Goal: Task Accomplishment & Management: Use online tool/utility

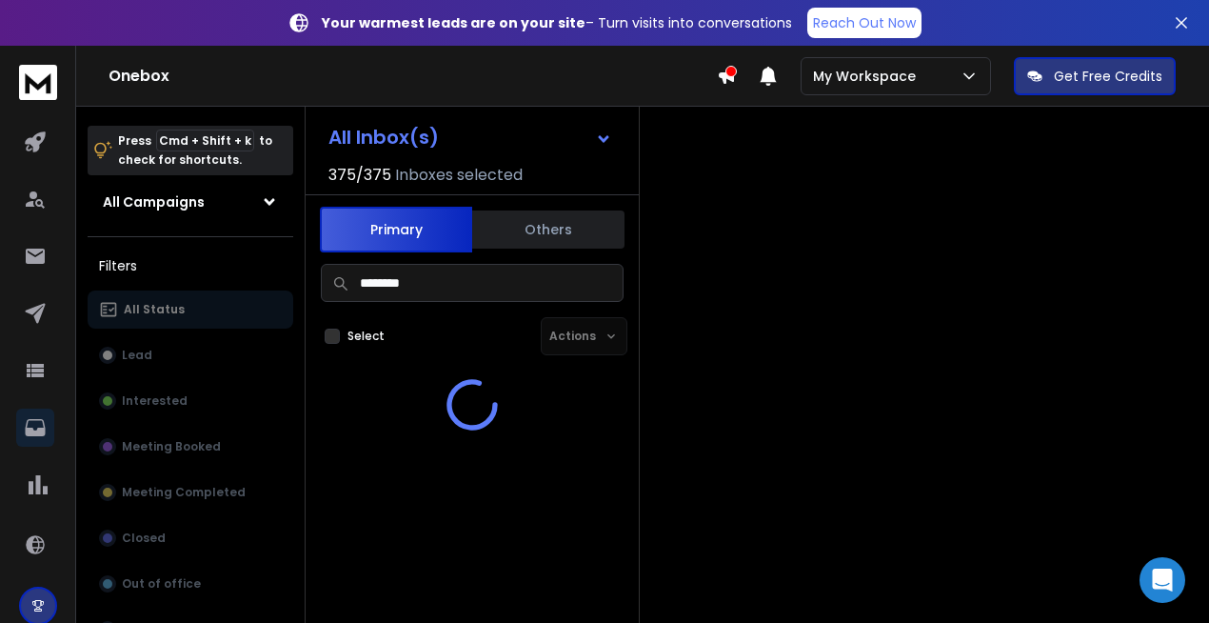
click at [392, 242] on button "Primary" at bounding box center [396, 230] width 152 height 46
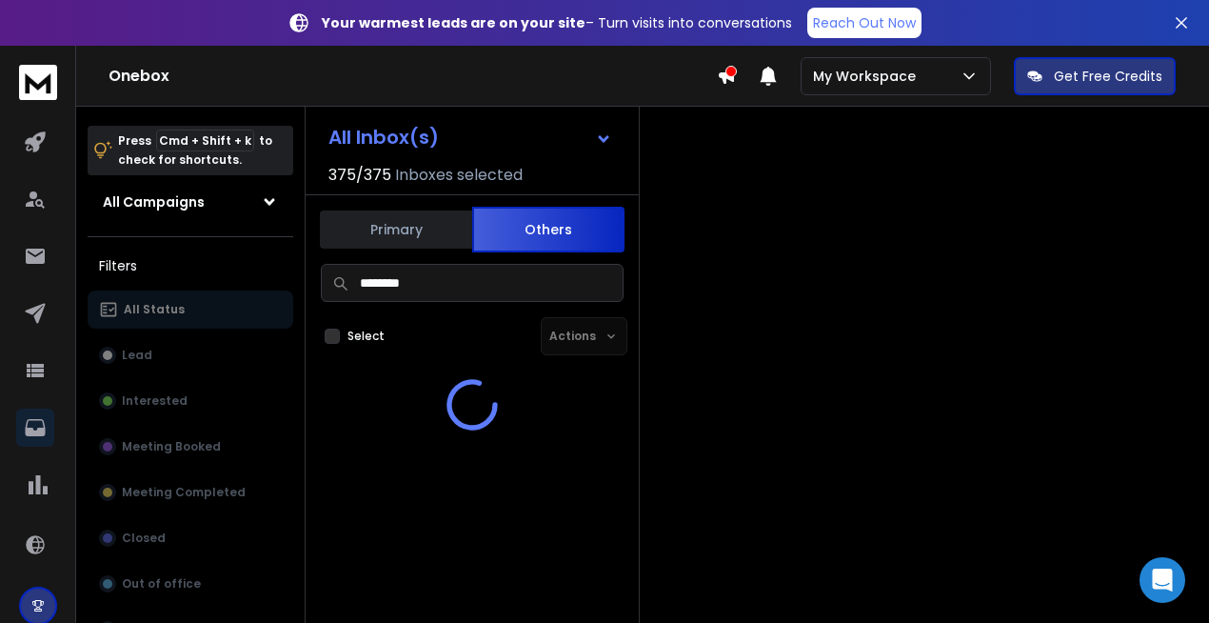
click at [568, 228] on button "Others" at bounding box center [548, 230] width 152 height 46
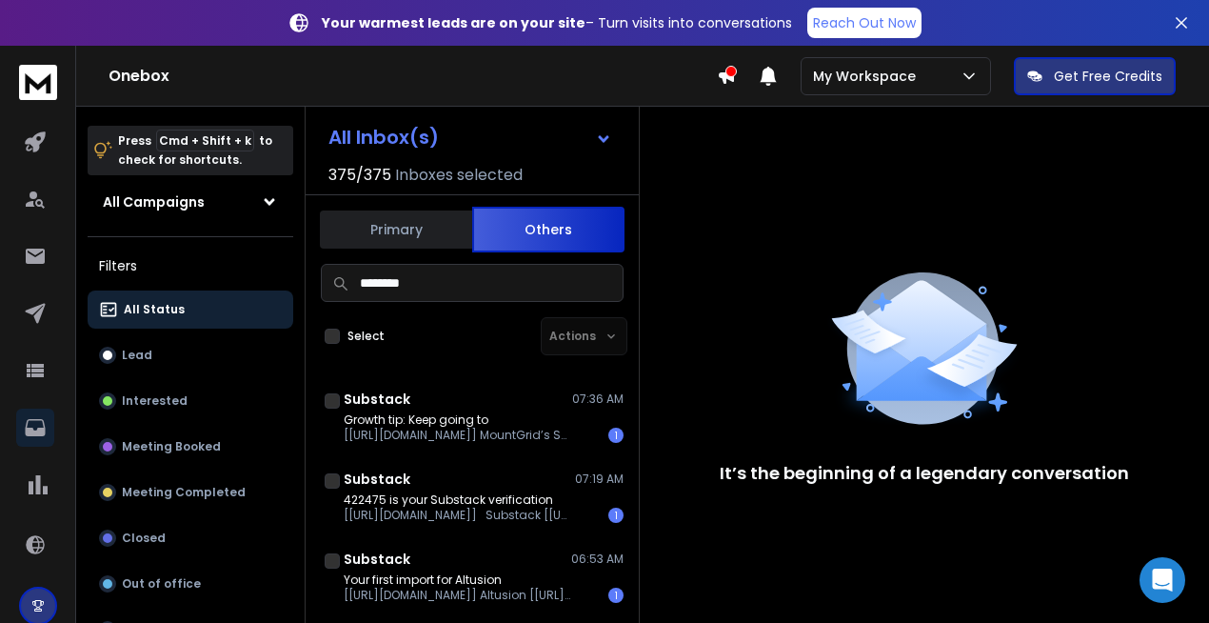
click at [369, 279] on input "********" at bounding box center [472, 283] width 303 height 38
click at [398, 222] on button "Primary" at bounding box center [396, 230] width 152 height 42
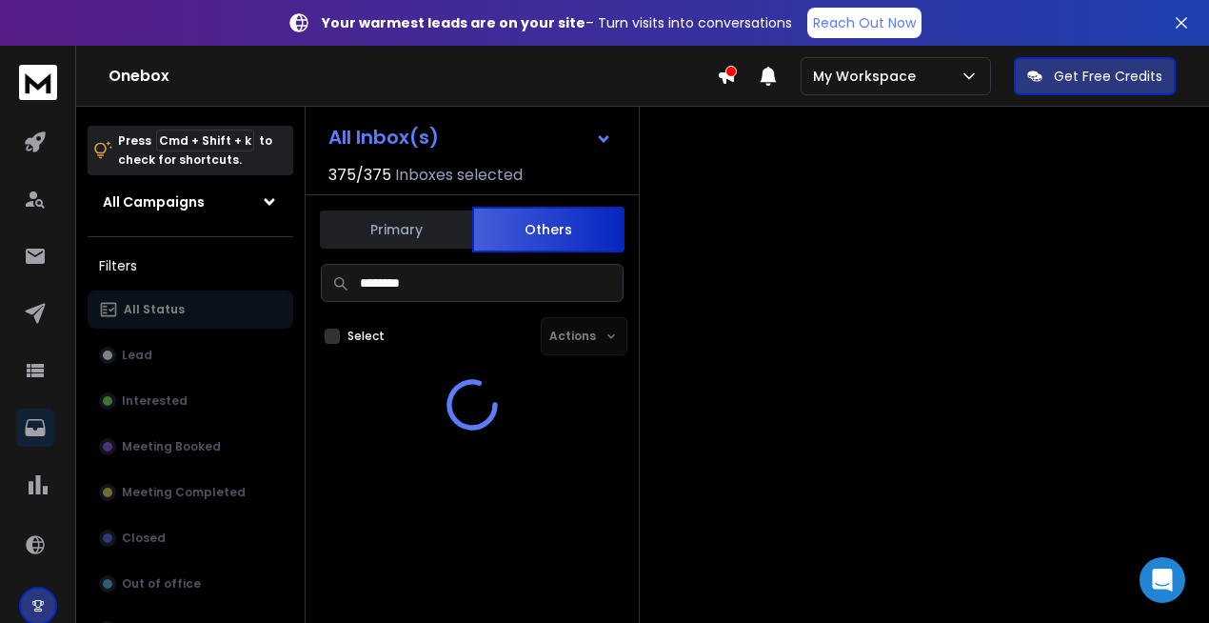
click at [533, 229] on button "Others" at bounding box center [548, 230] width 152 height 46
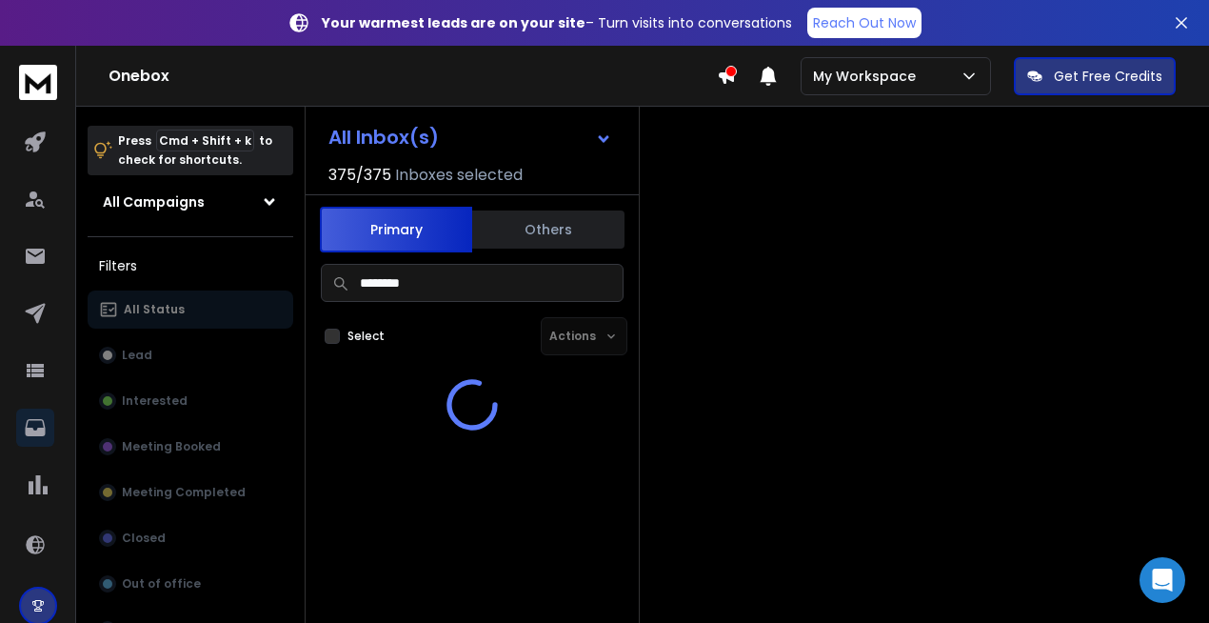
click at [419, 233] on button "Primary" at bounding box center [396, 230] width 152 height 46
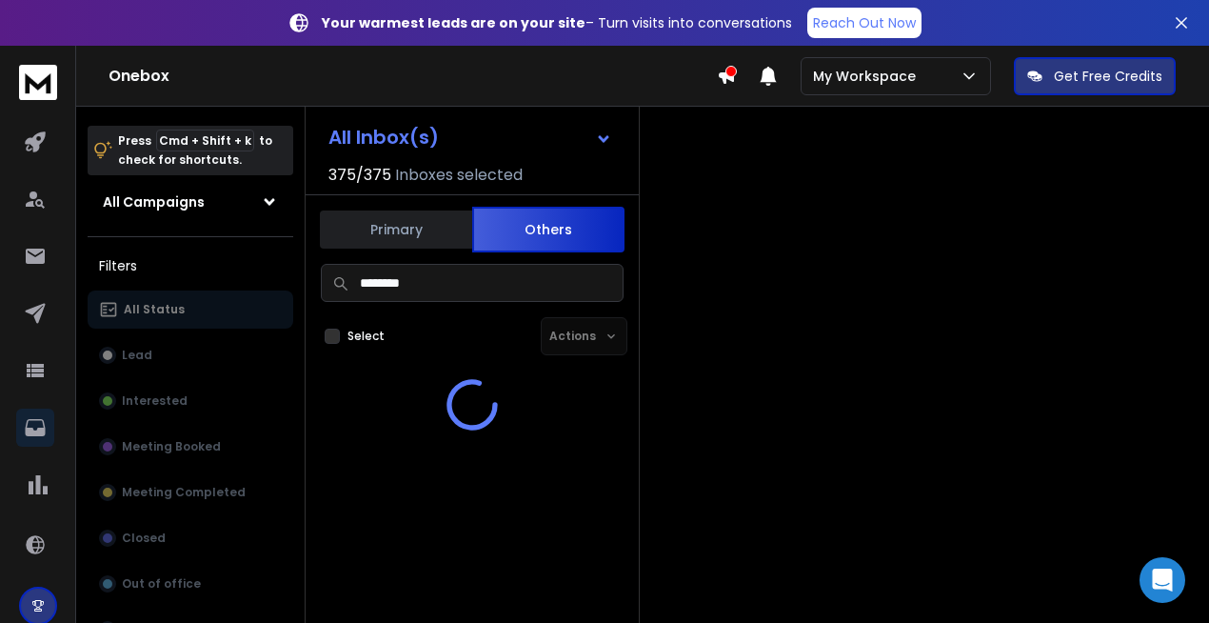
click at [522, 228] on button "Others" at bounding box center [548, 230] width 152 height 46
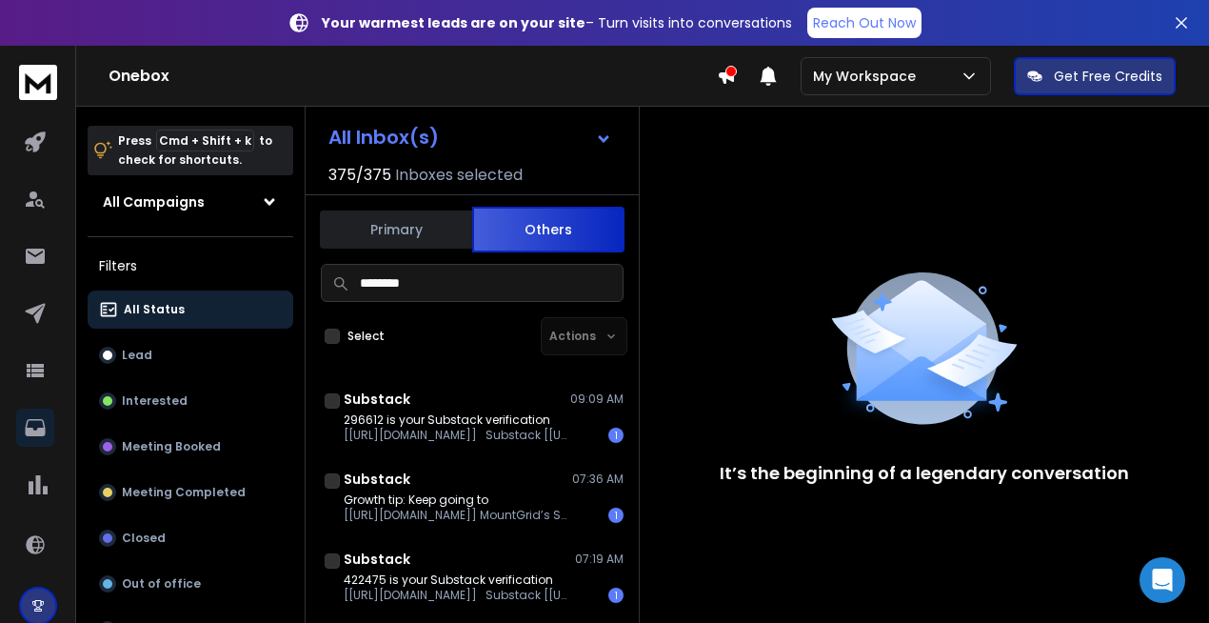
click at [1208, 230] on div "It’s the beginning of a legendary conversation" at bounding box center [924, 371] width 569 height 529
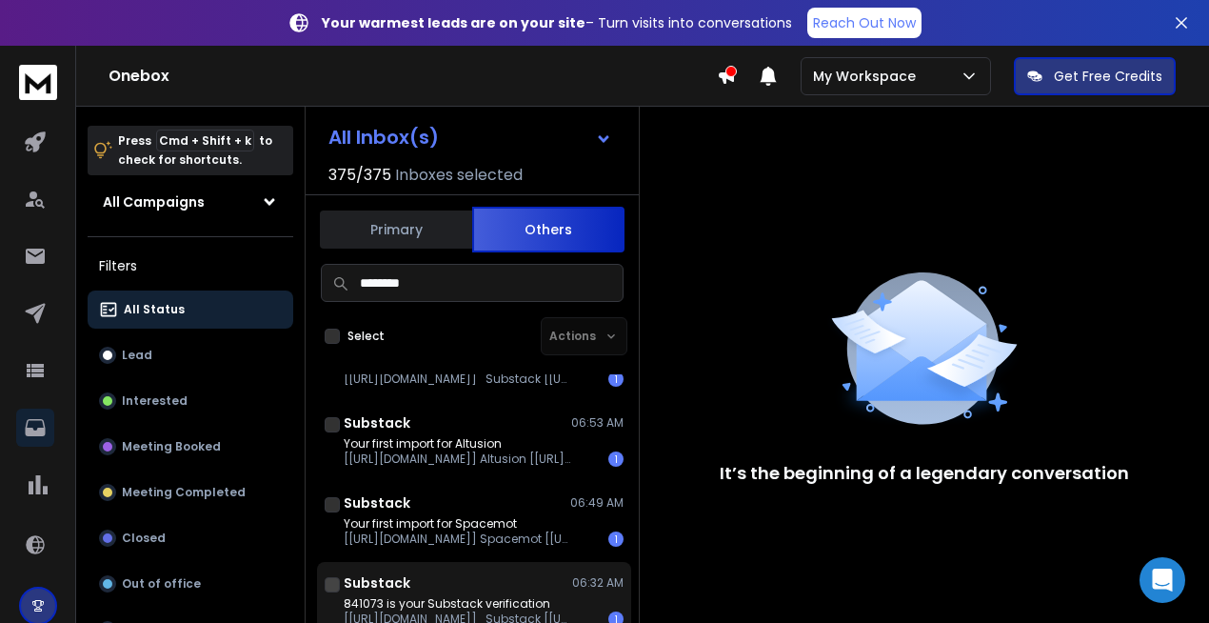
scroll to position [219, 0]
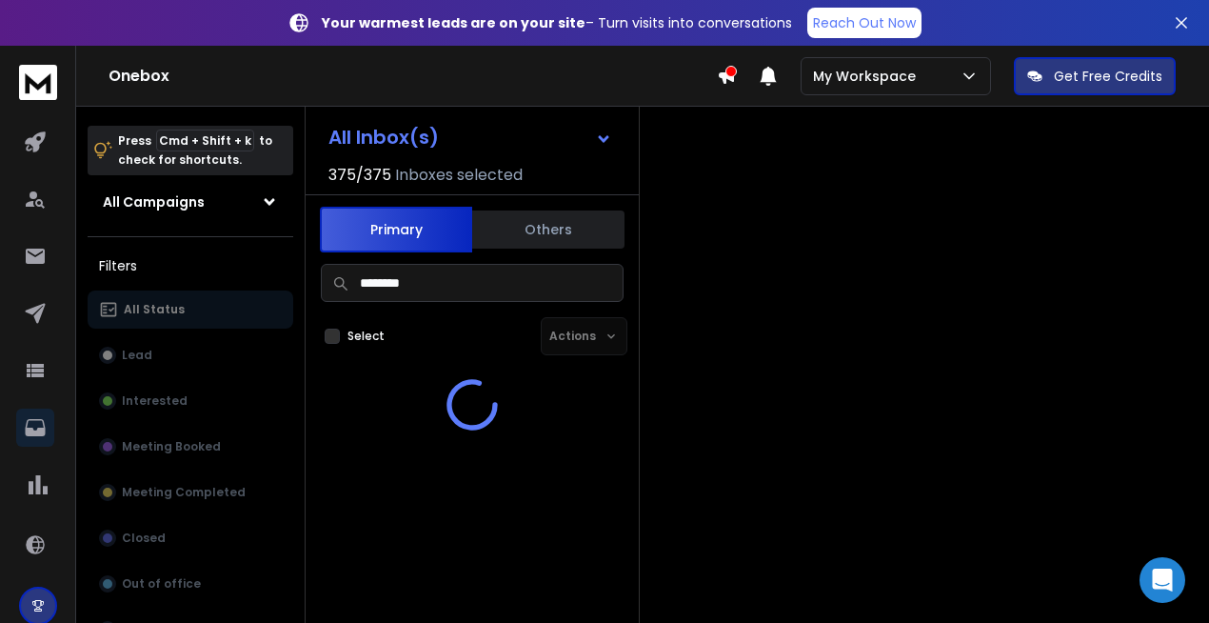
click at [420, 228] on button "Primary" at bounding box center [396, 230] width 152 height 46
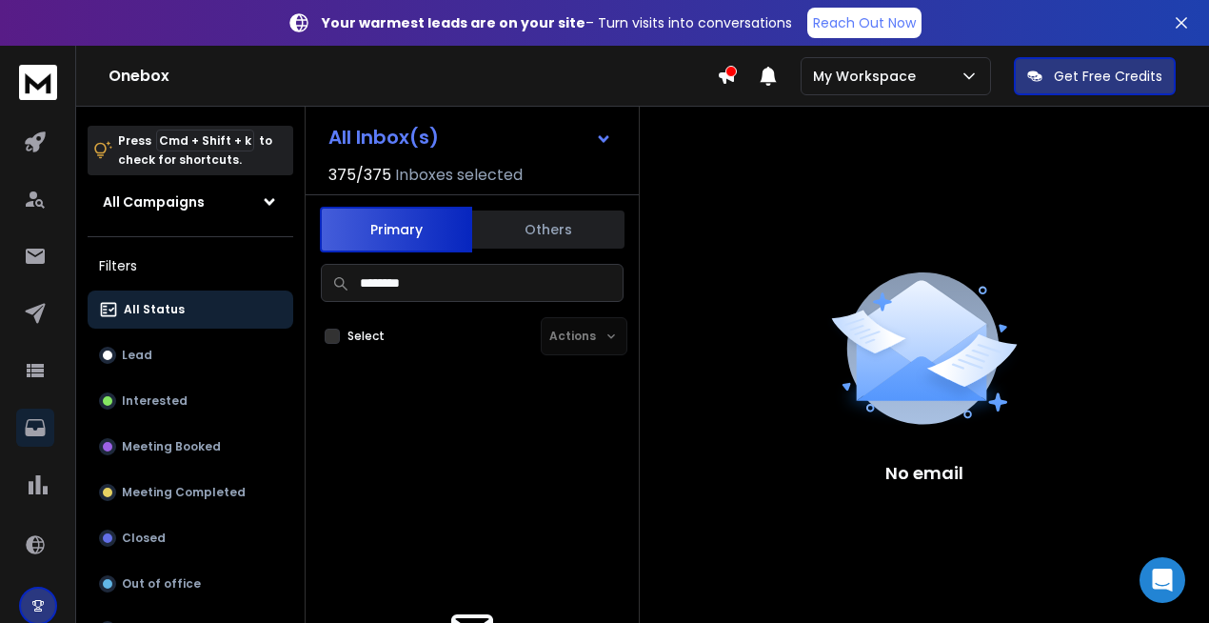
click at [565, 234] on button "Others" at bounding box center [548, 230] width 152 height 42
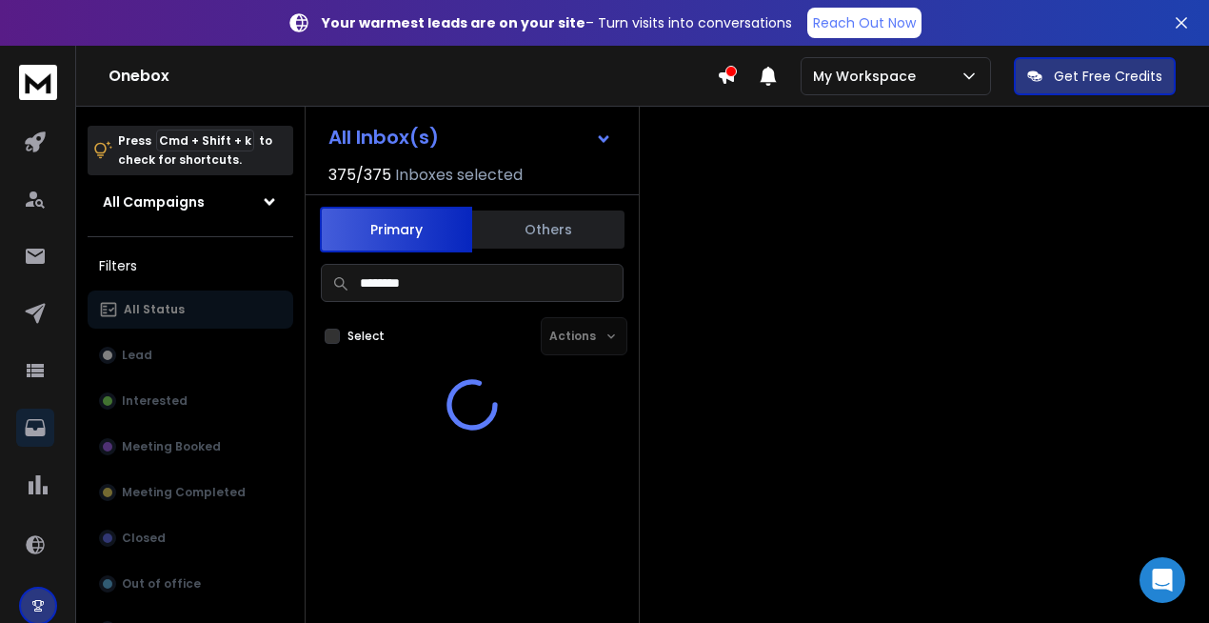
click at [392, 240] on button "Primary" at bounding box center [396, 230] width 152 height 46
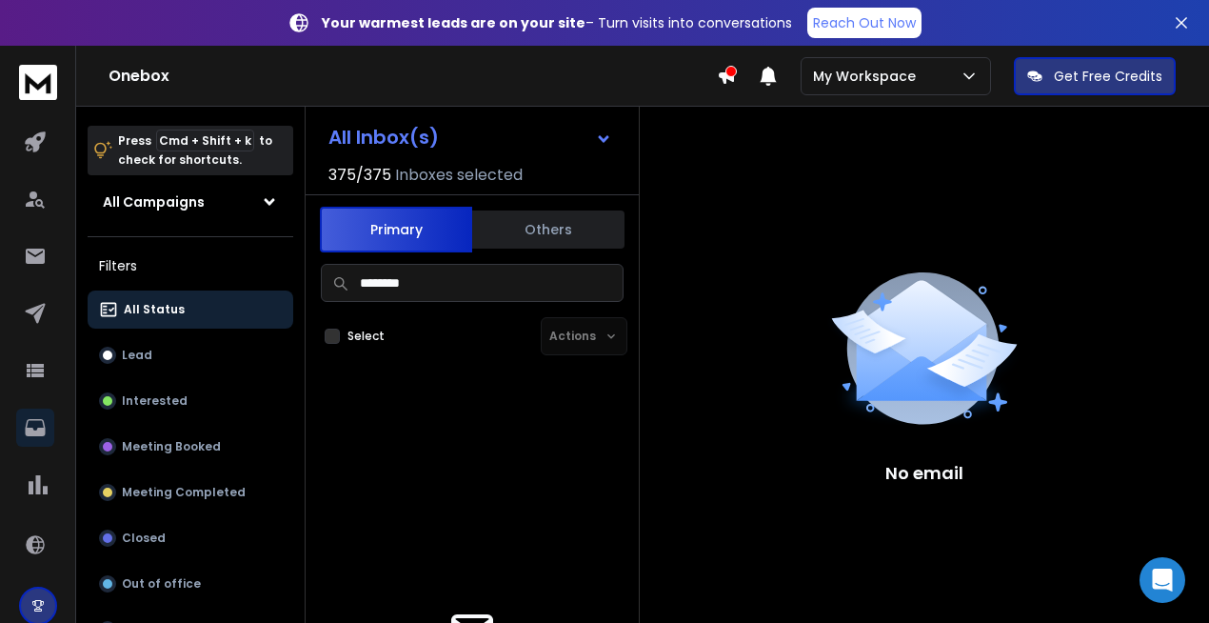
click at [565, 230] on button "Others" at bounding box center [548, 230] width 152 height 42
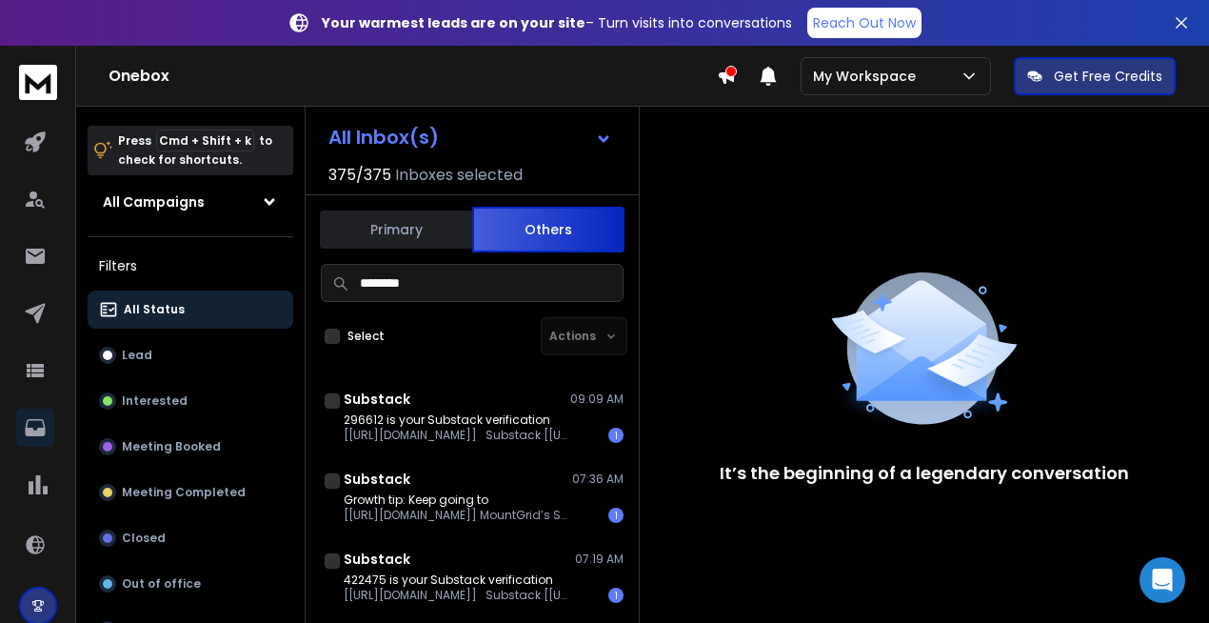
click at [411, 240] on button "Primary" at bounding box center [396, 230] width 152 height 42
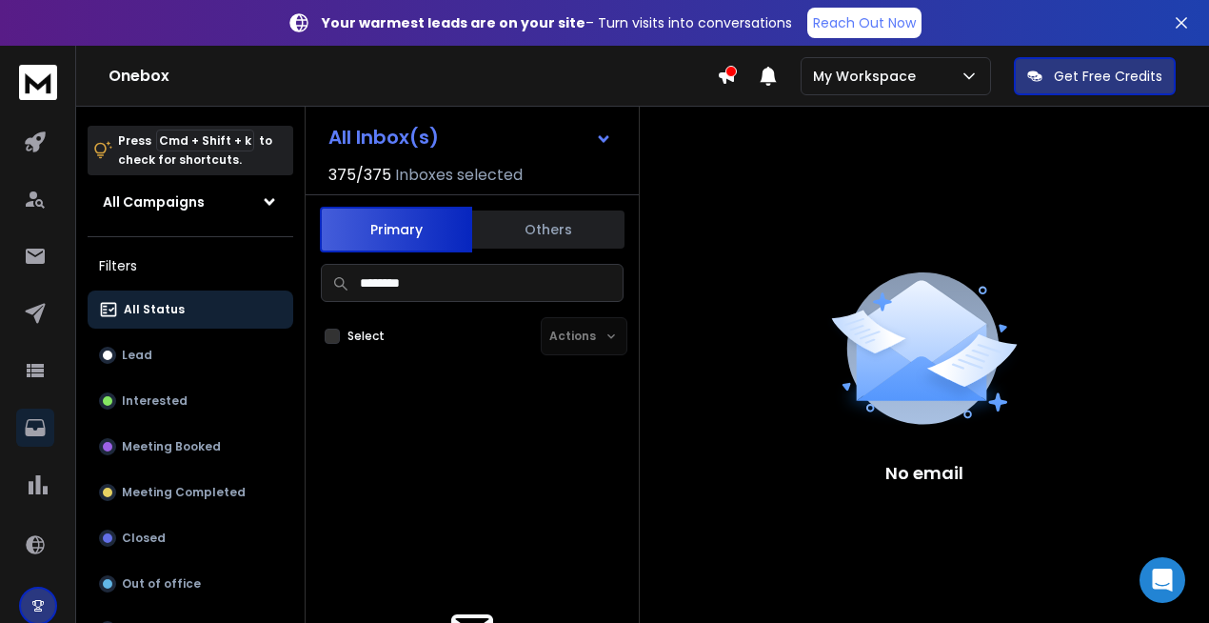
click at [568, 235] on button "Others" at bounding box center [548, 230] width 152 height 42
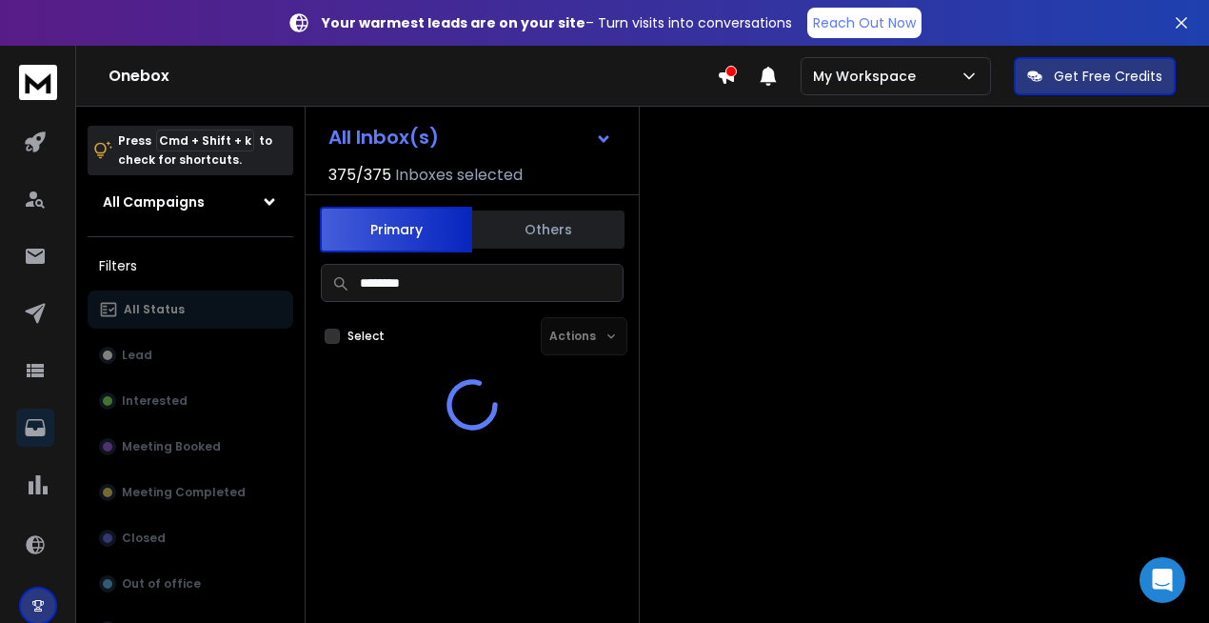
click at [414, 232] on button "Primary" at bounding box center [396, 230] width 152 height 46
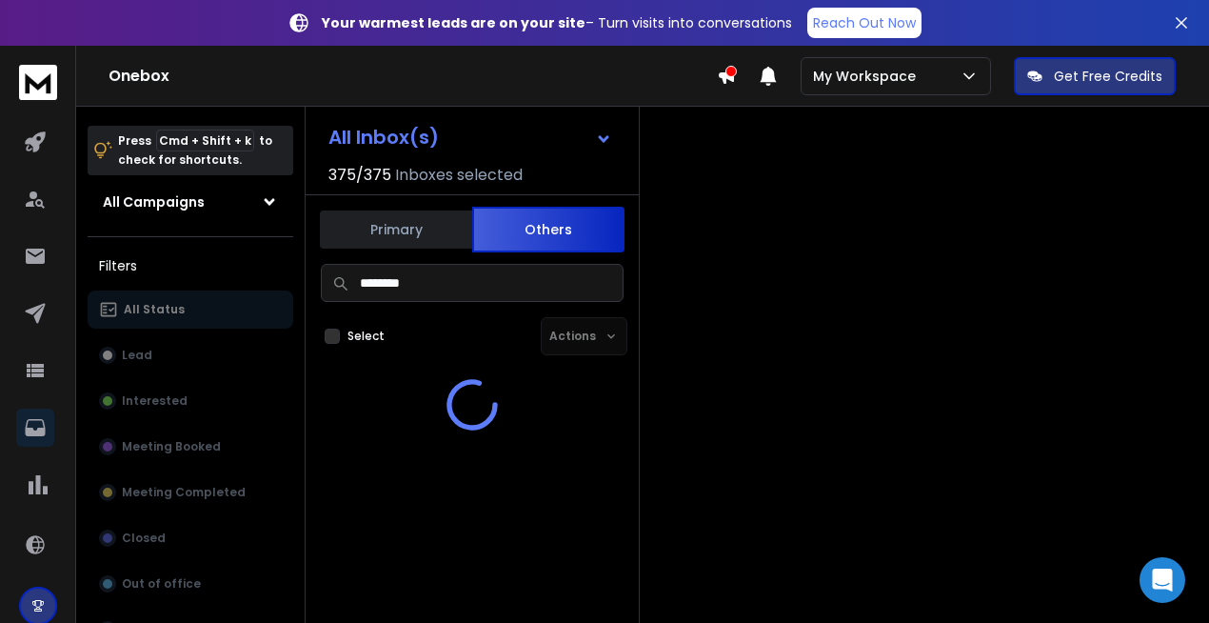
click at [554, 232] on button "Others" at bounding box center [548, 230] width 152 height 46
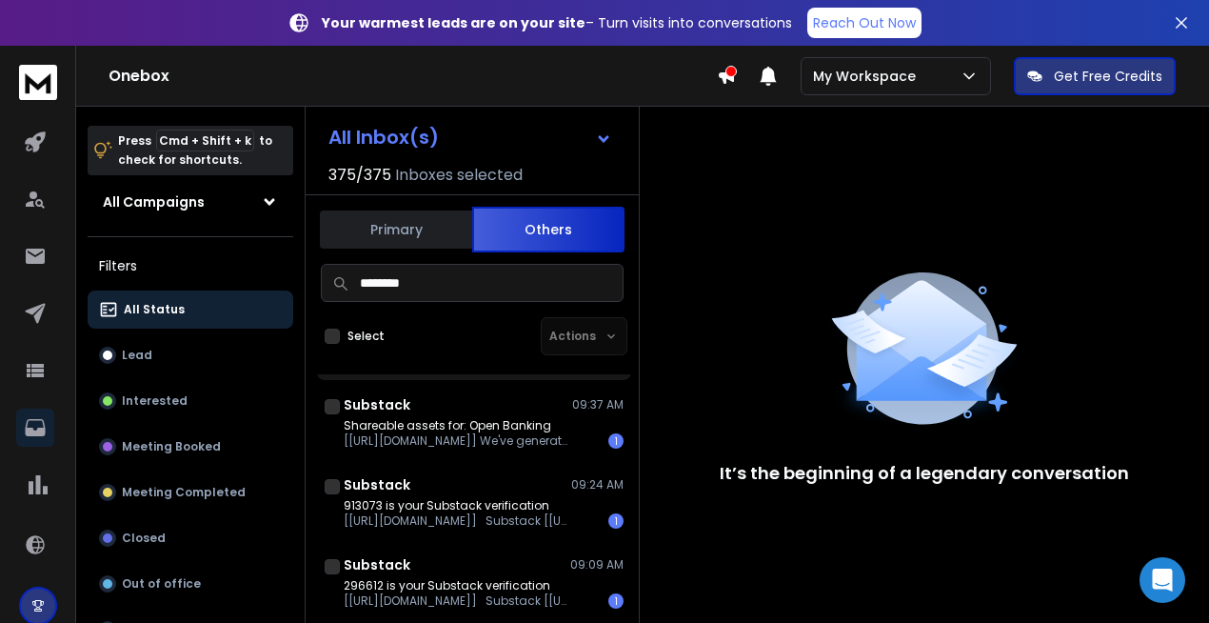
scroll to position [76, 0]
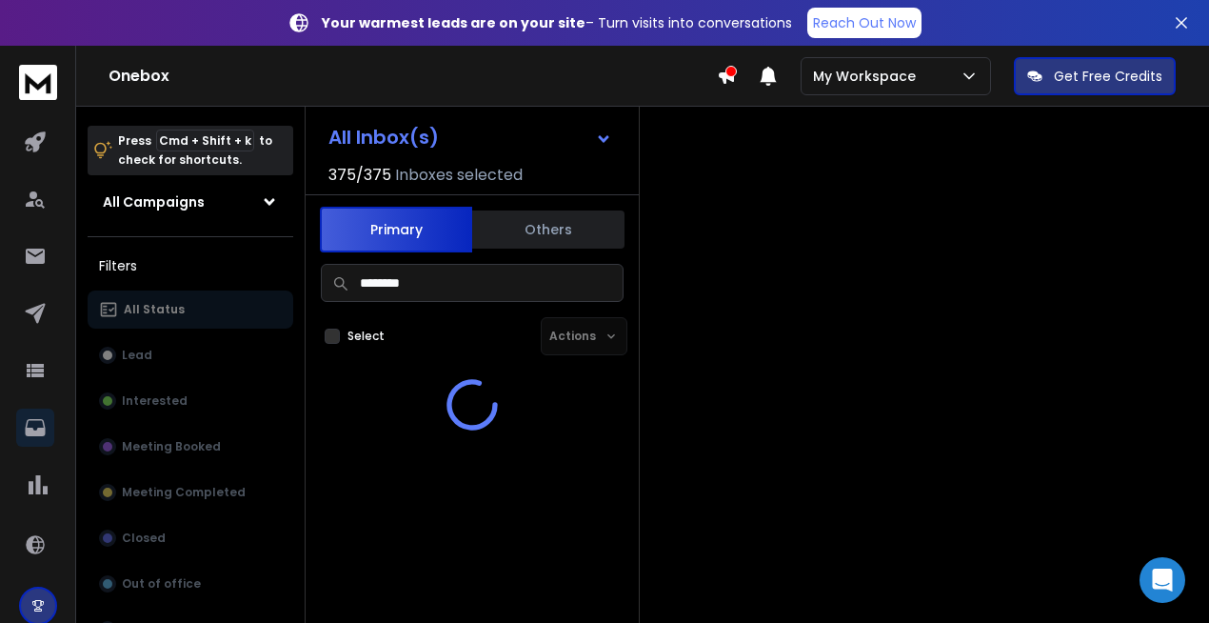
click at [423, 235] on button "Primary" at bounding box center [396, 230] width 152 height 46
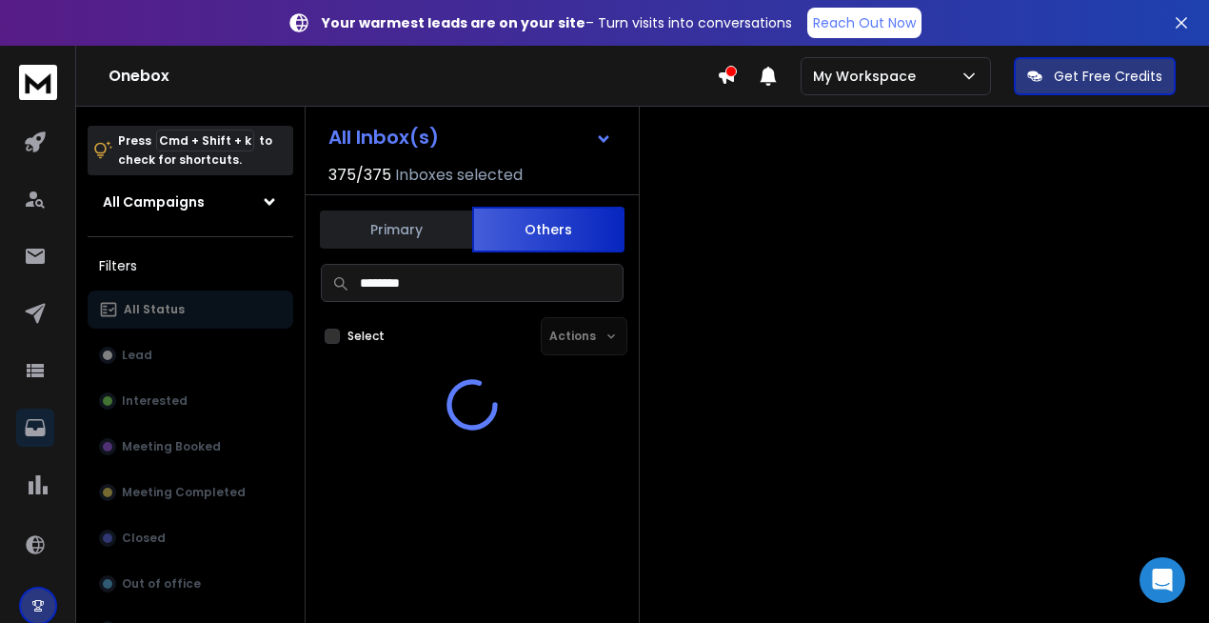
click at [533, 232] on button "Others" at bounding box center [548, 230] width 152 height 46
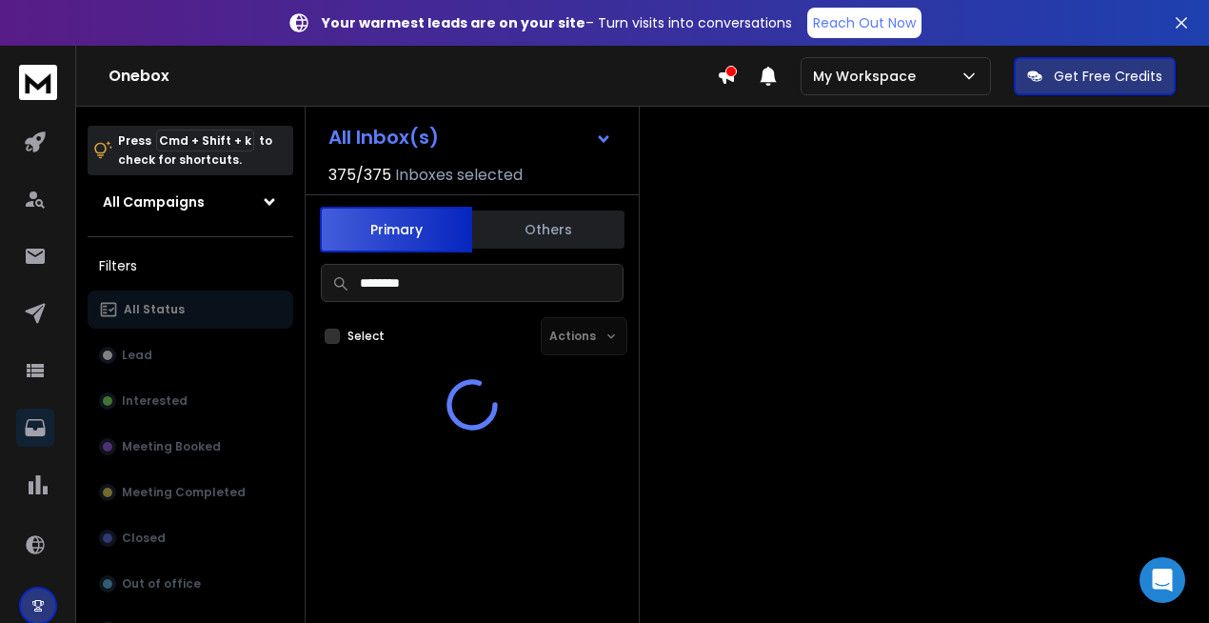
click at [397, 240] on button "Primary" at bounding box center [396, 230] width 152 height 46
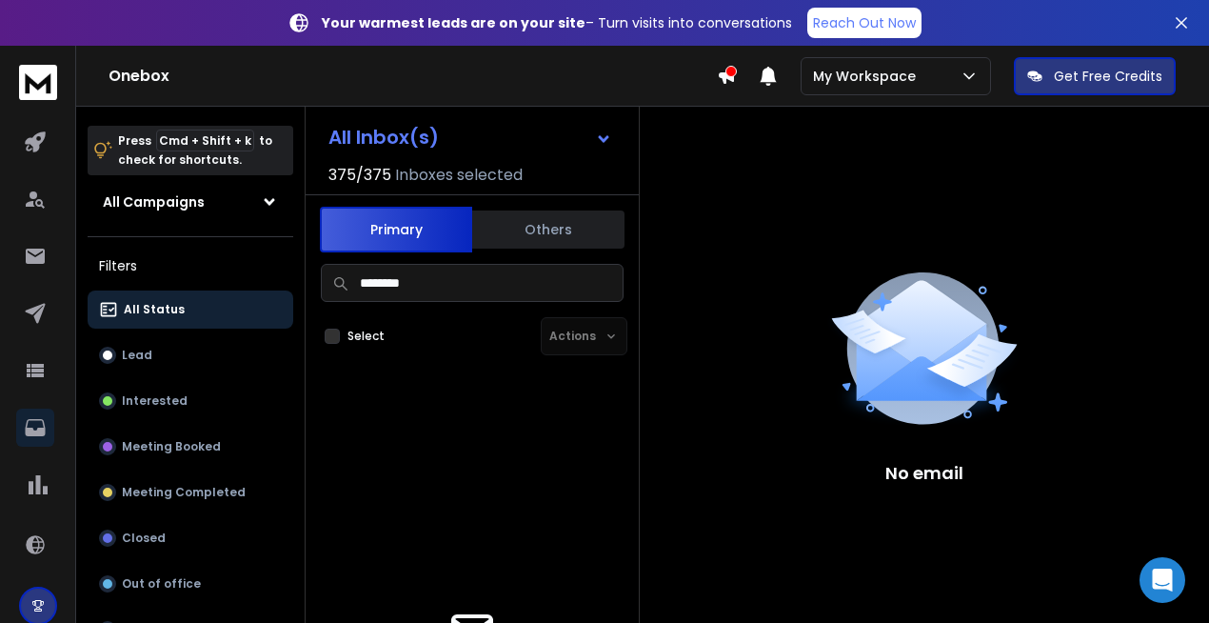
click at [573, 234] on button "Others" at bounding box center [548, 230] width 152 height 42
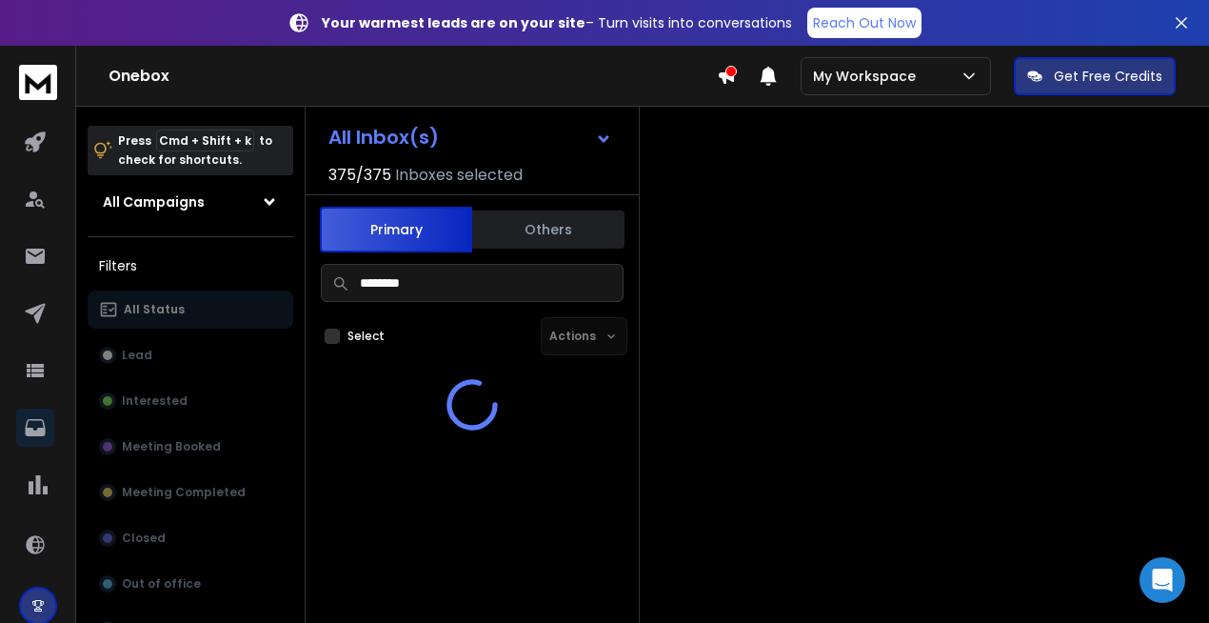
click at [397, 230] on button "Primary" at bounding box center [396, 230] width 152 height 46
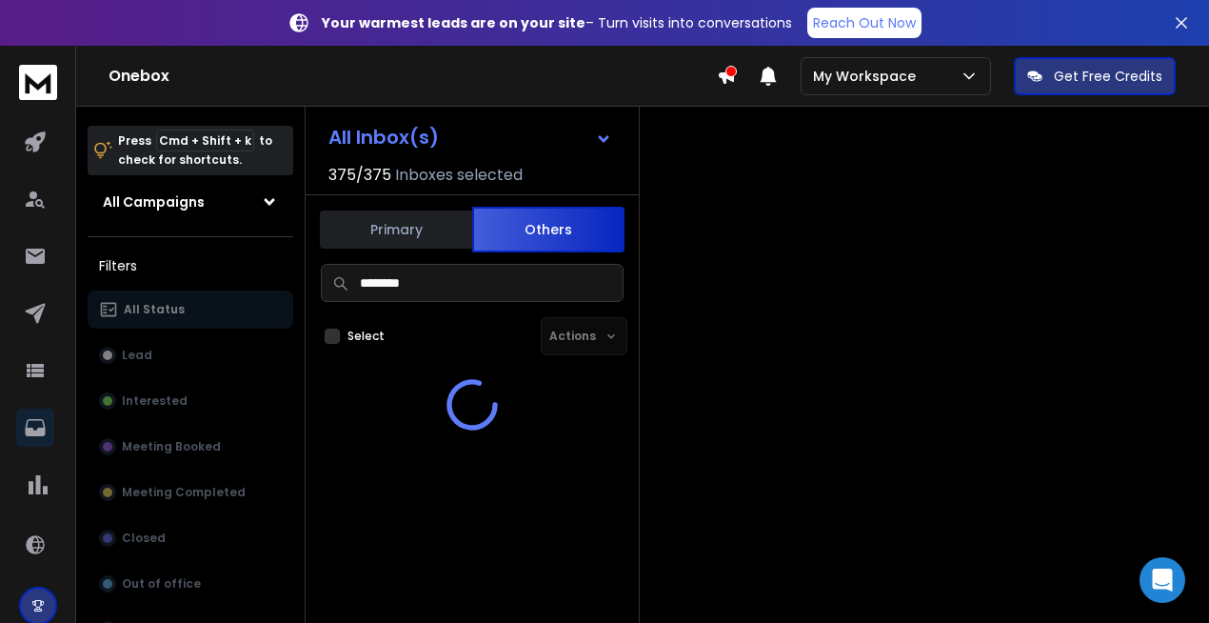
click at [549, 232] on button "Others" at bounding box center [548, 230] width 152 height 46
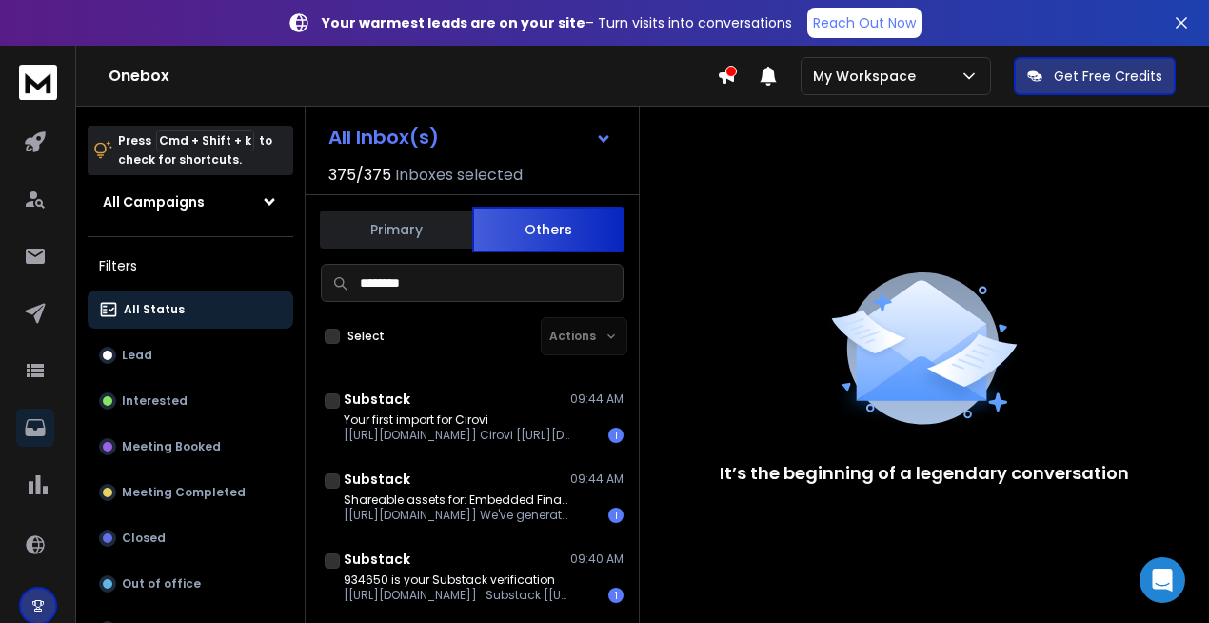
click at [441, 244] on button "Primary" at bounding box center [396, 230] width 152 height 42
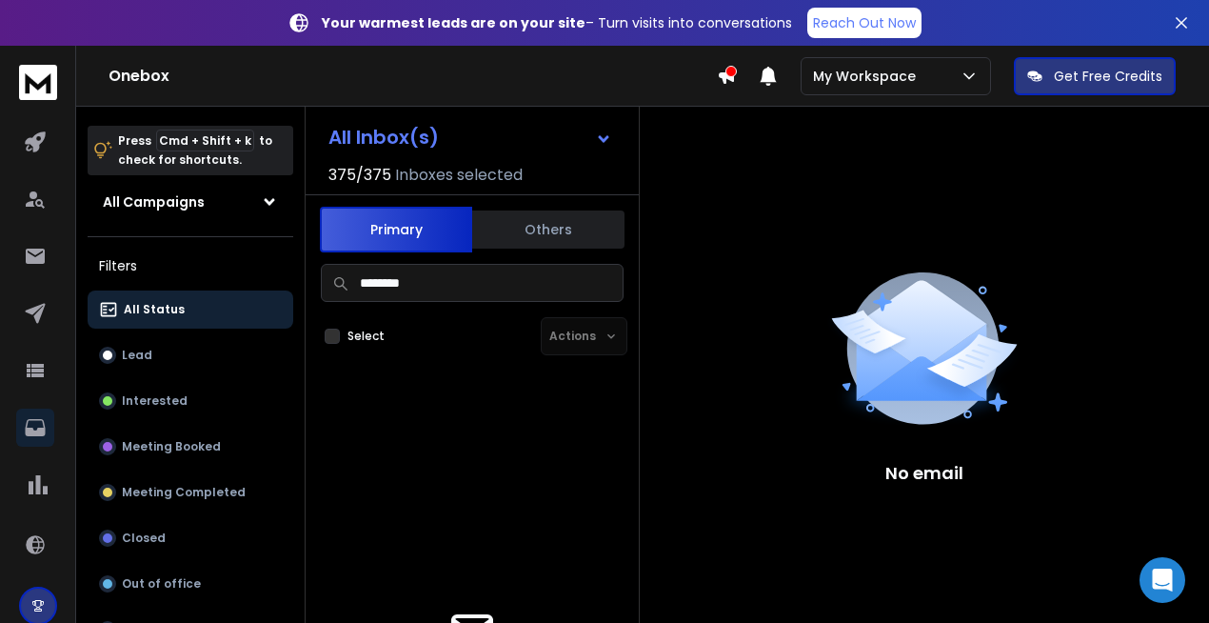
click at [530, 235] on button "Others" at bounding box center [548, 230] width 152 height 42
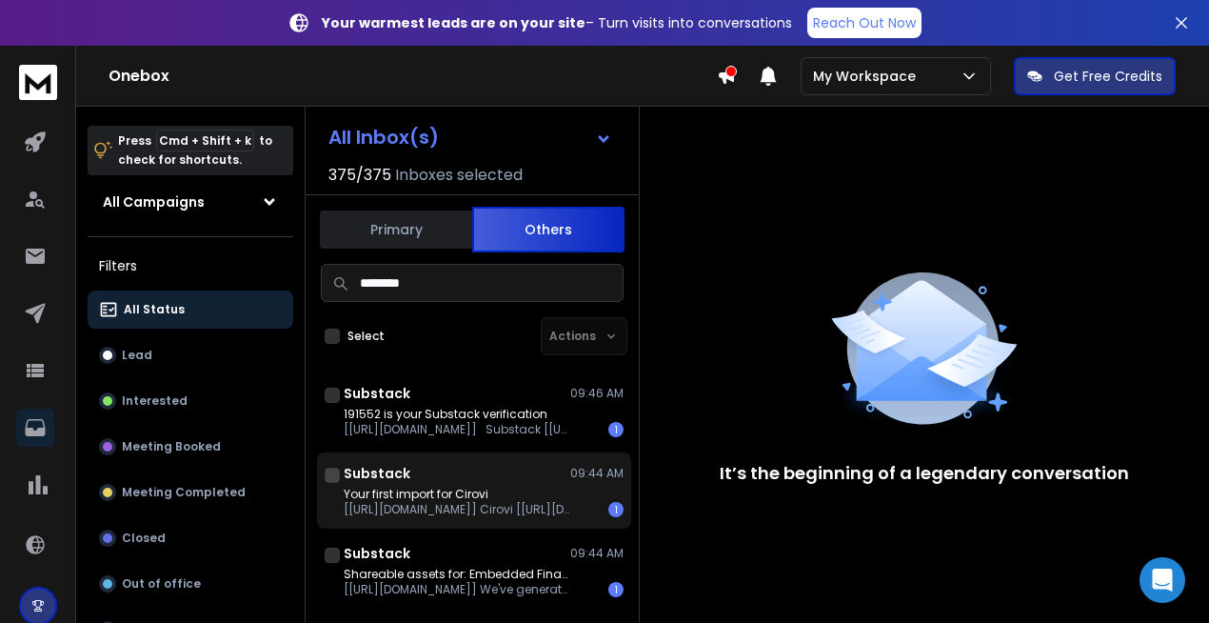
scroll to position [0, 0]
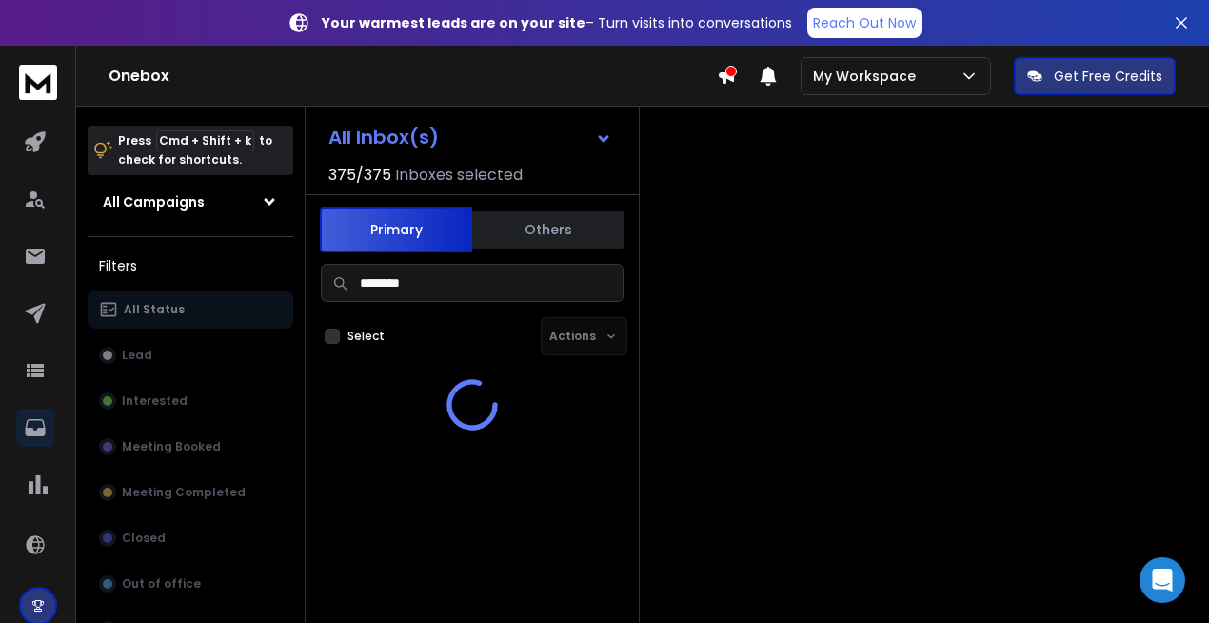
click at [407, 229] on button "Primary" at bounding box center [396, 230] width 152 height 46
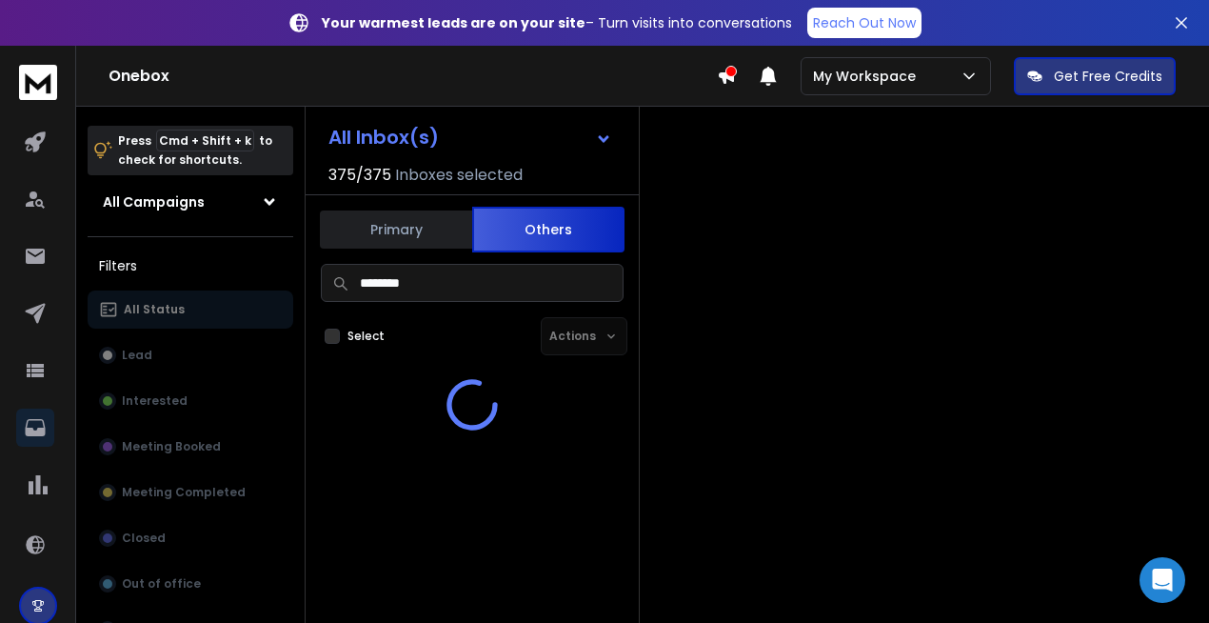
click at [555, 229] on button "Others" at bounding box center [548, 230] width 152 height 46
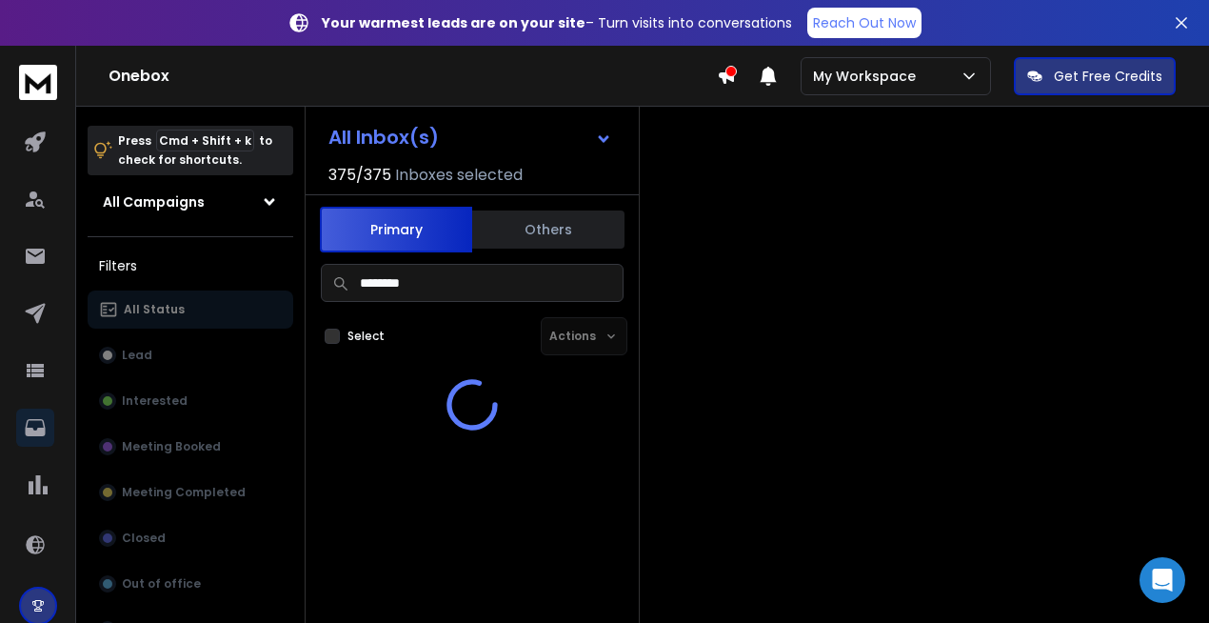
click at [403, 240] on button "Primary" at bounding box center [396, 230] width 152 height 46
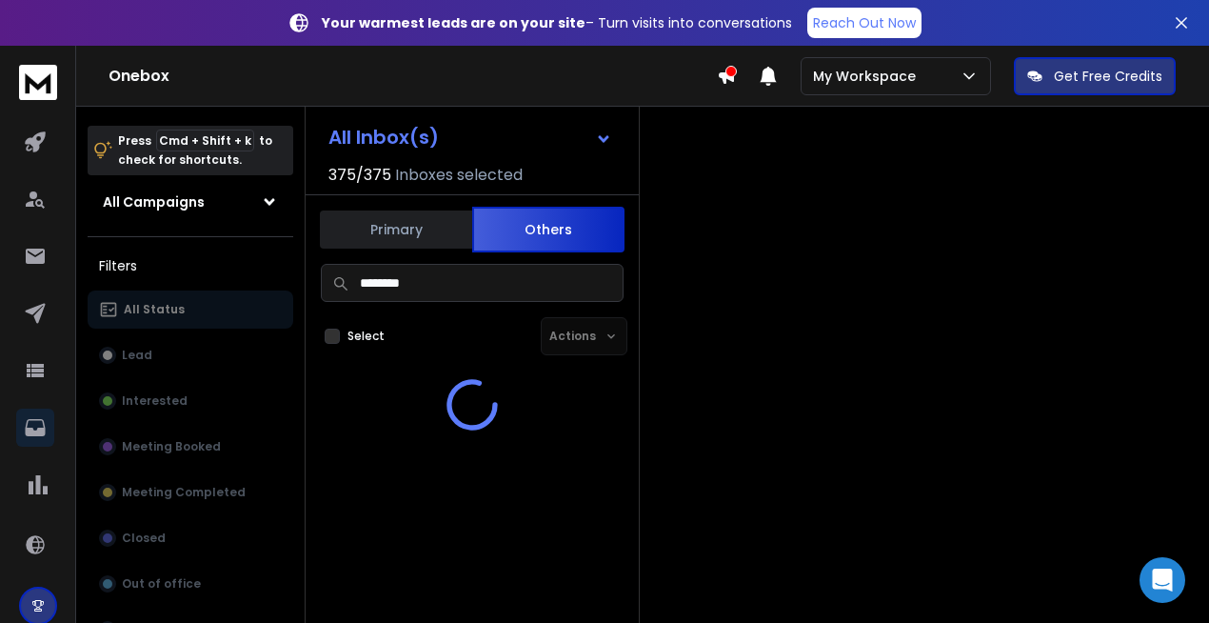
click at [520, 237] on button "Others" at bounding box center [548, 230] width 152 height 46
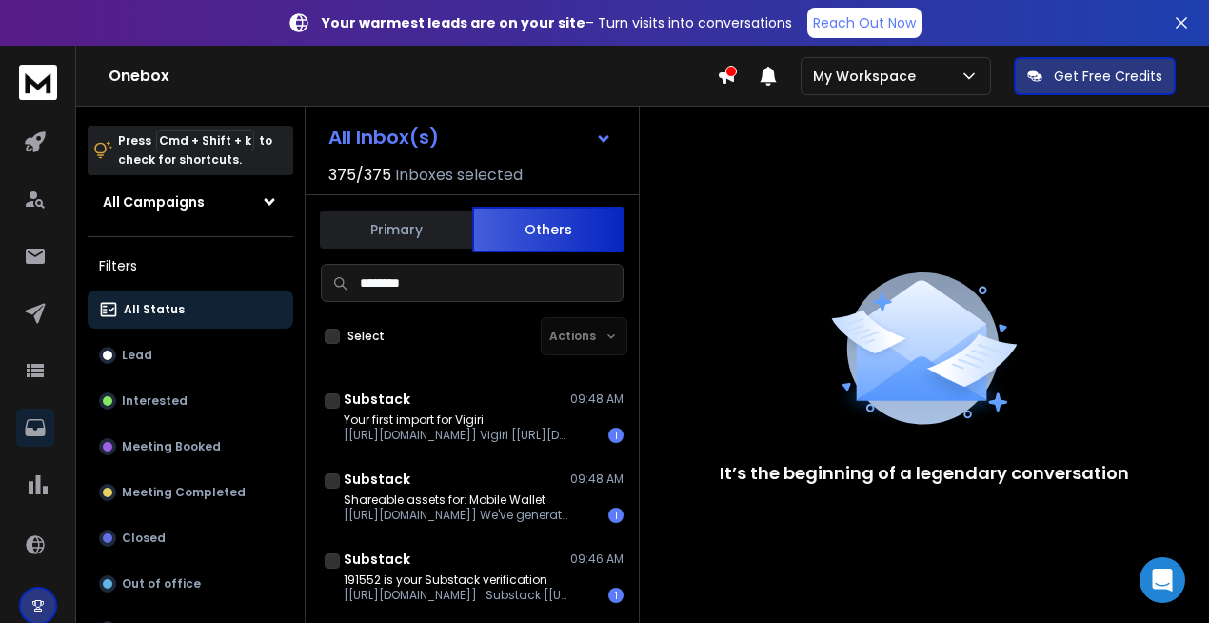
click at [447, 227] on button "Primary" at bounding box center [396, 230] width 152 height 42
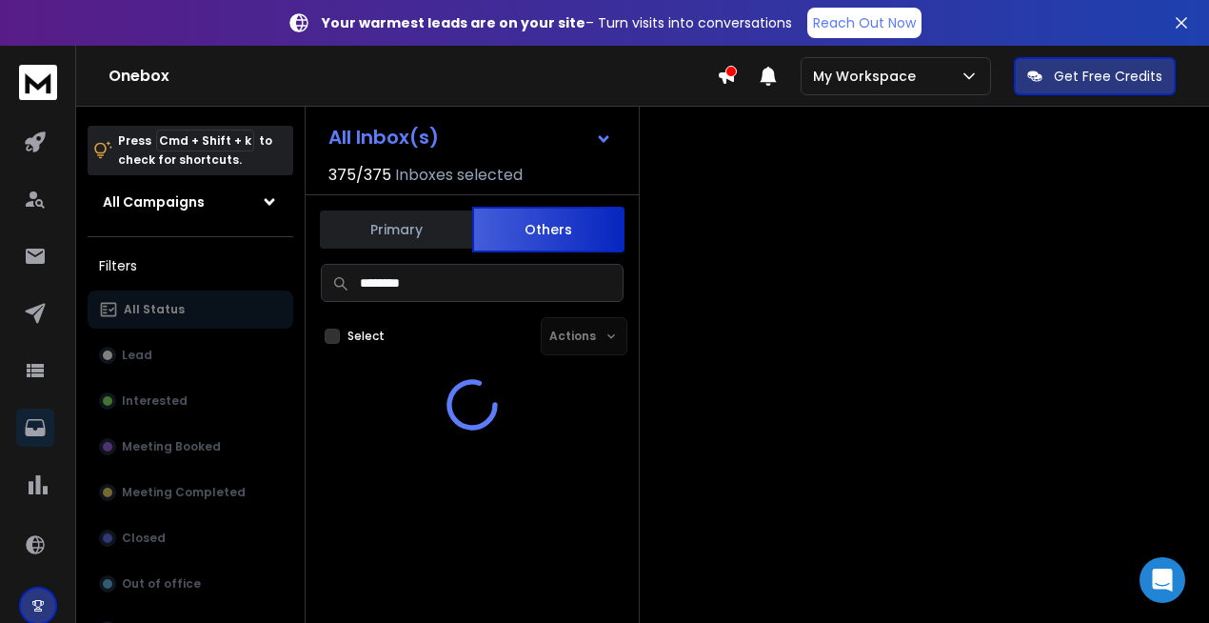
click at [569, 228] on button "Others" at bounding box center [548, 230] width 152 height 46
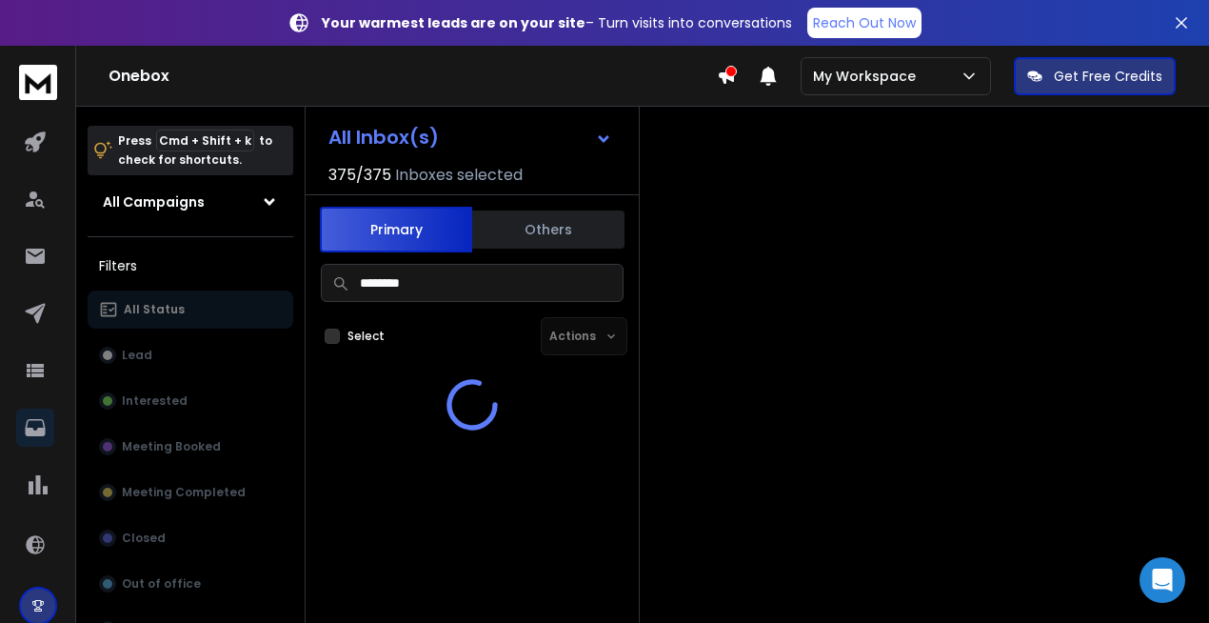
click at [431, 238] on button "Primary" at bounding box center [396, 230] width 152 height 46
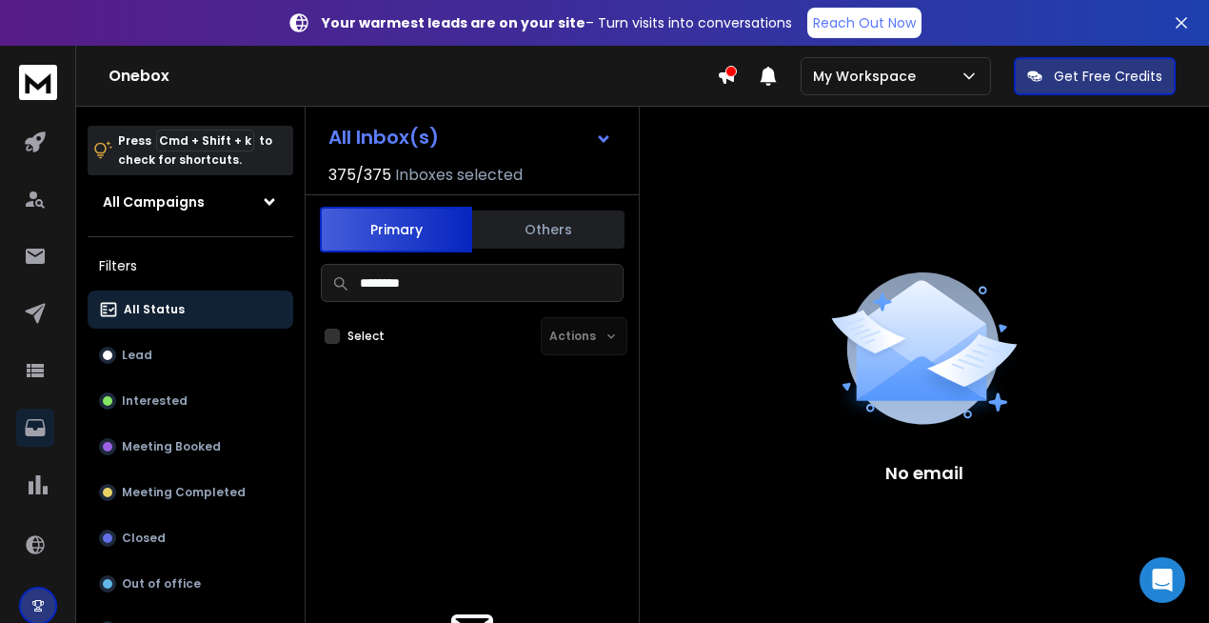
click at [537, 232] on button "Others" at bounding box center [548, 230] width 152 height 42
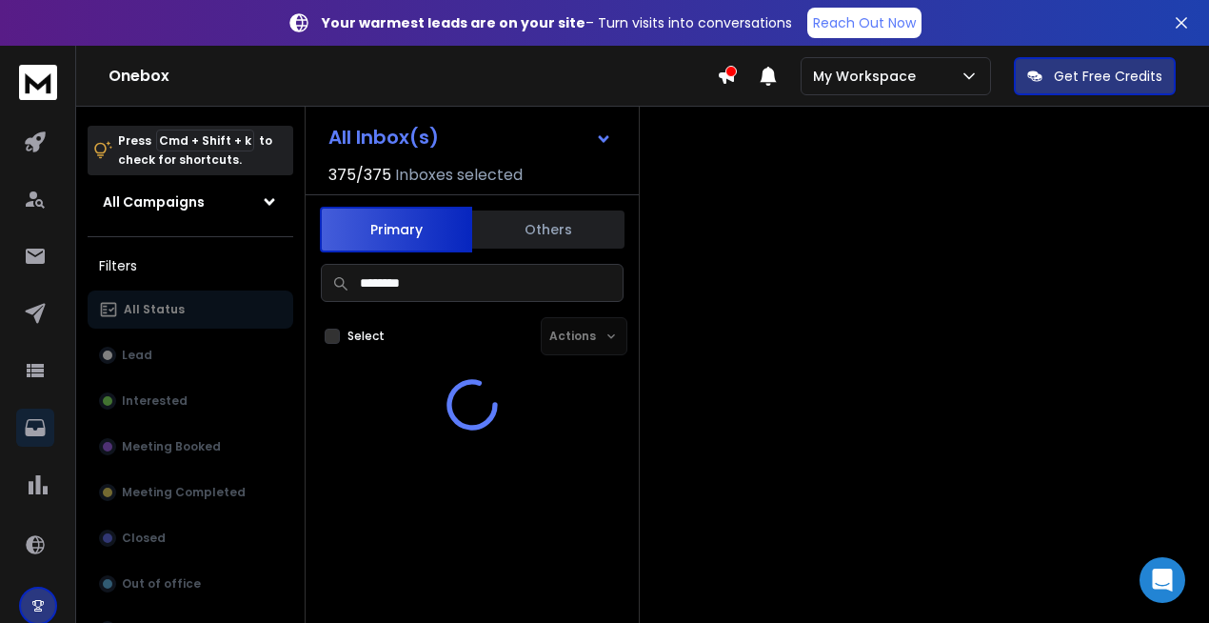
click at [419, 231] on button "Primary" at bounding box center [396, 230] width 152 height 46
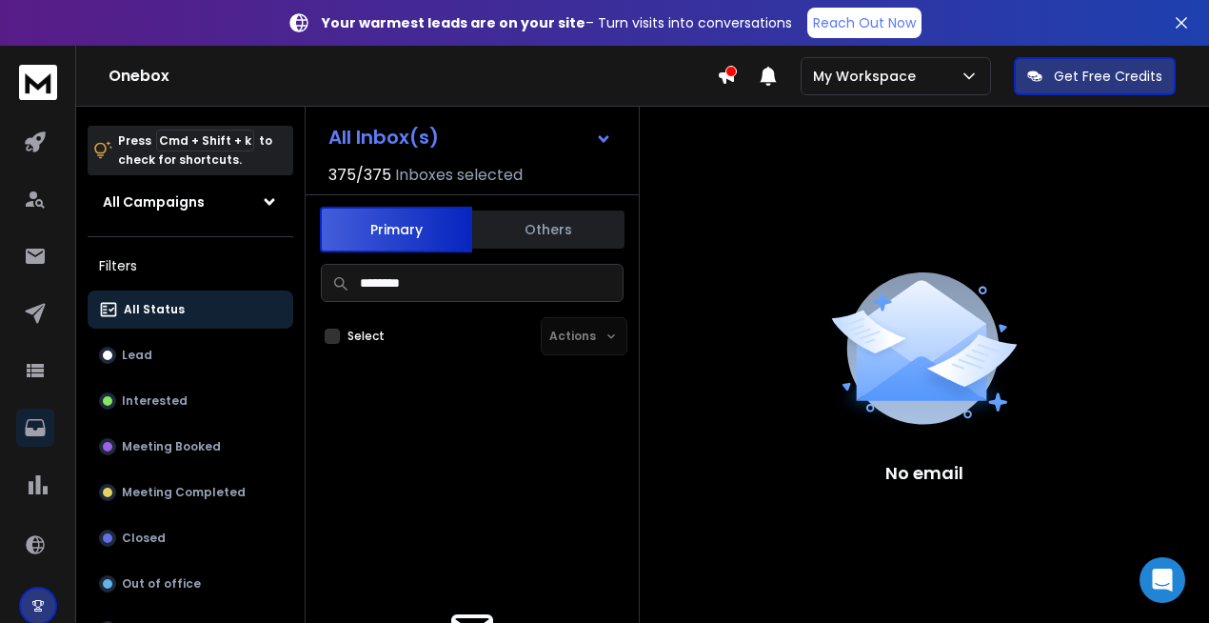
click at [562, 229] on button "Others" at bounding box center [548, 230] width 152 height 42
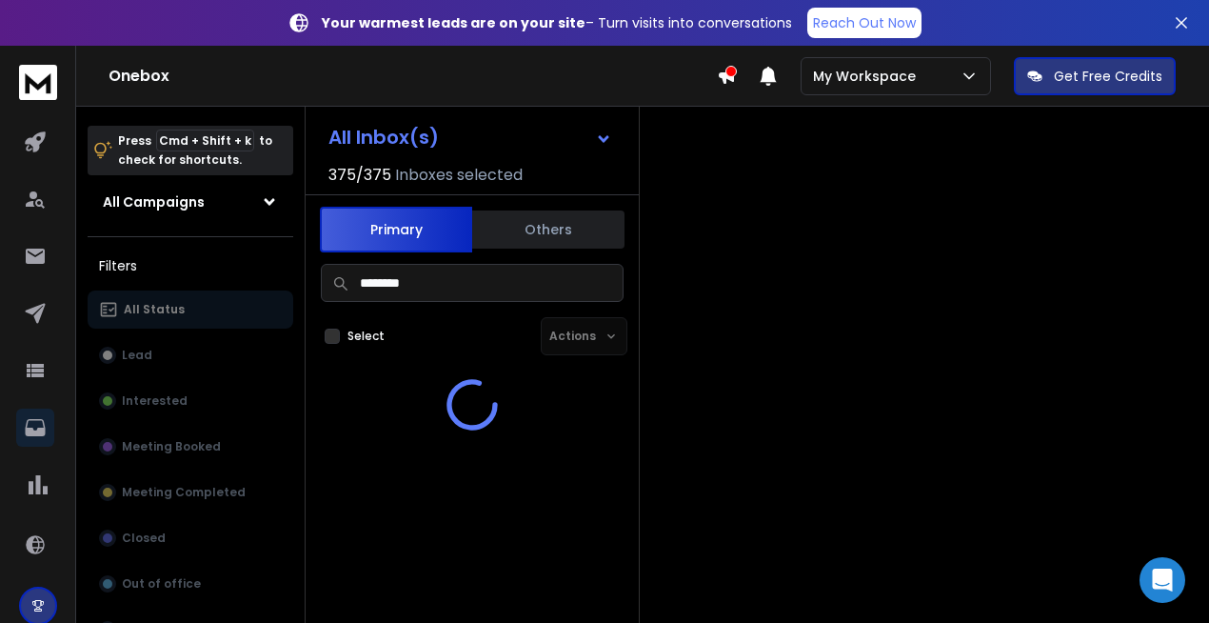
click at [394, 235] on button "Primary" at bounding box center [396, 230] width 152 height 46
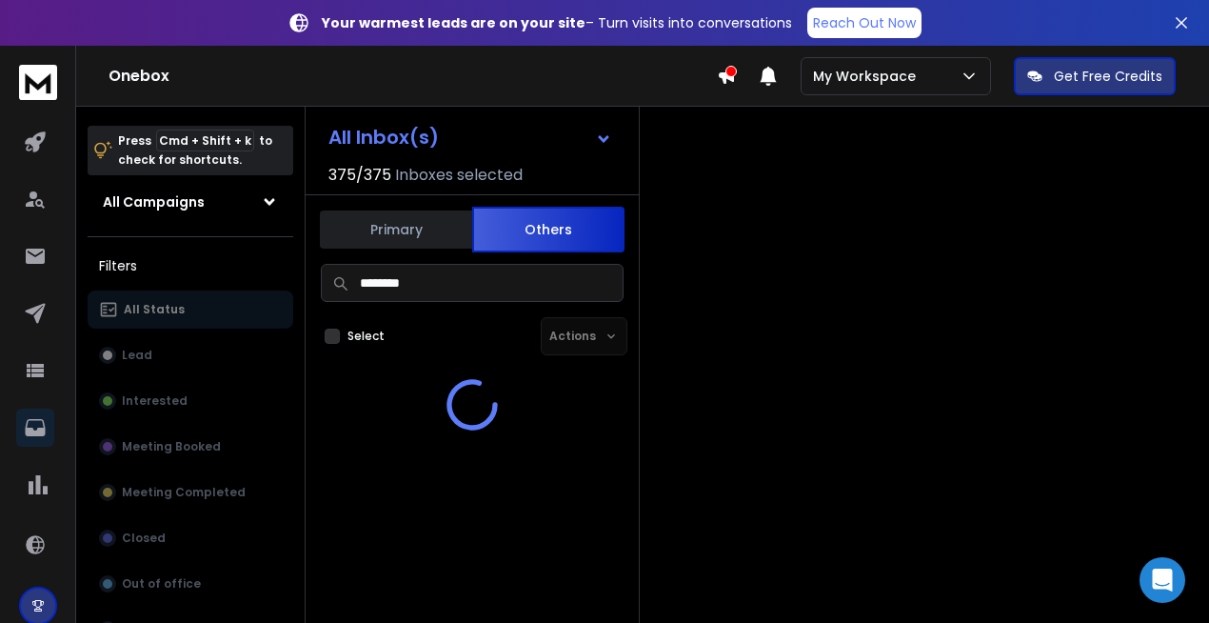
click at [535, 229] on button "Others" at bounding box center [548, 230] width 152 height 46
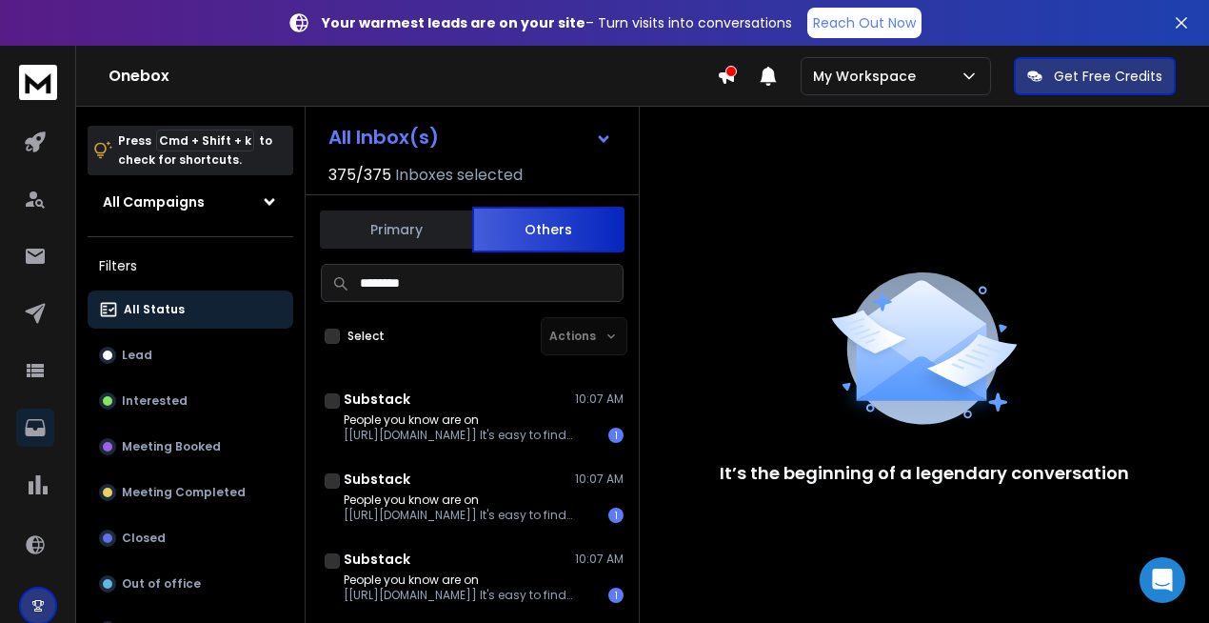
click at [434, 229] on button "Primary" at bounding box center [396, 230] width 152 height 42
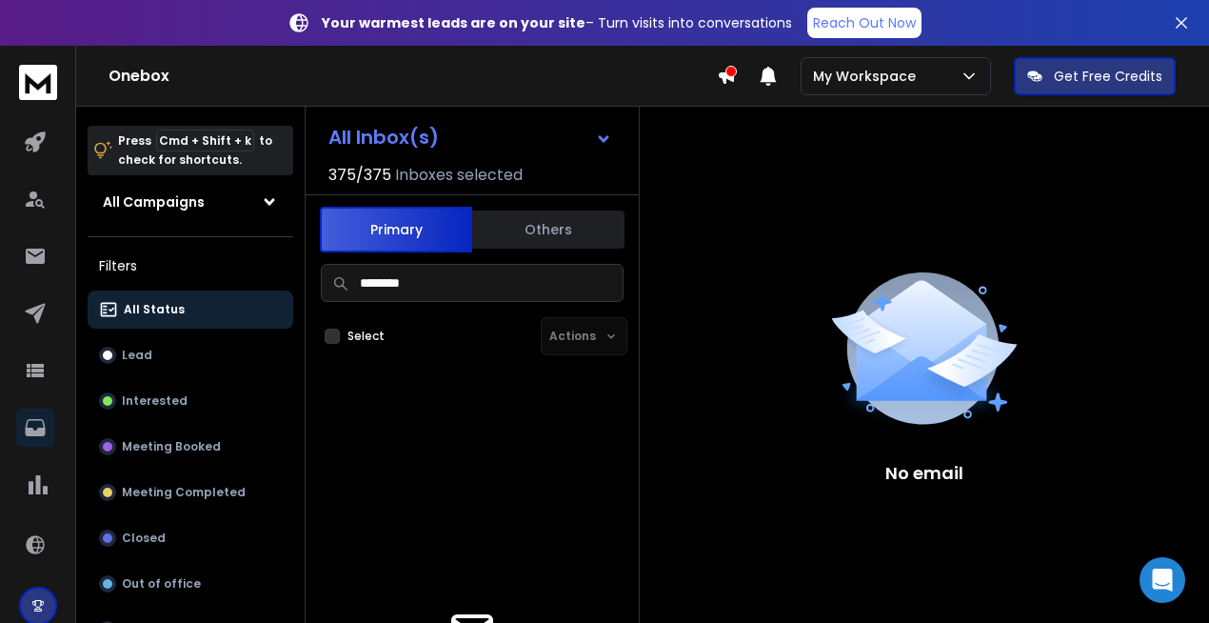
click at [553, 239] on button "Others" at bounding box center [548, 230] width 152 height 42
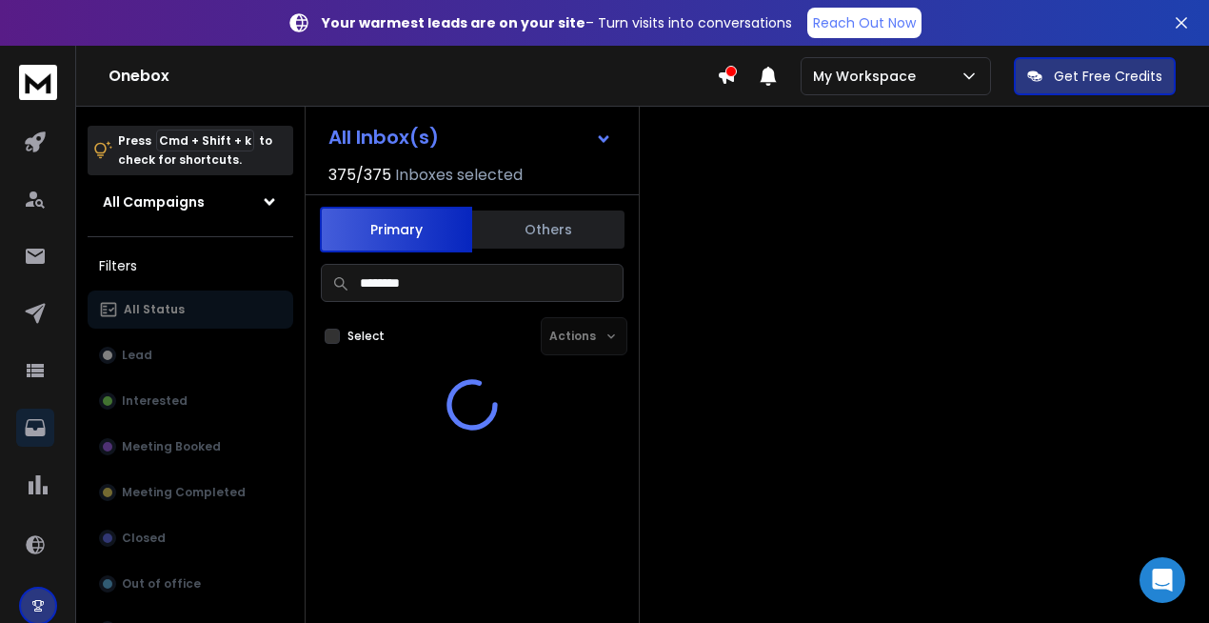
click at [409, 230] on button "Primary" at bounding box center [396, 230] width 152 height 46
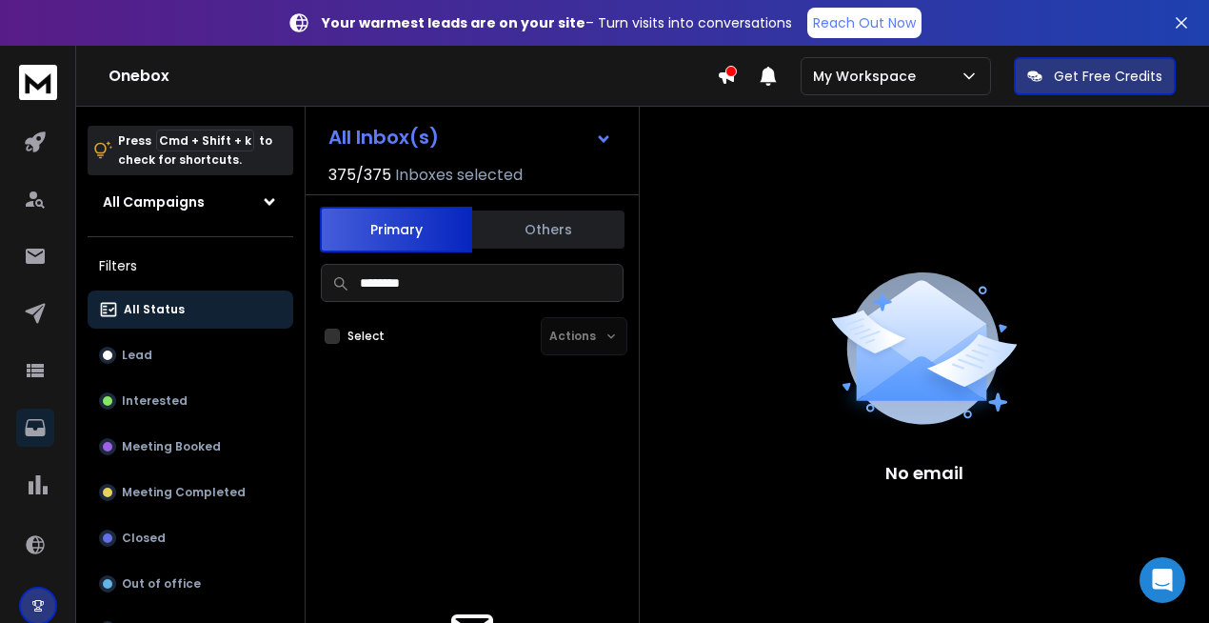
click at [547, 224] on button "Others" at bounding box center [548, 230] width 152 height 42
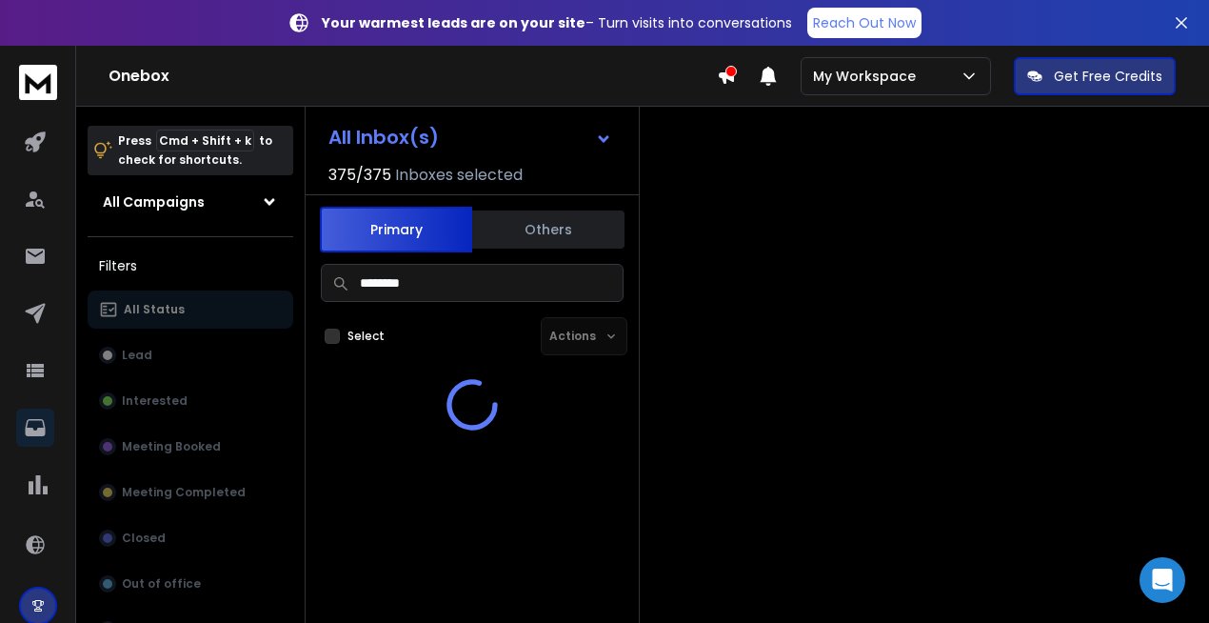
click at [429, 227] on button "Primary" at bounding box center [396, 230] width 152 height 46
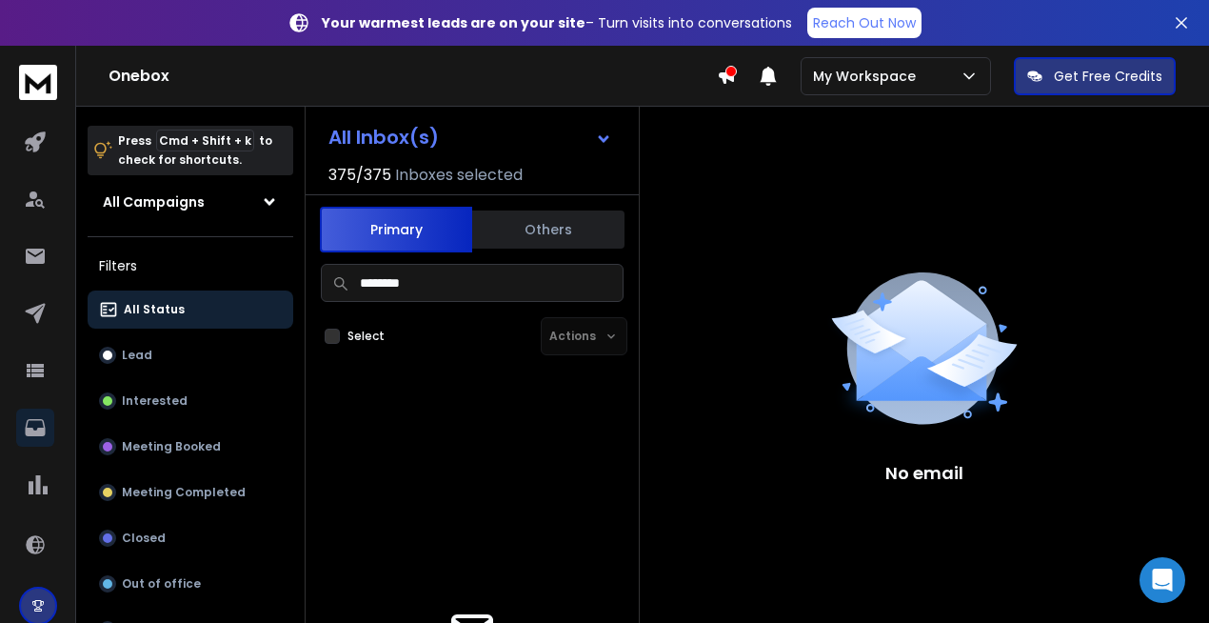
click at [552, 222] on button "Others" at bounding box center [548, 230] width 152 height 42
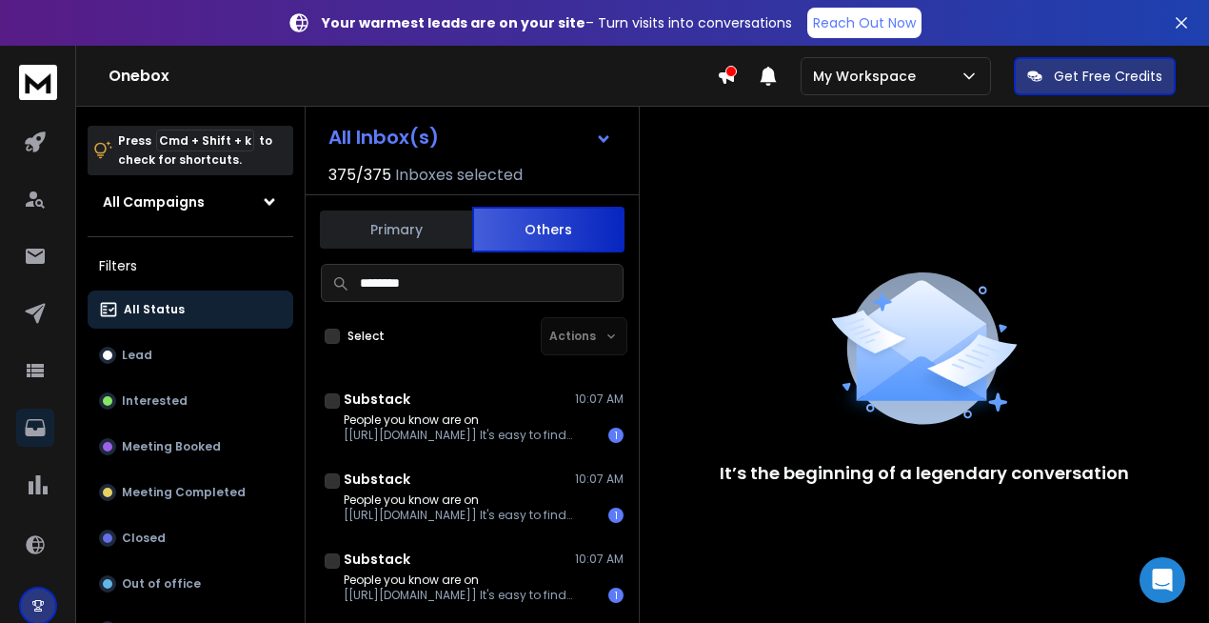
click at [409, 231] on button "Primary" at bounding box center [396, 230] width 152 height 42
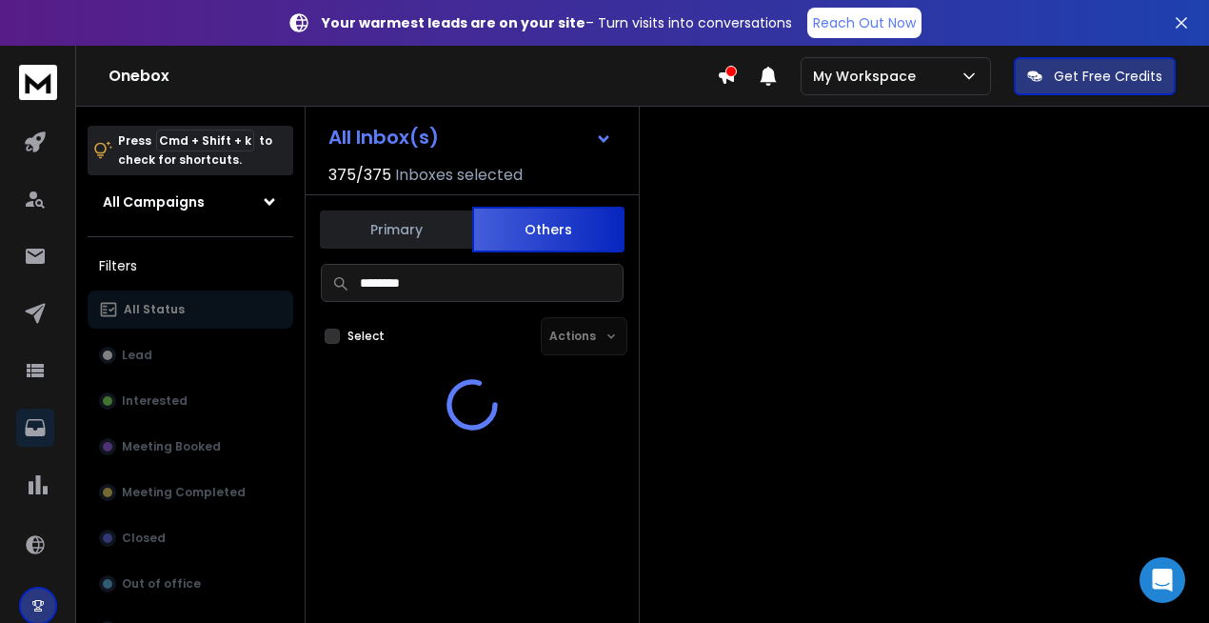
click at [536, 231] on button "Others" at bounding box center [548, 230] width 152 height 46
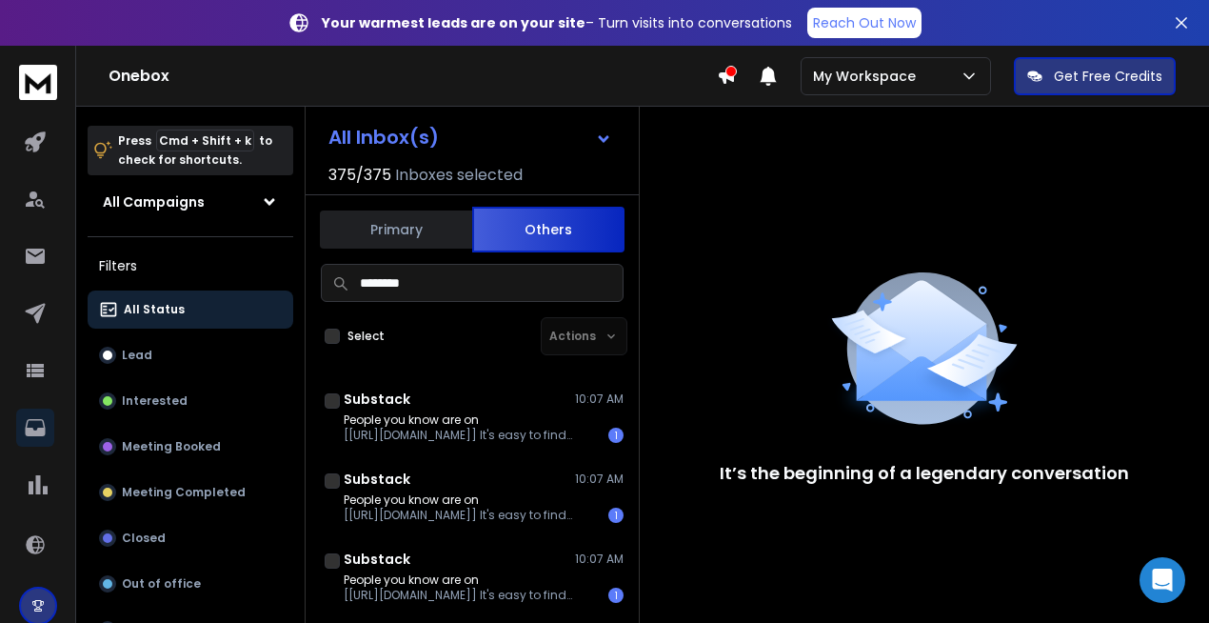
click at [405, 227] on button "Primary" at bounding box center [396, 230] width 152 height 42
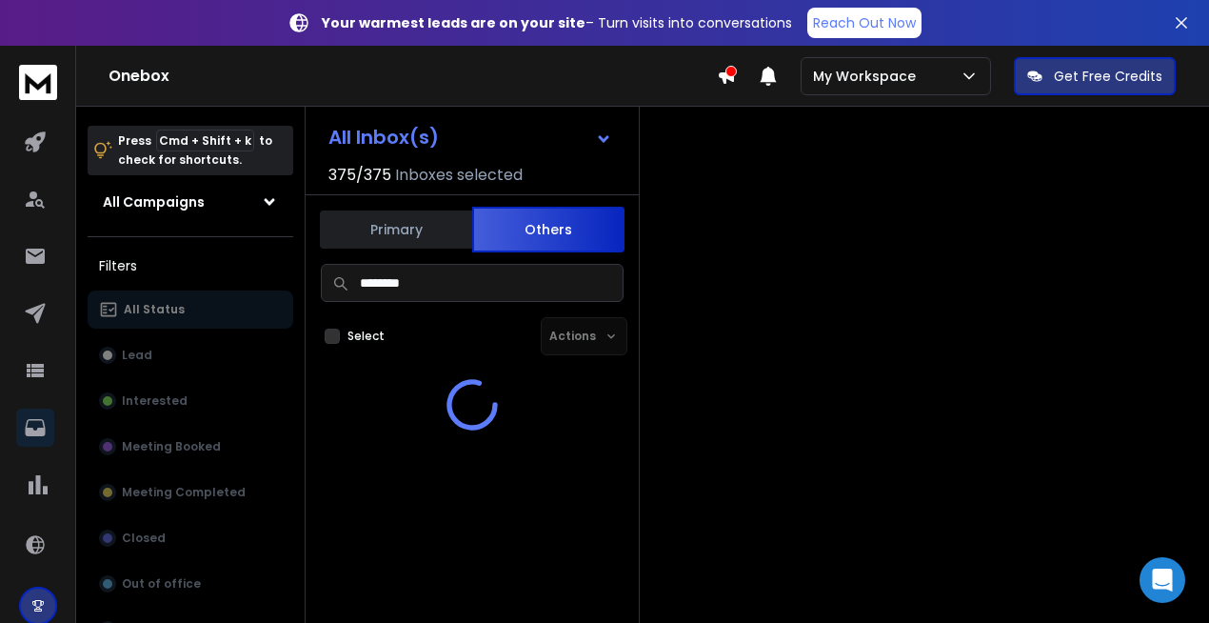
click at [512, 231] on button "Others" at bounding box center [548, 230] width 152 height 46
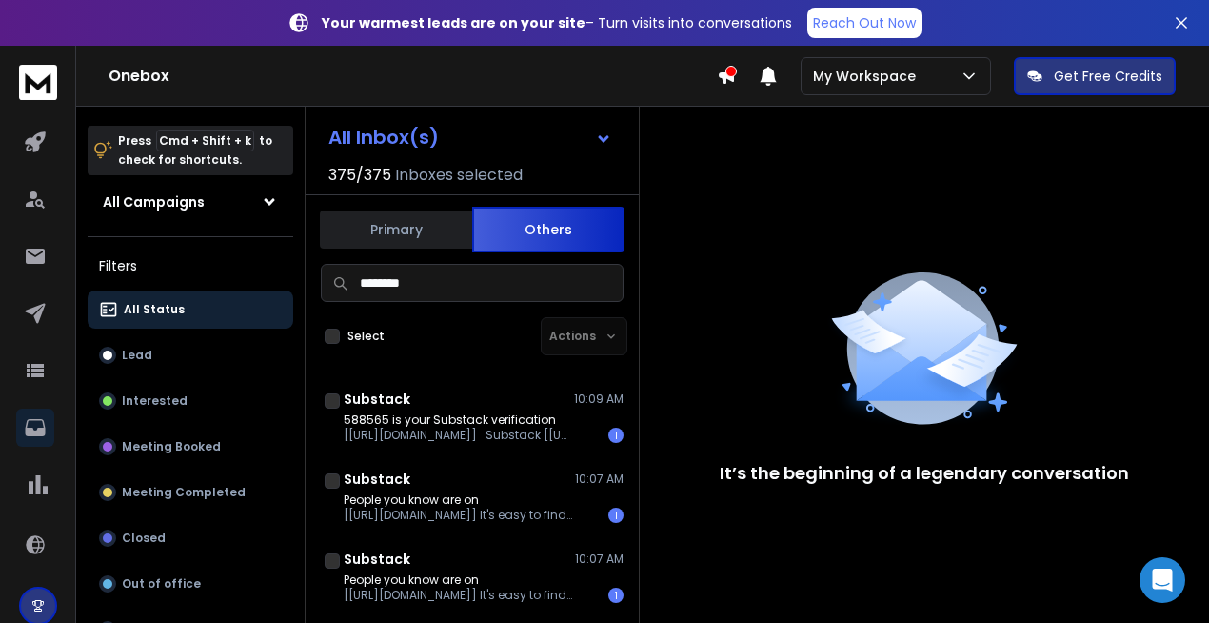
click at [404, 220] on button "Primary" at bounding box center [396, 230] width 152 height 42
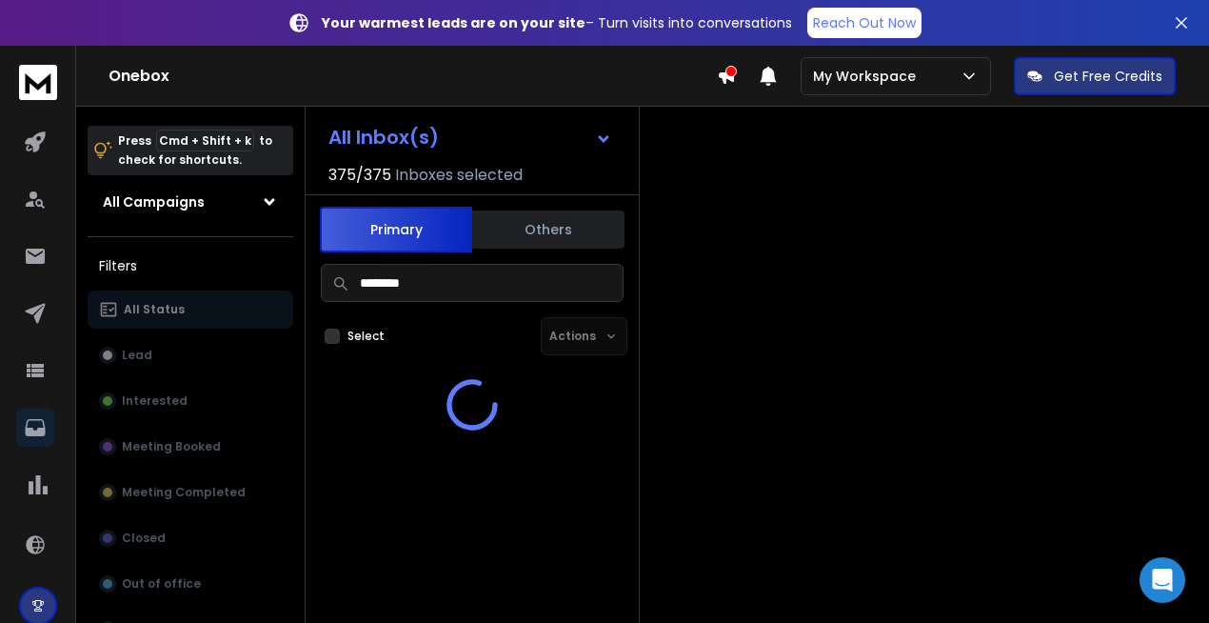
click at [551, 229] on button "Others" at bounding box center [548, 230] width 152 height 42
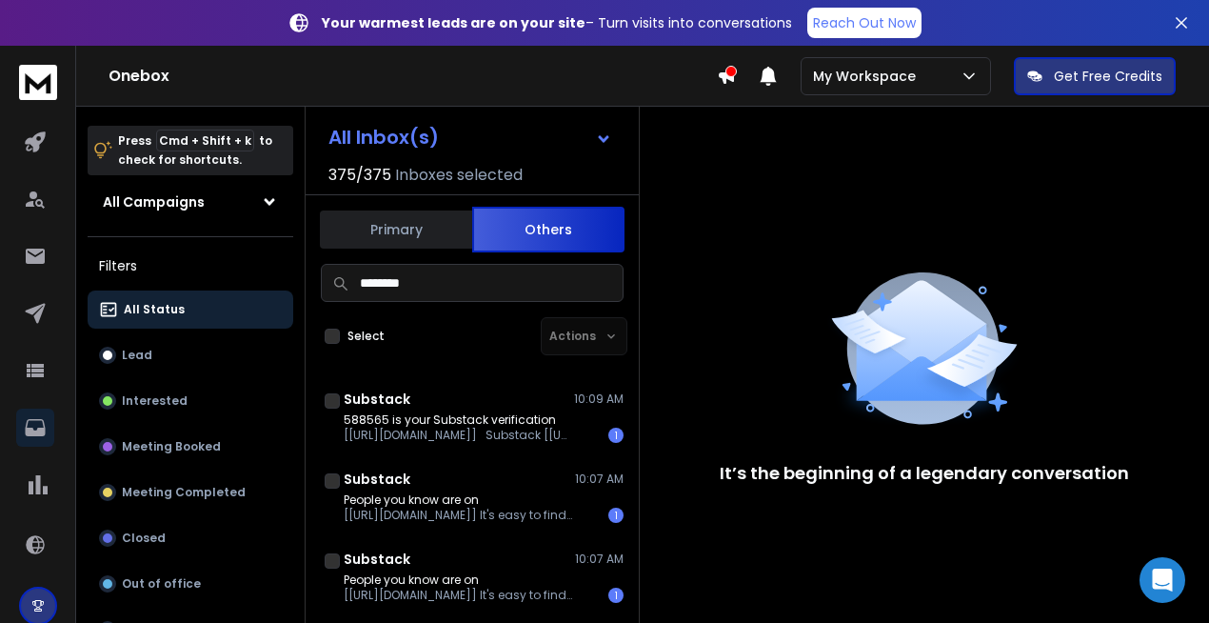
click at [394, 228] on button "Primary" at bounding box center [396, 230] width 152 height 42
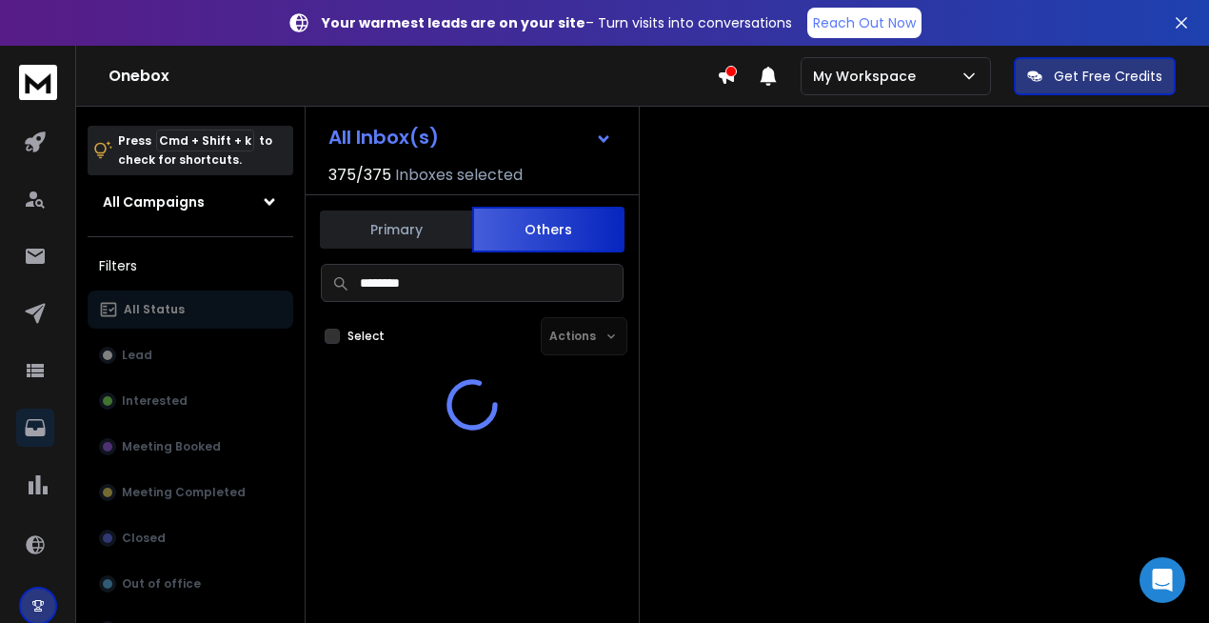
click at [545, 229] on button "Others" at bounding box center [548, 230] width 152 height 46
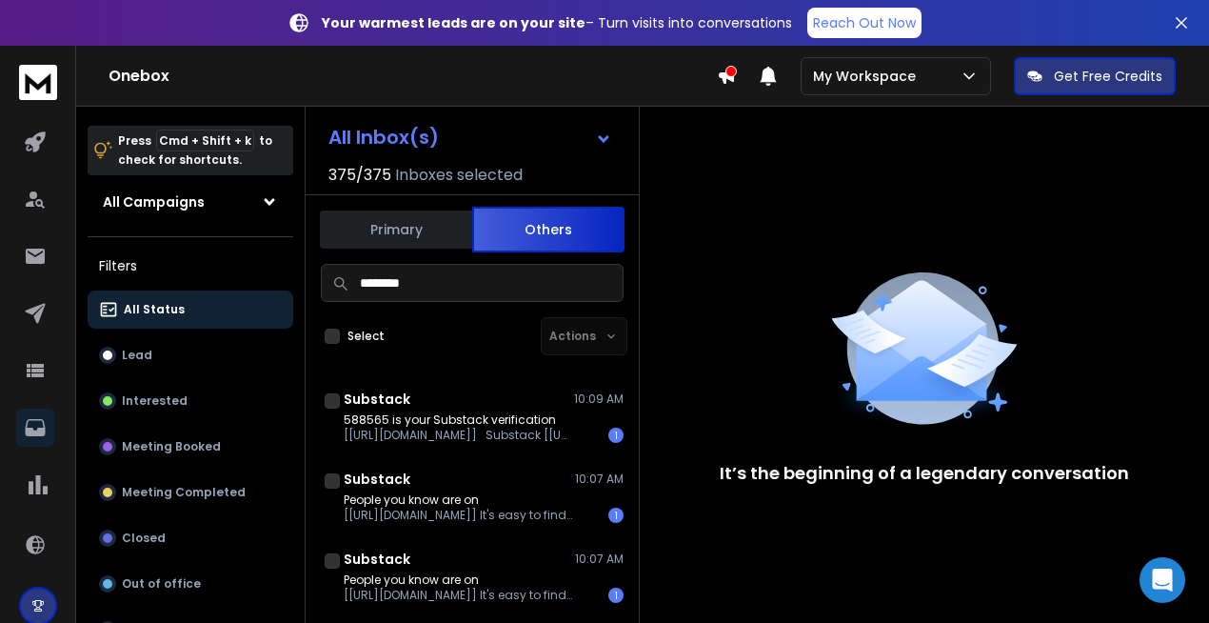
click at [429, 229] on button "Primary" at bounding box center [396, 230] width 152 height 42
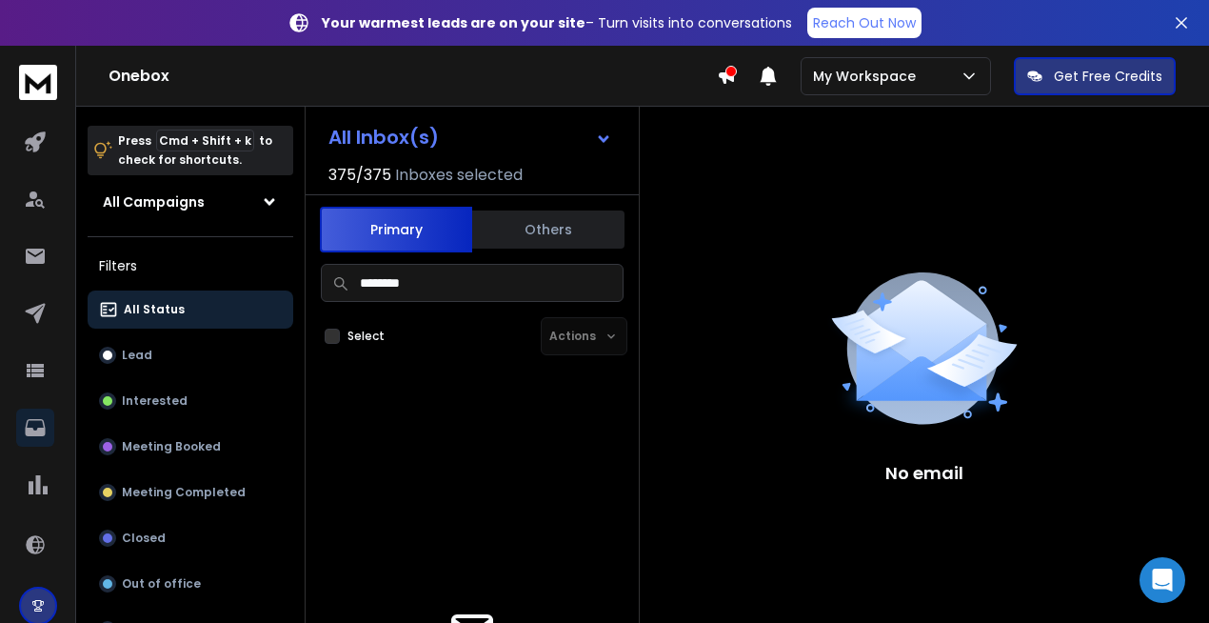
click at [528, 227] on button "Others" at bounding box center [548, 230] width 152 height 42
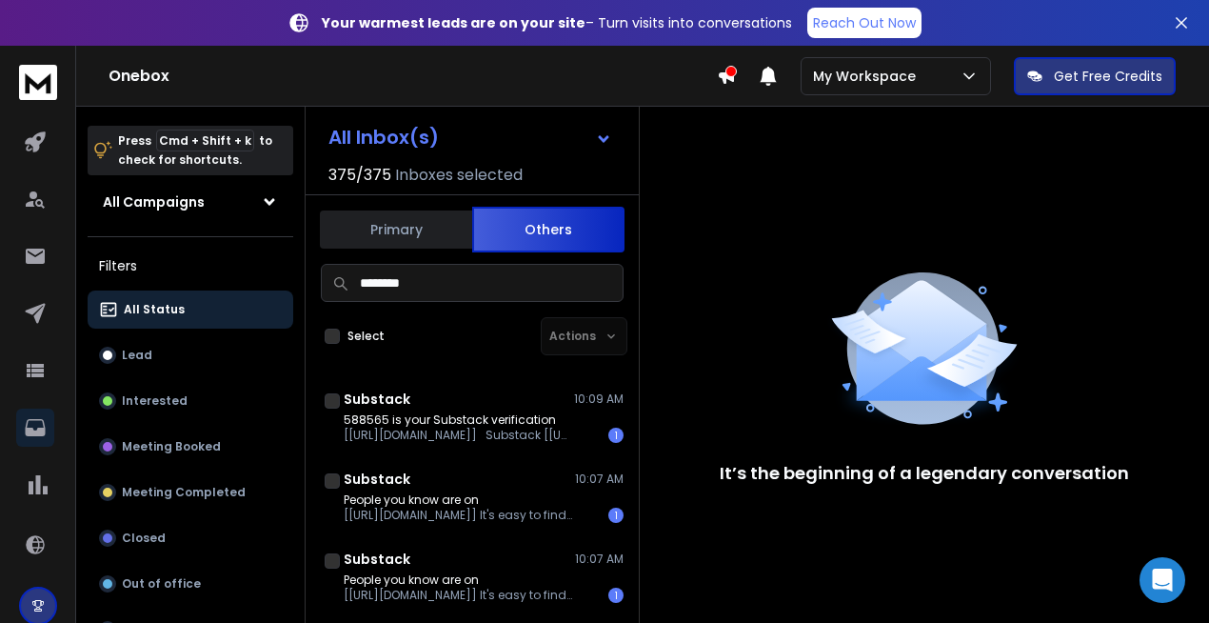
click at [443, 229] on button "Primary" at bounding box center [396, 230] width 152 height 42
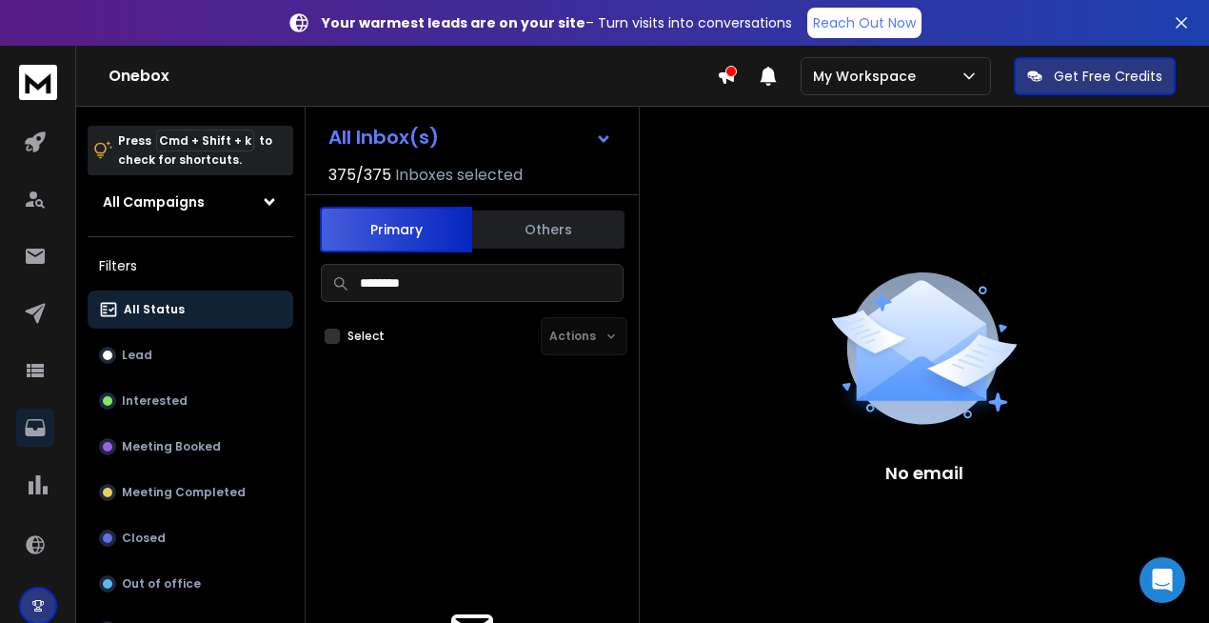
click at [562, 226] on button "Others" at bounding box center [548, 230] width 152 height 42
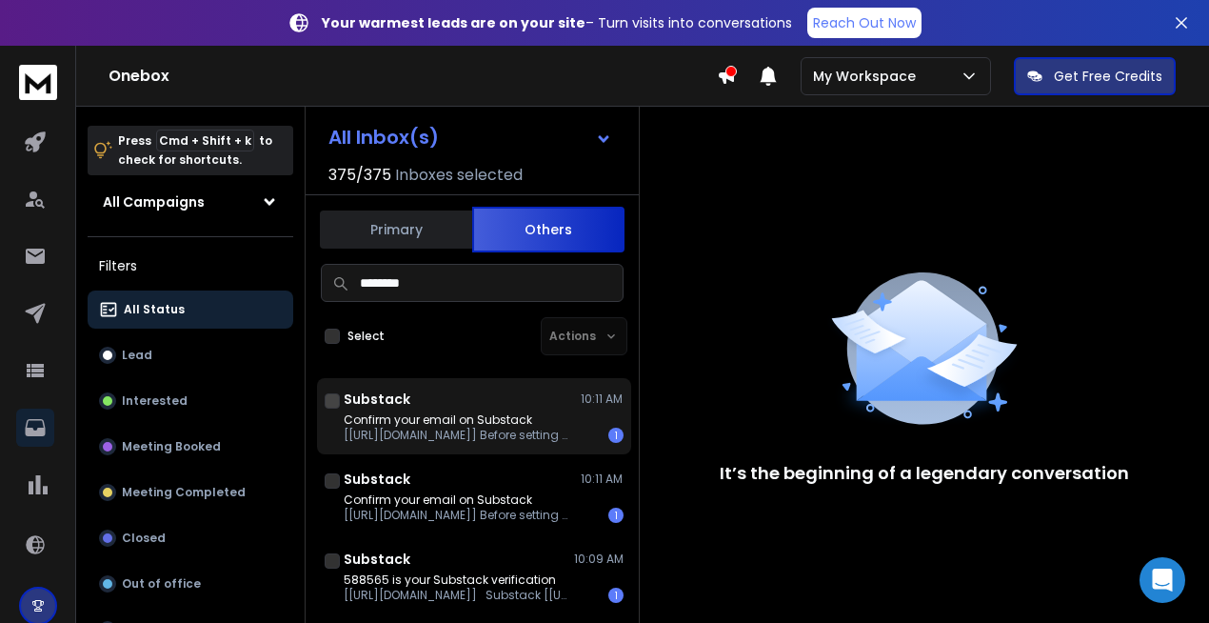
click at [480, 423] on p "Confirm your email on Substack" at bounding box center [458, 419] width 229 height 15
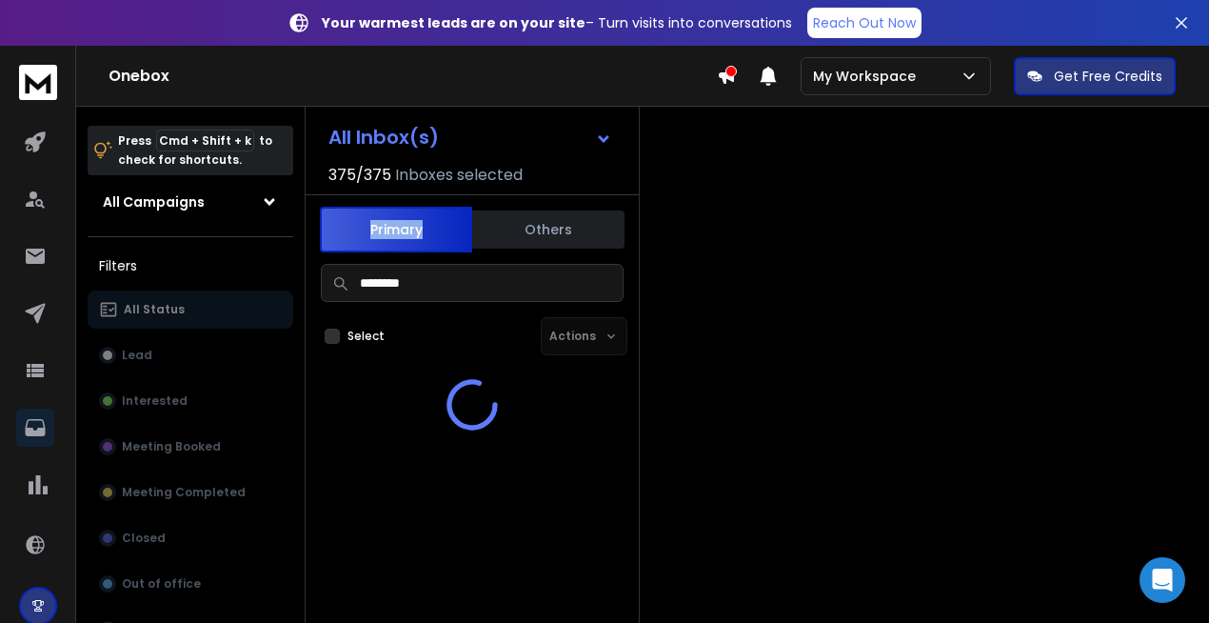
click at [518, 225] on button "Others" at bounding box center [548, 230] width 152 height 42
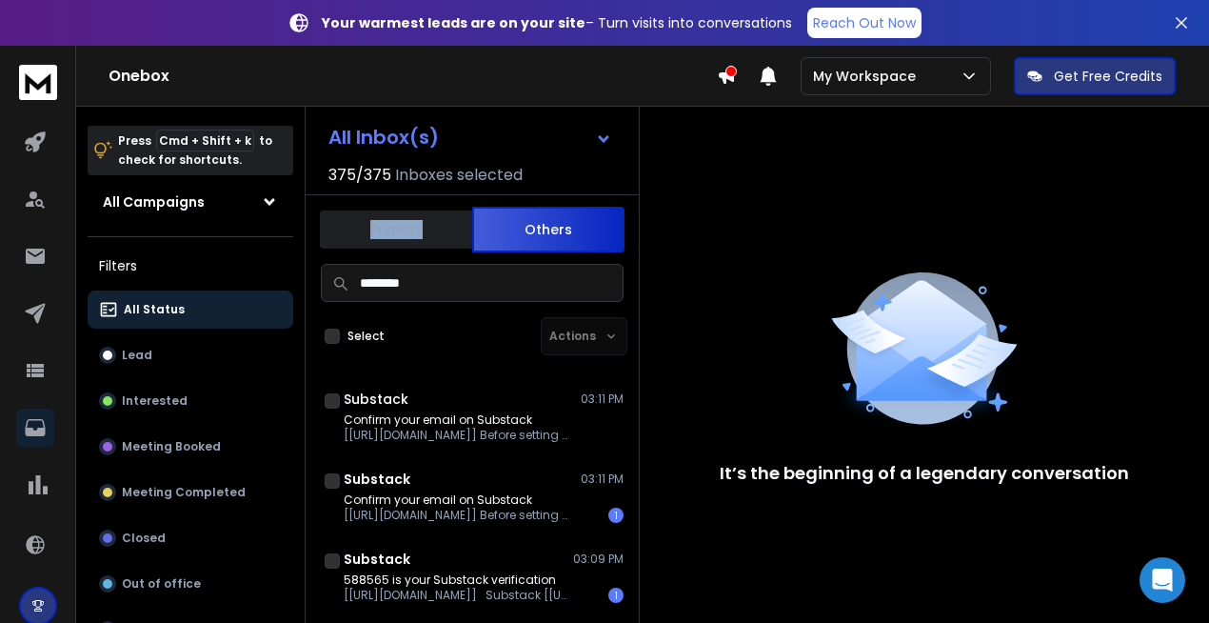
click at [360, 231] on button "Primary" at bounding box center [396, 230] width 152 height 42
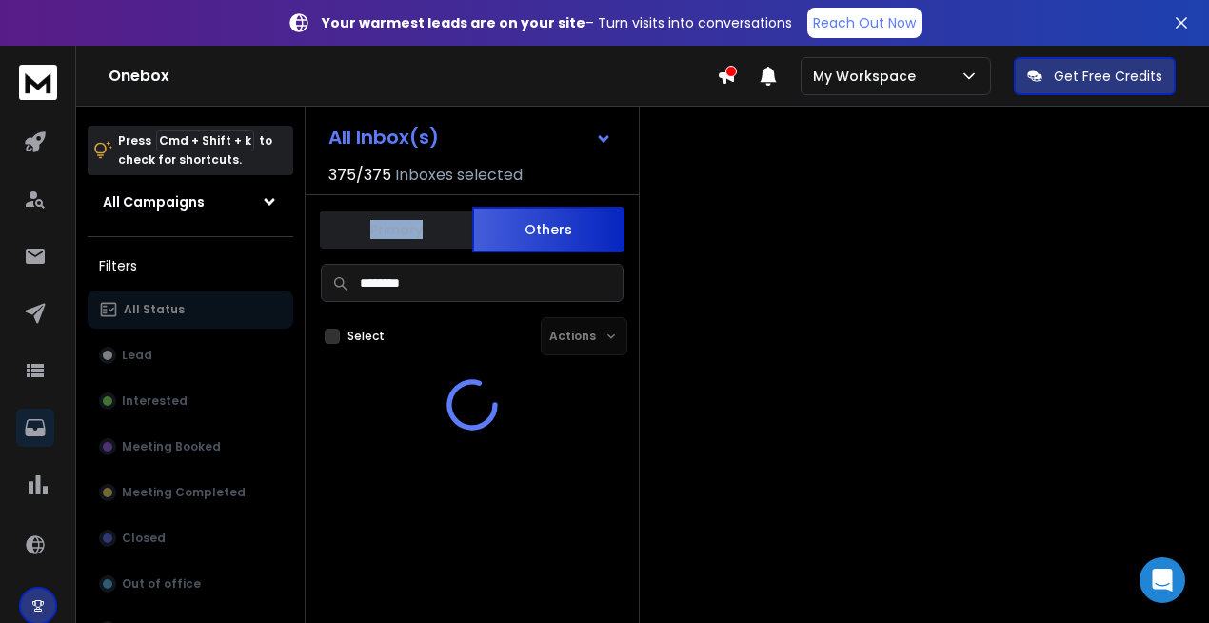
click at [552, 229] on button "Others" at bounding box center [548, 230] width 152 height 46
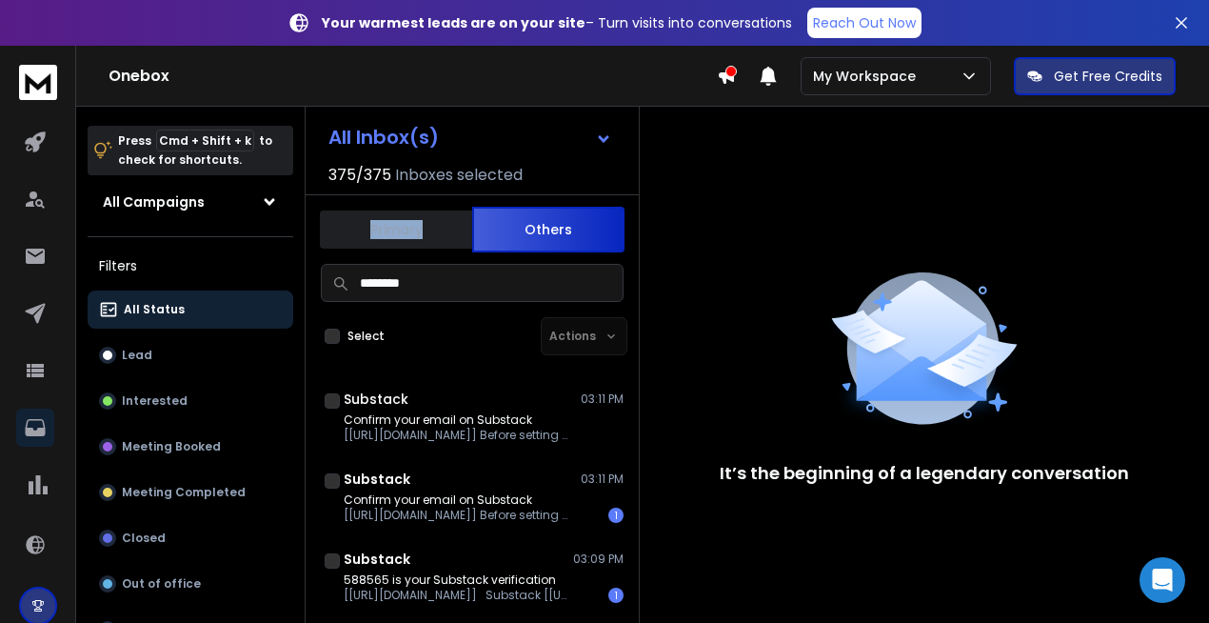
click at [402, 233] on button "Primary" at bounding box center [396, 230] width 152 height 42
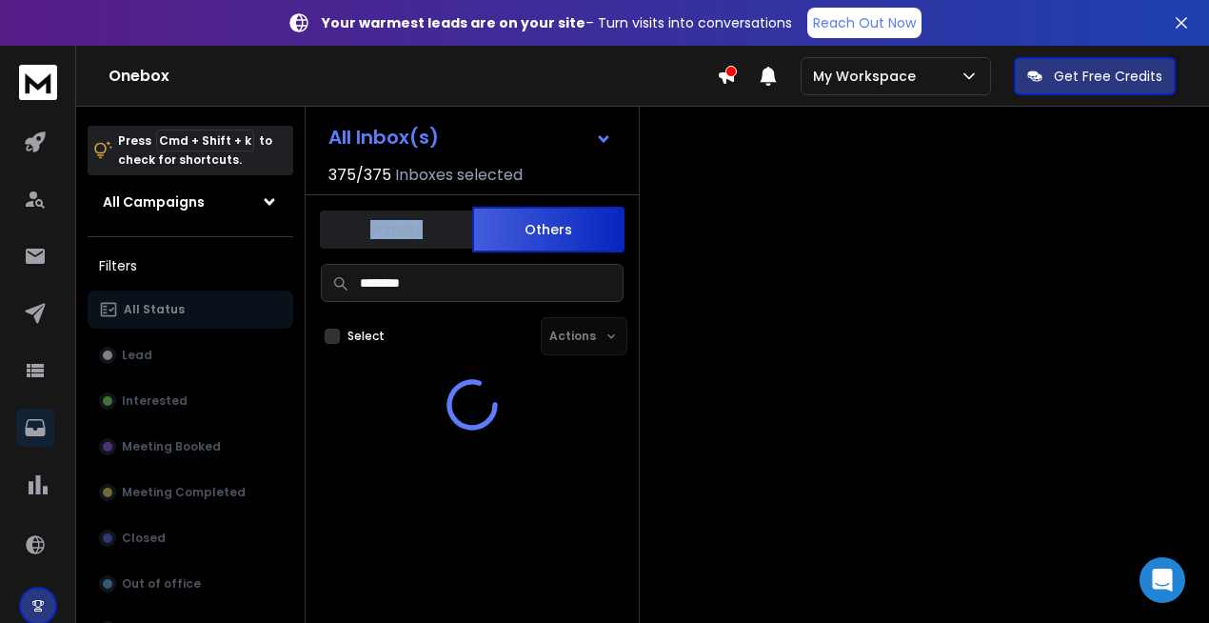
click at [521, 232] on button "Others" at bounding box center [548, 230] width 152 height 46
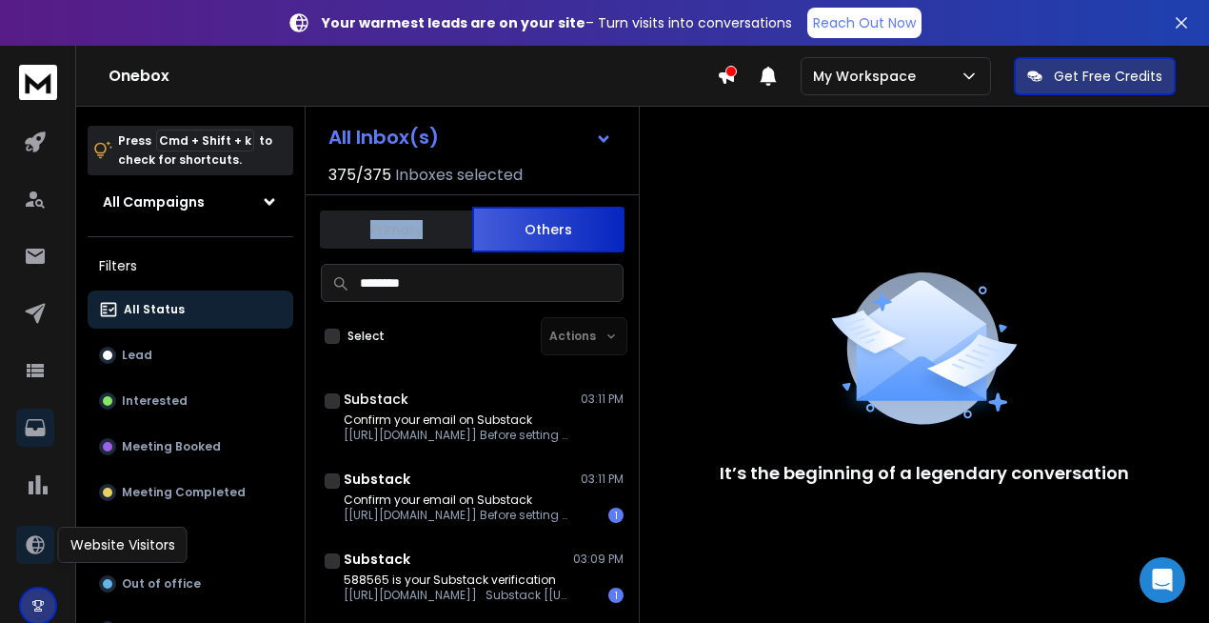
click at [30, 544] on icon at bounding box center [35, 544] width 19 height 19
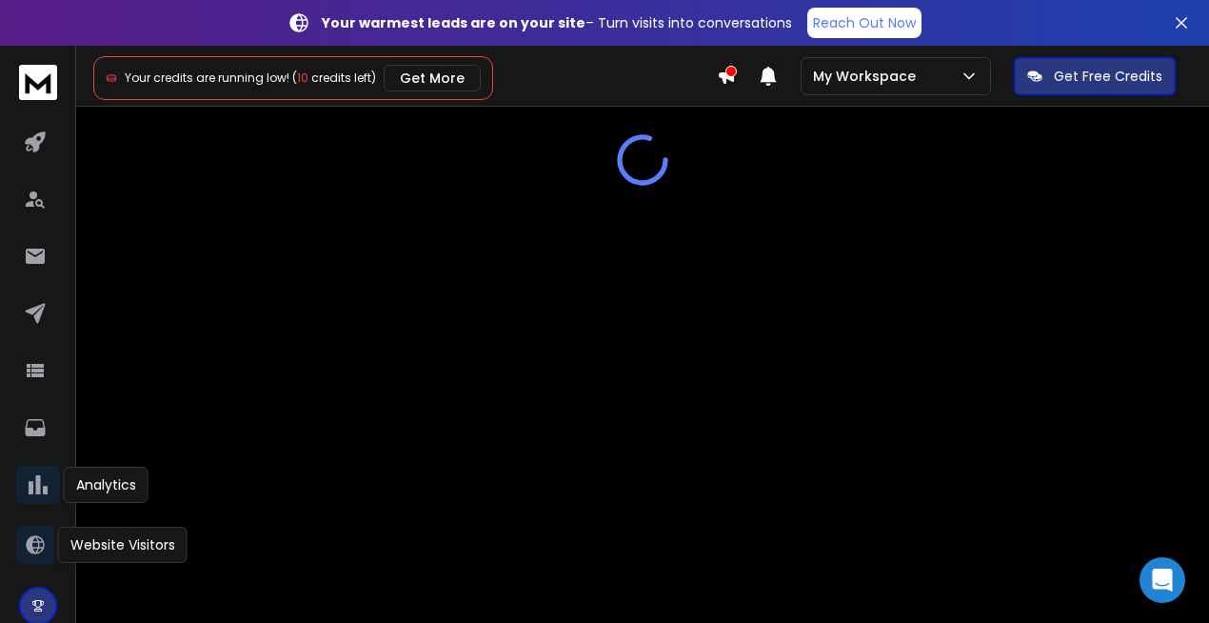
click at [33, 486] on icon at bounding box center [38, 484] width 29 height 29
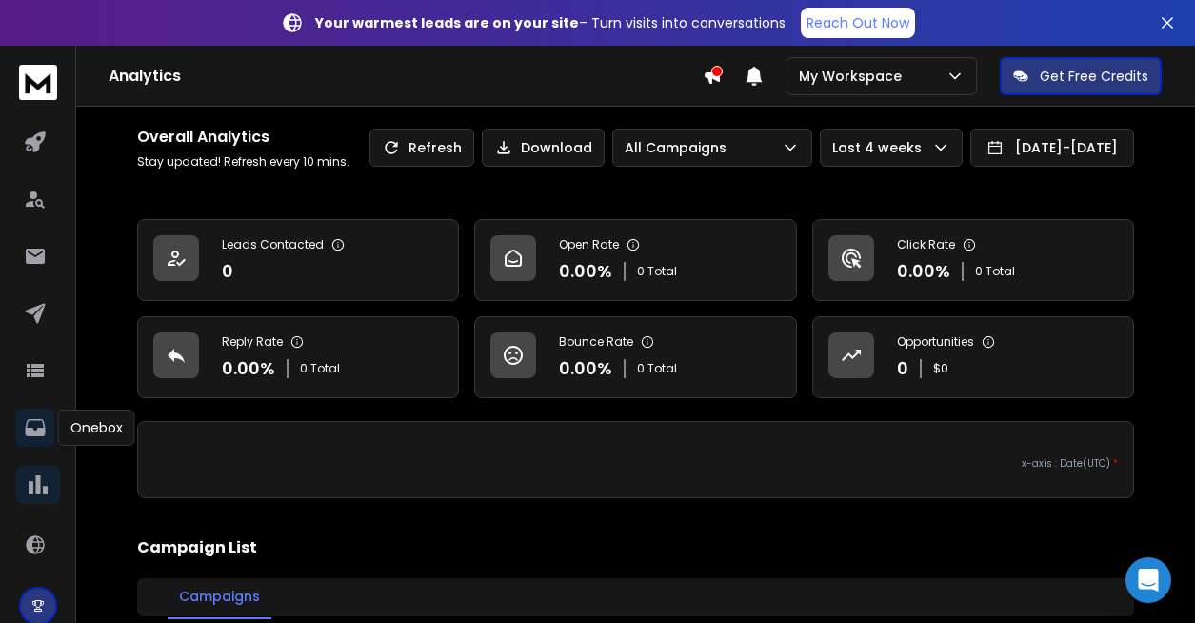
click at [30, 428] on icon at bounding box center [35, 427] width 20 height 17
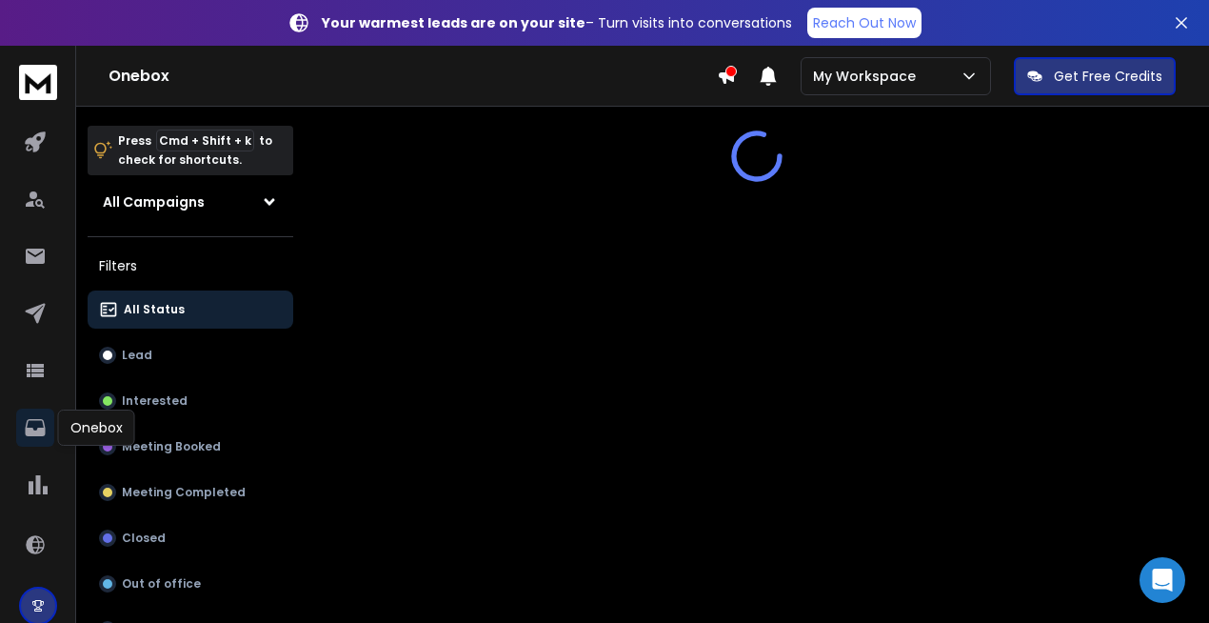
click at [42, 428] on icon at bounding box center [35, 427] width 20 height 17
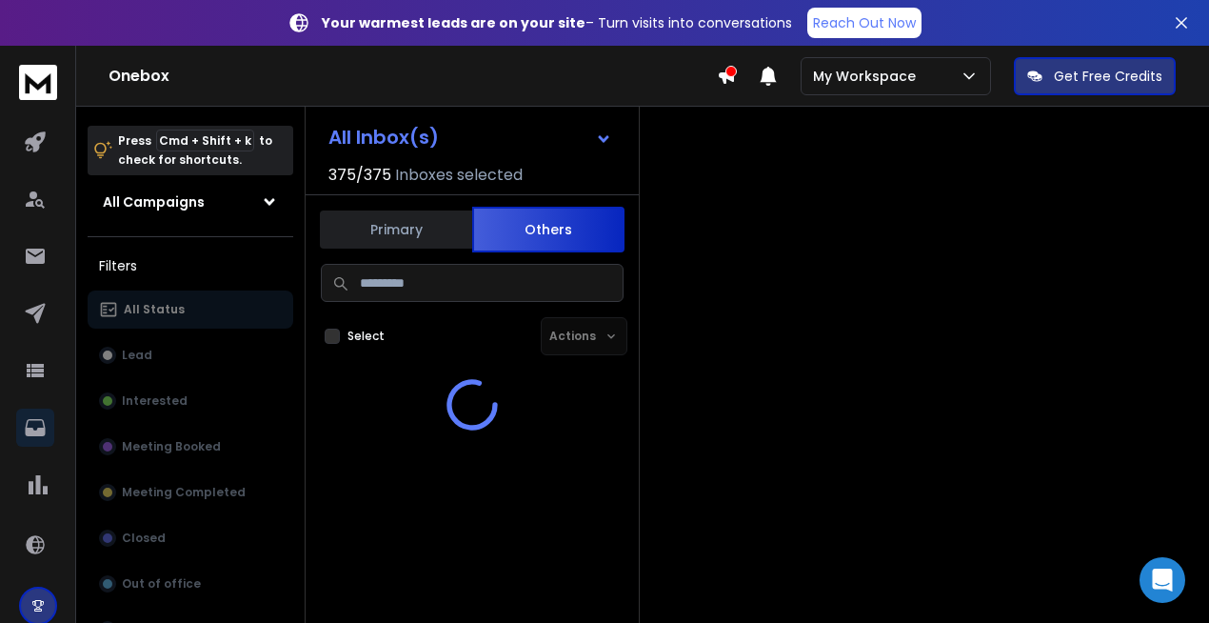
click at [523, 244] on button "Others" at bounding box center [548, 230] width 152 height 46
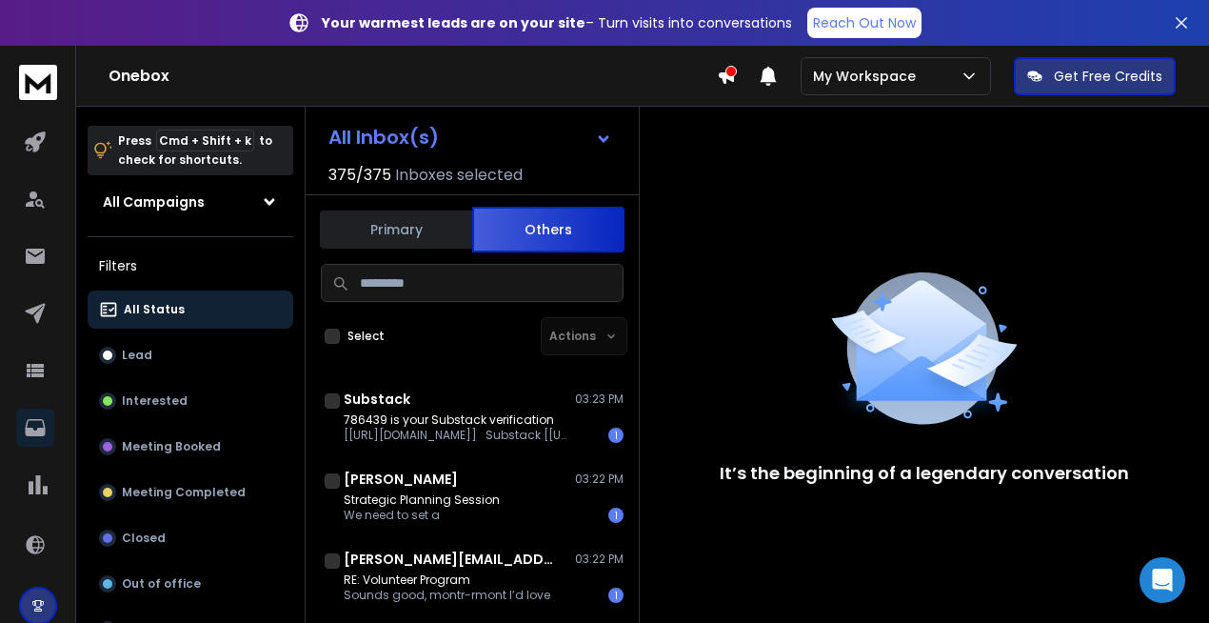
click at [408, 230] on button "Primary" at bounding box center [396, 230] width 152 height 42
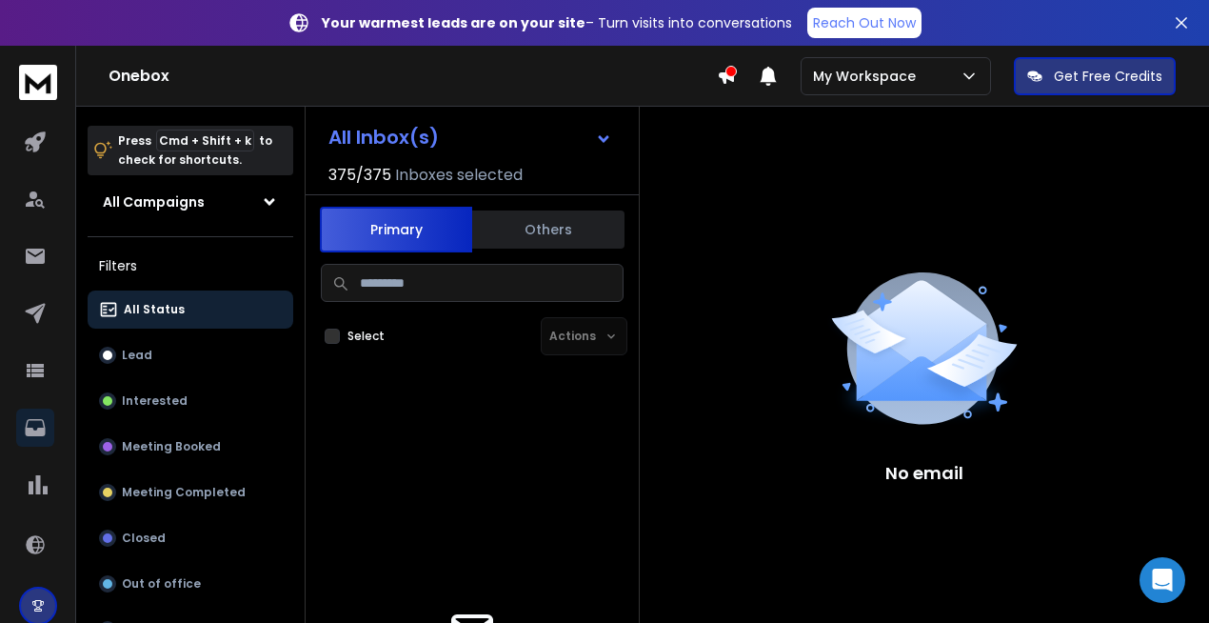
click at [537, 226] on button "Others" at bounding box center [548, 230] width 152 height 42
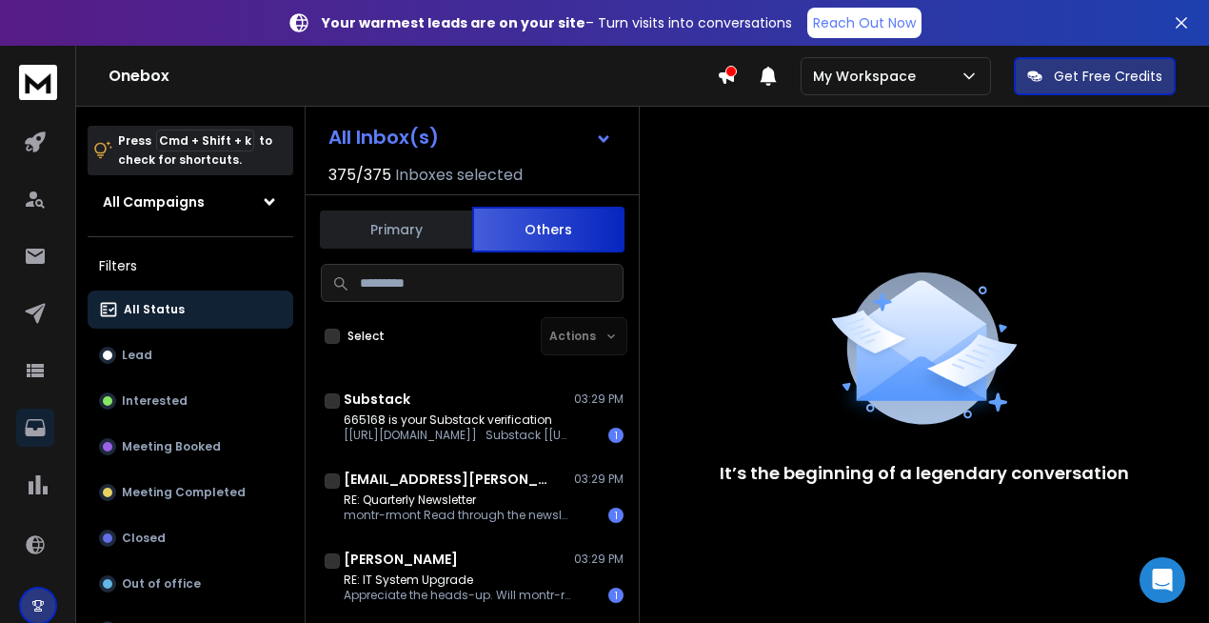
click at [428, 224] on button "Primary" at bounding box center [396, 230] width 152 height 42
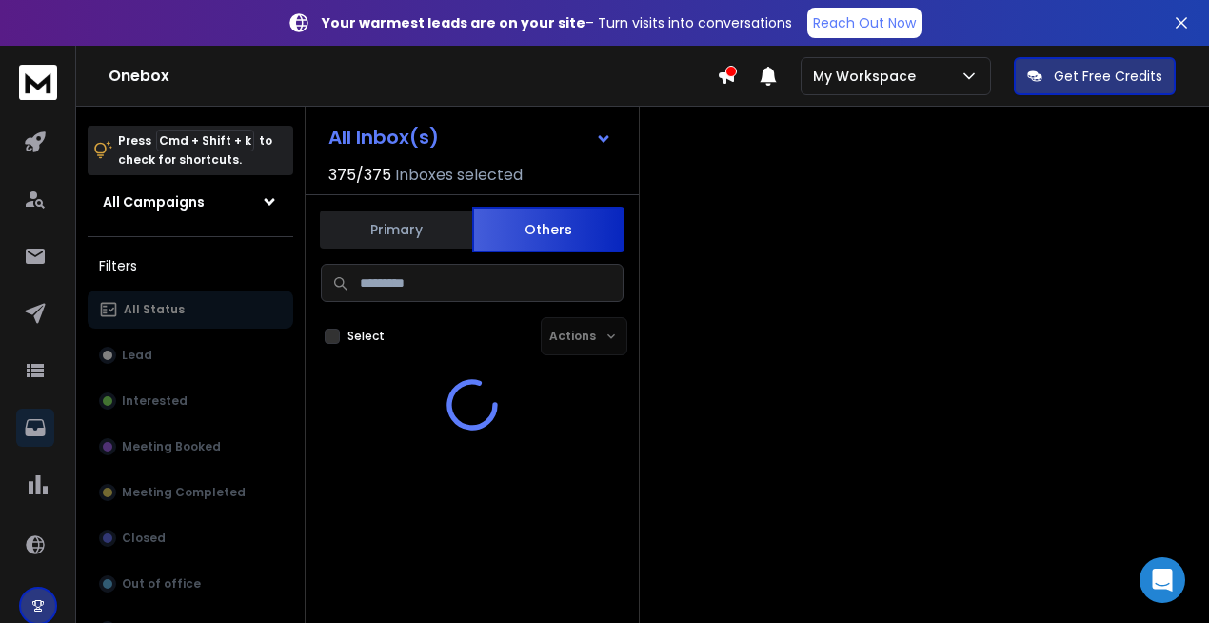
click at [537, 221] on button "Others" at bounding box center [548, 230] width 152 height 46
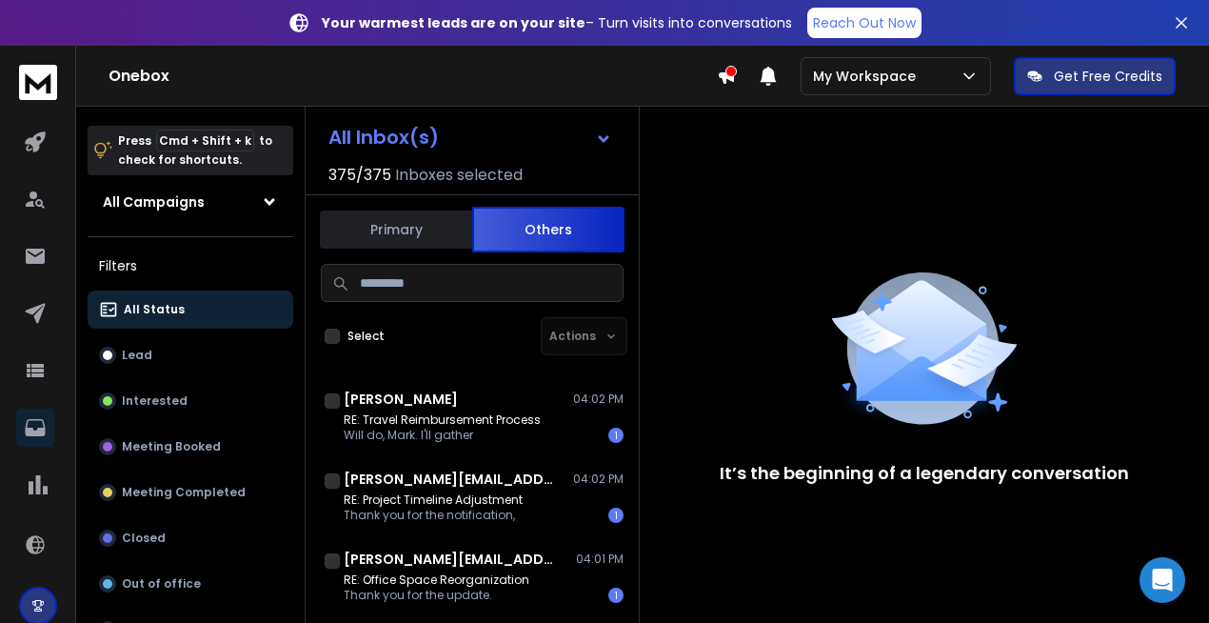
click at [488, 278] on input at bounding box center [472, 283] width 303 height 38
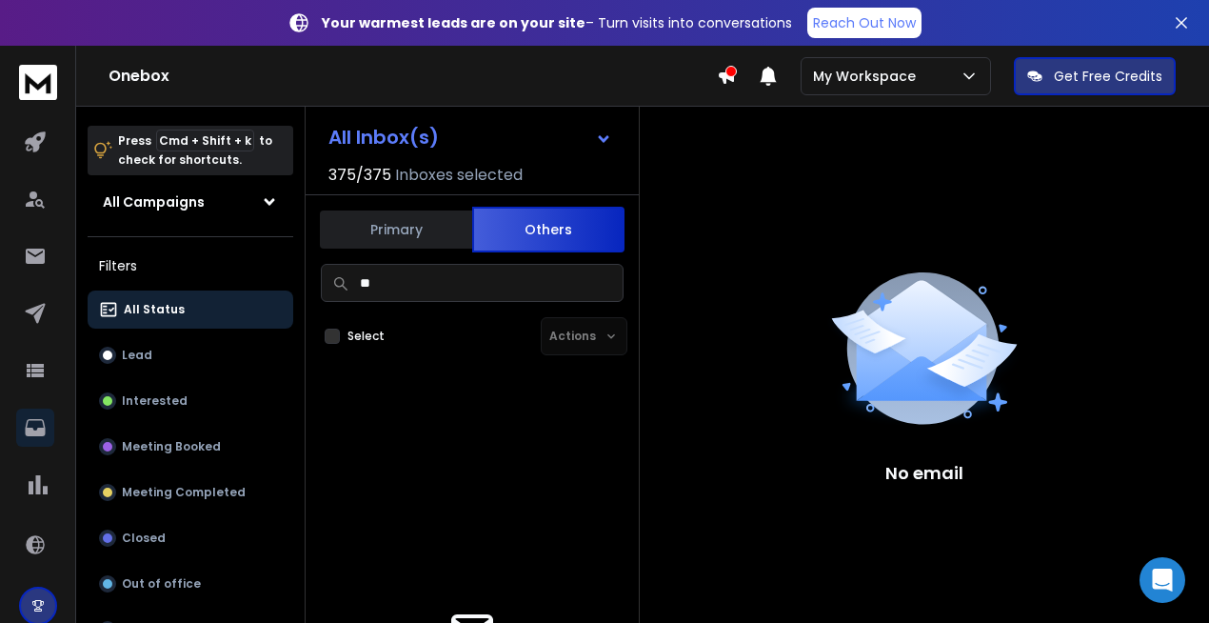
type input "*"
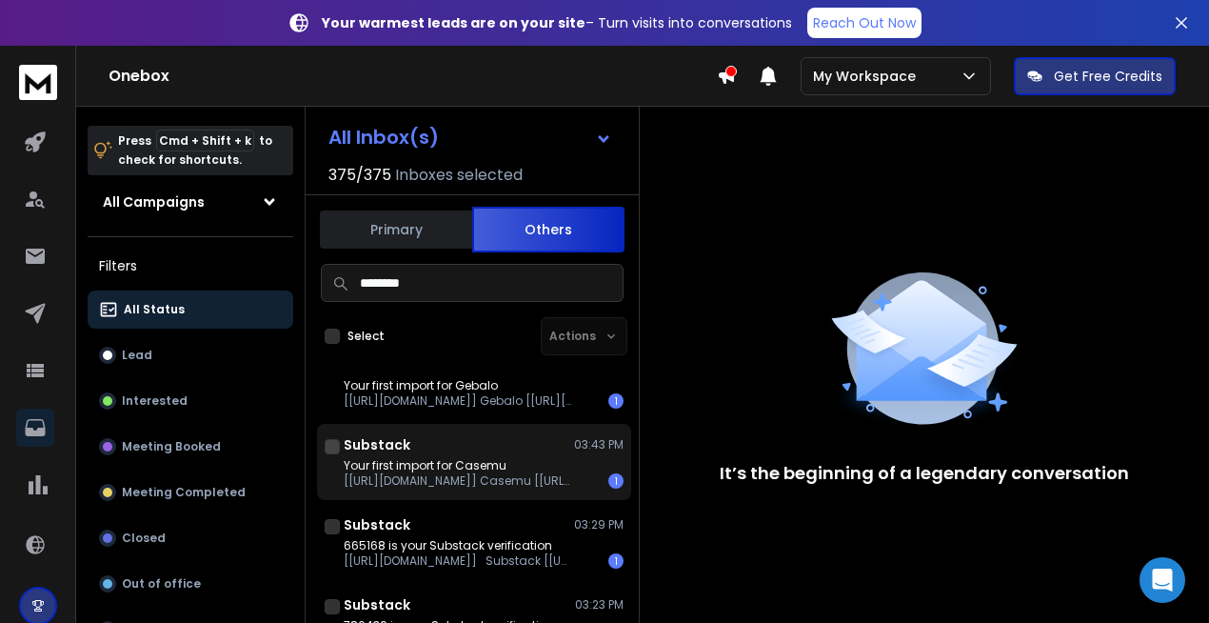
scroll to position [114, 0]
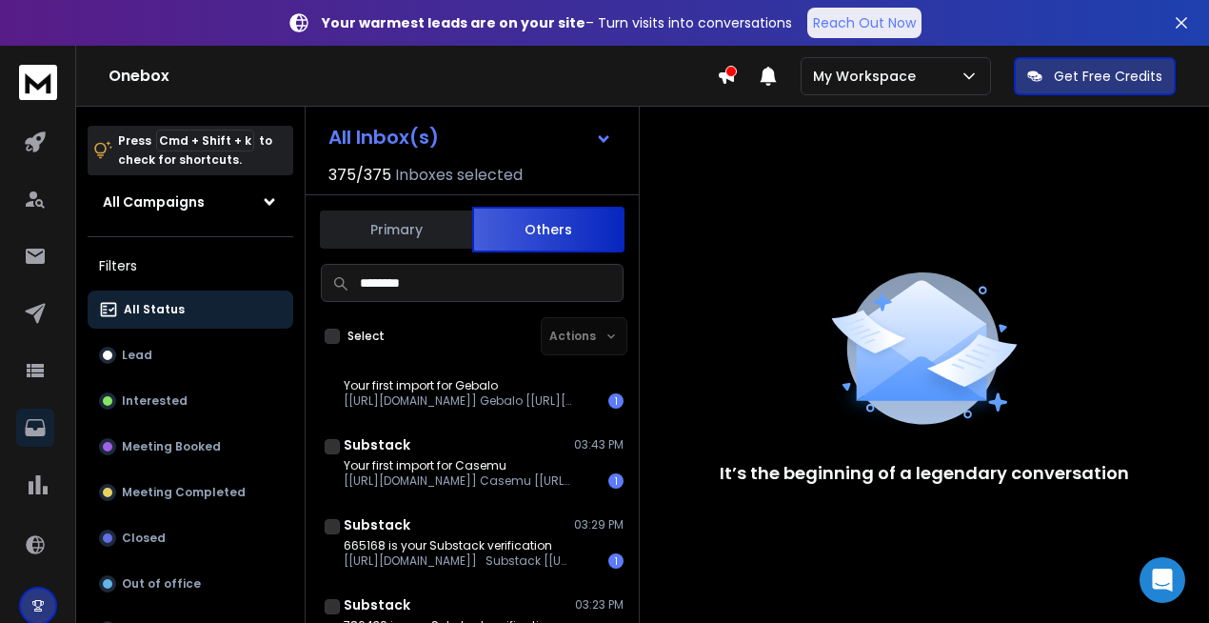
type input "********"
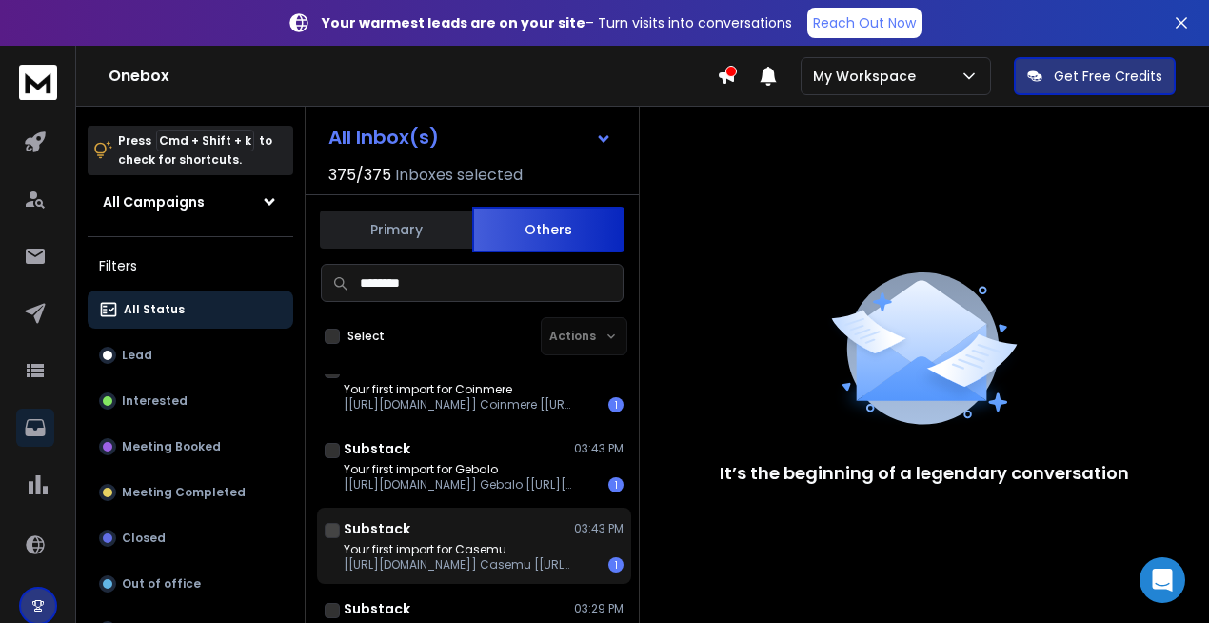
scroll to position [0, 0]
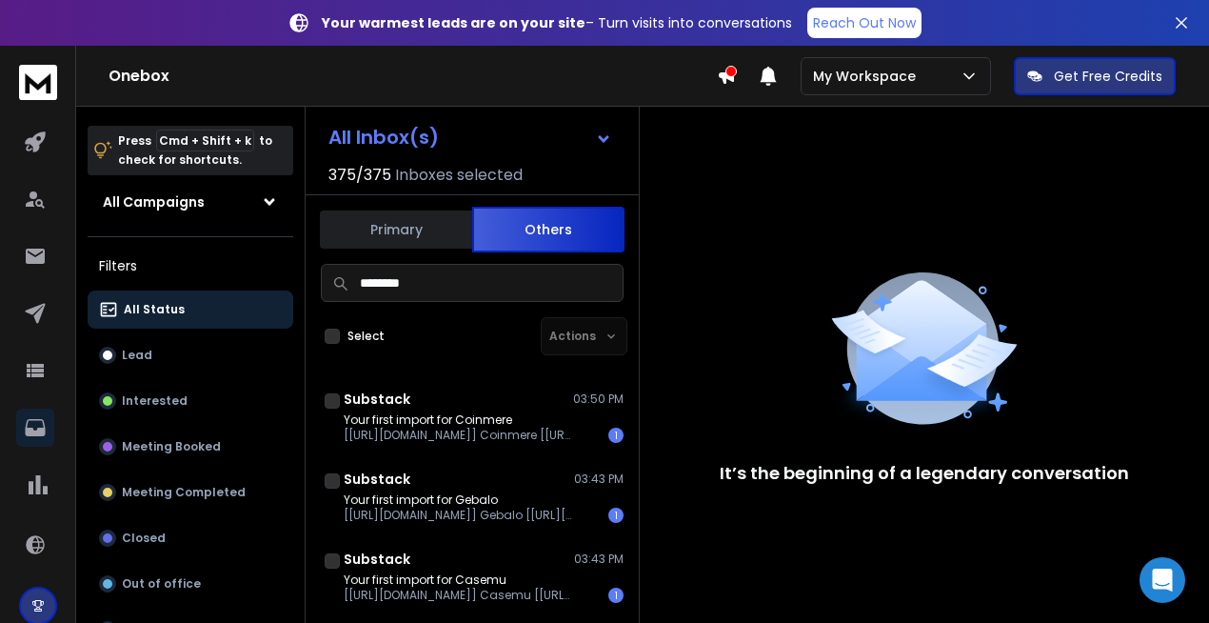
click at [413, 229] on button "Primary" at bounding box center [396, 230] width 152 height 42
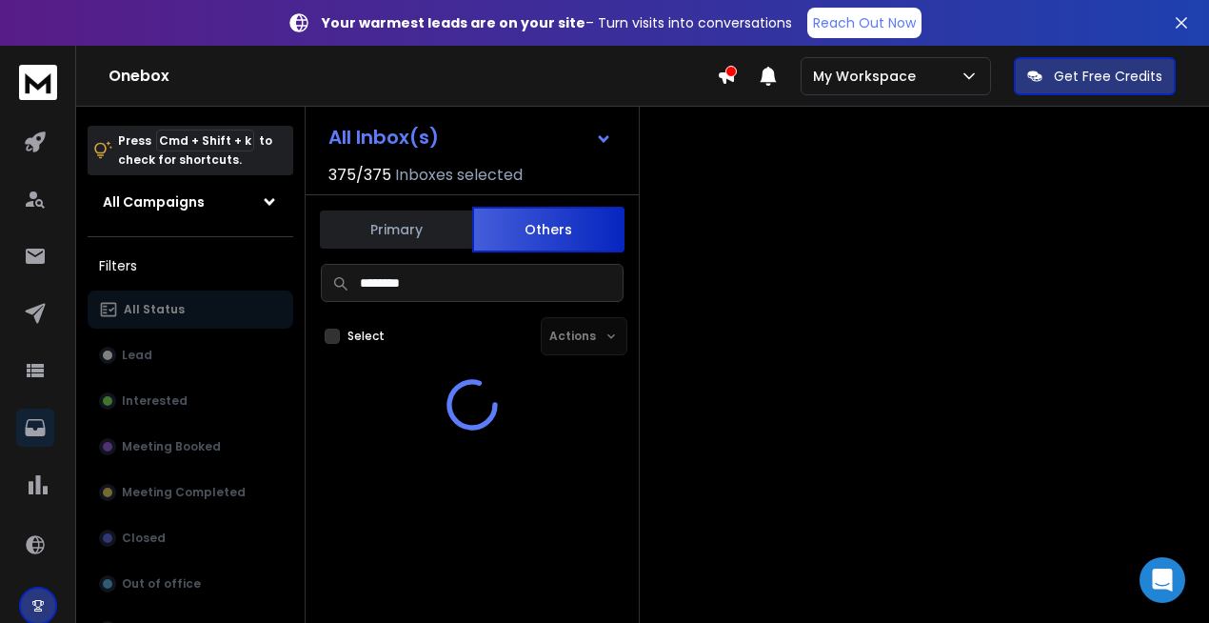
click at [550, 236] on button "Others" at bounding box center [548, 230] width 152 height 46
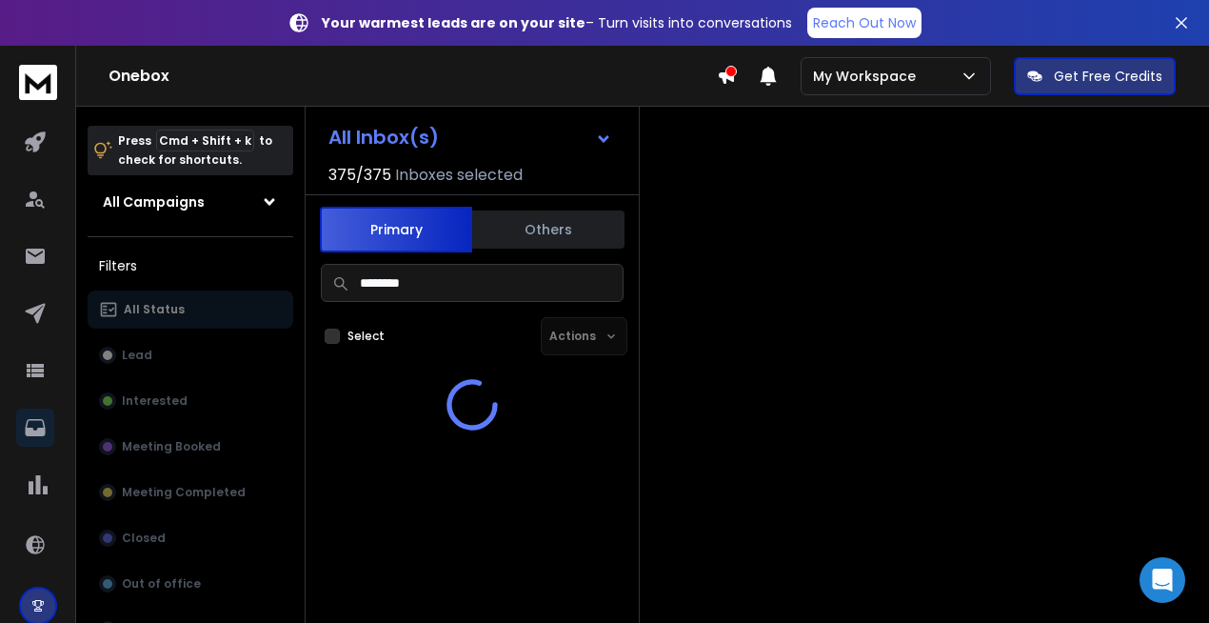
click at [405, 227] on button "Primary" at bounding box center [396, 230] width 152 height 46
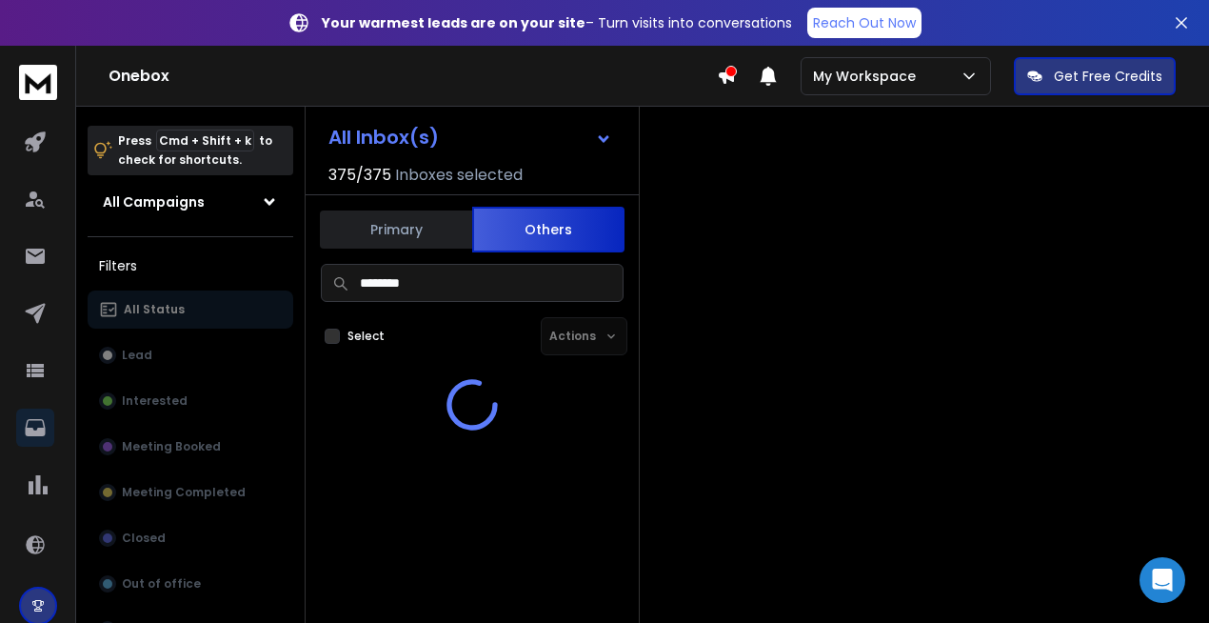
click at [543, 225] on button "Others" at bounding box center [548, 230] width 152 height 46
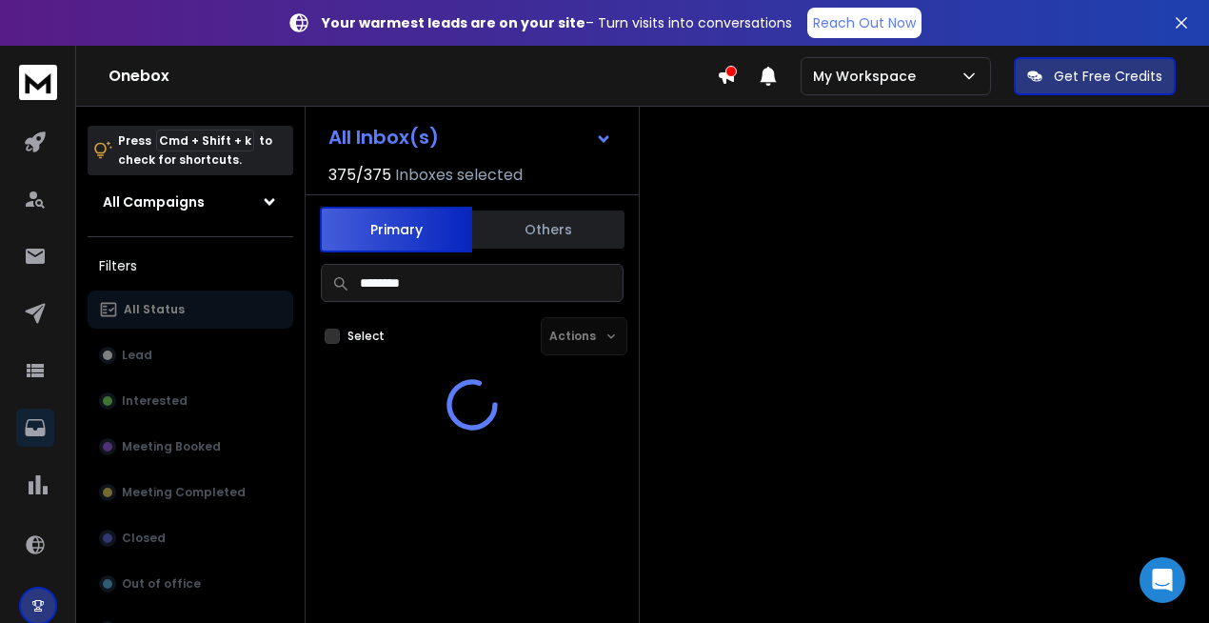
click at [394, 239] on button "Primary" at bounding box center [396, 230] width 152 height 46
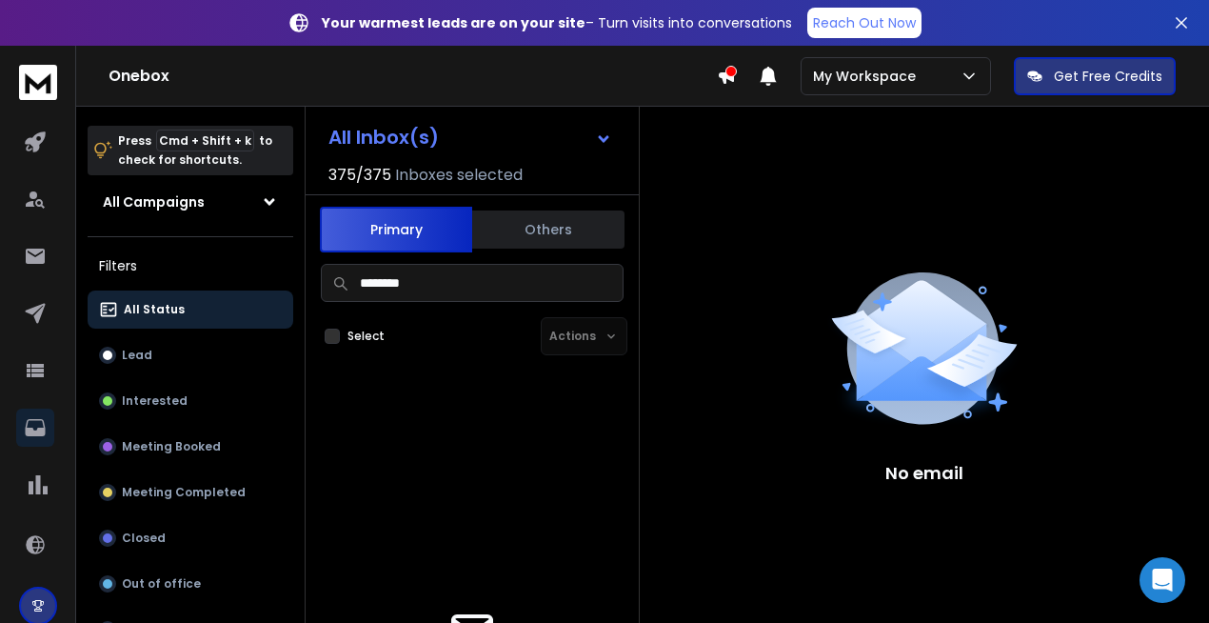
click at [543, 235] on button "Others" at bounding box center [548, 230] width 152 height 42
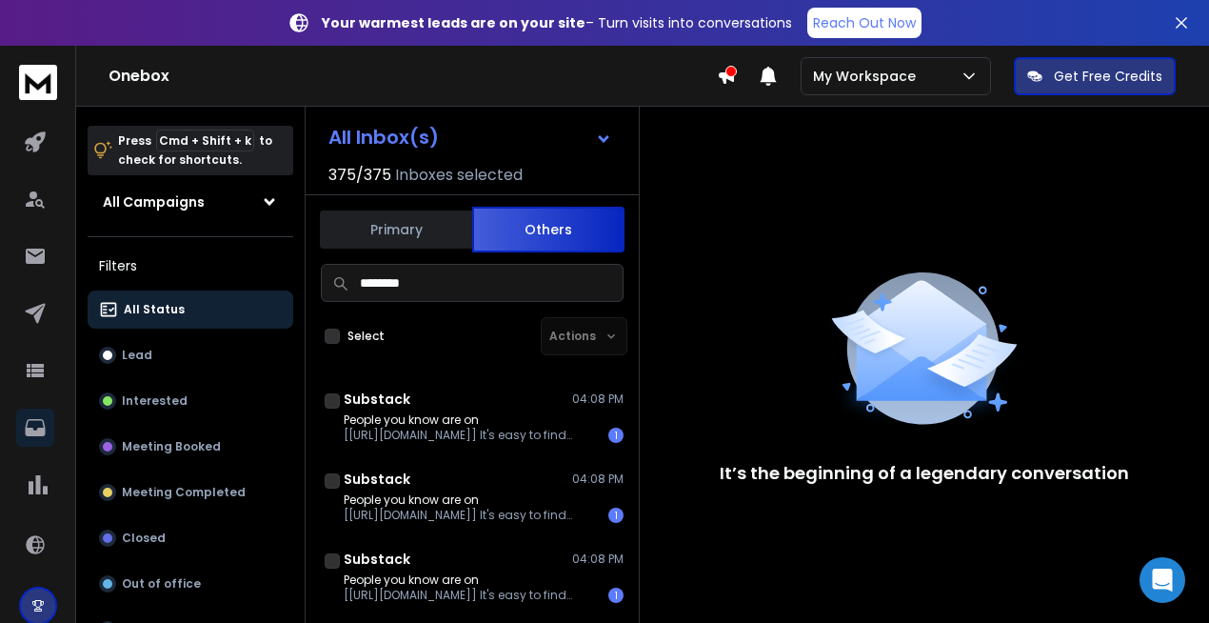
click at [403, 231] on button "Primary" at bounding box center [396, 230] width 152 height 42
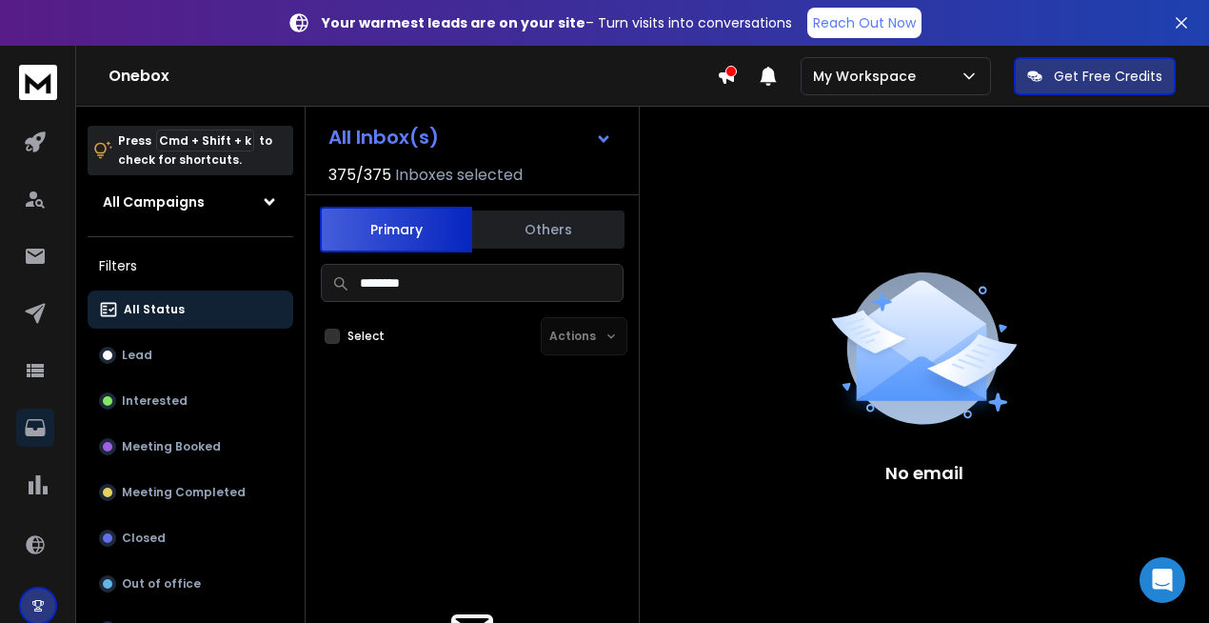
click at [566, 233] on button "Others" at bounding box center [548, 230] width 152 height 42
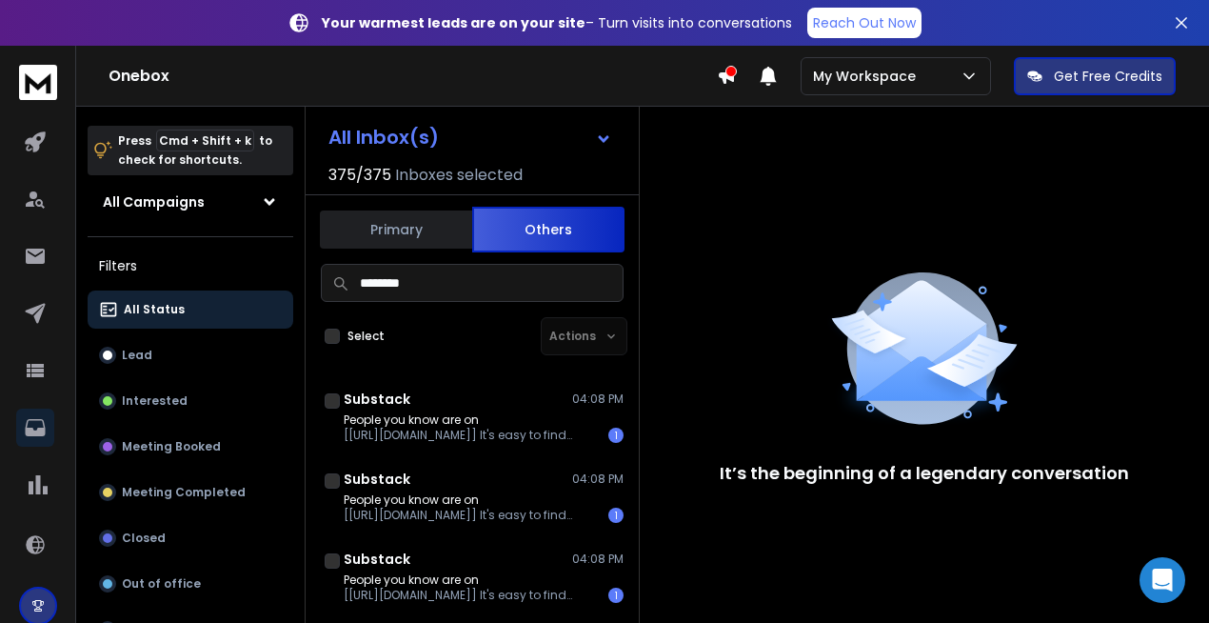
click at [411, 221] on button "Primary" at bounding box center [396, 230] width 152 height 42
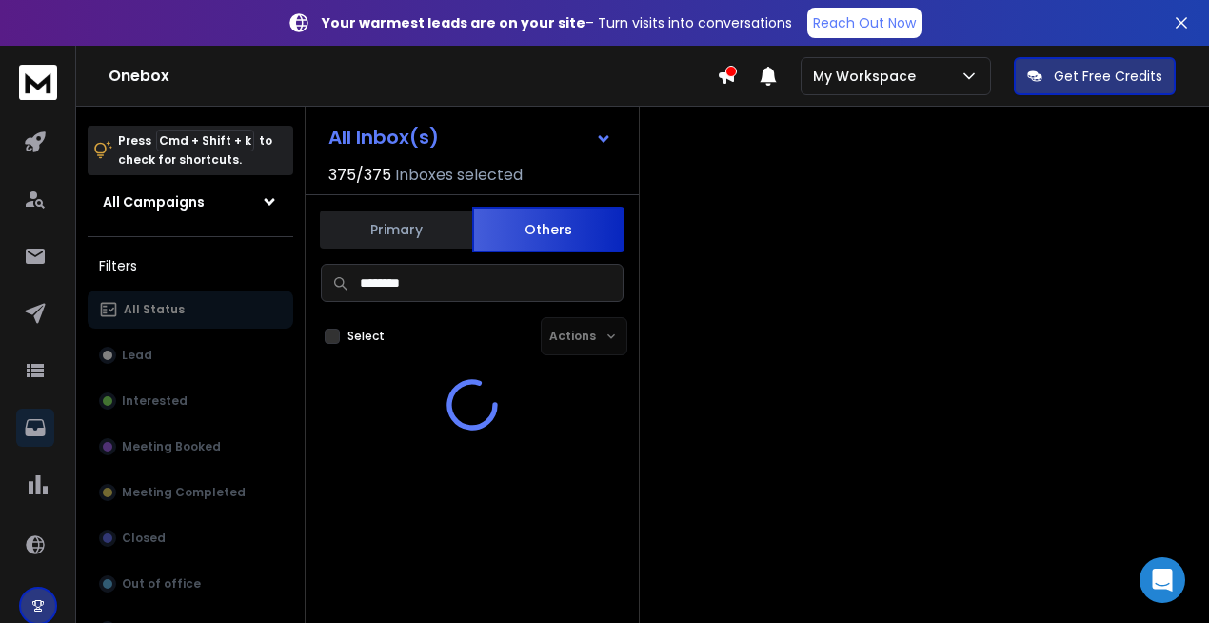
click at [547, 244] on button "Others" at bounding box center [548, 230] width 152 height 46
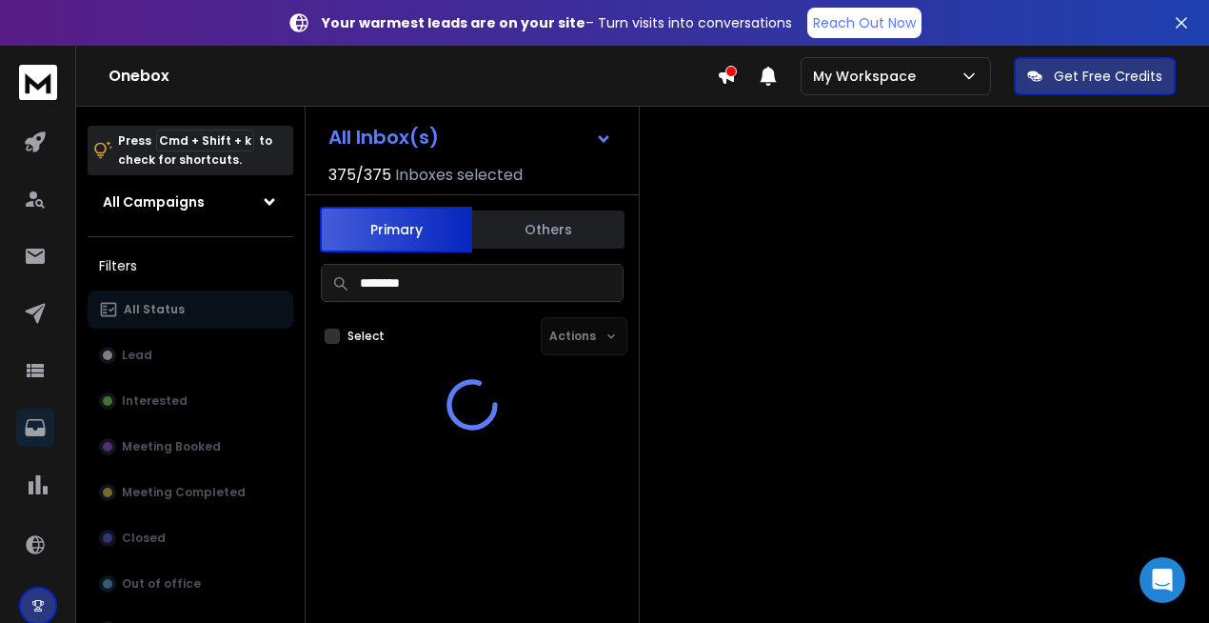
click at [416, 230] on button "Primary" at bounding box center [396, 230] width 152 height 46
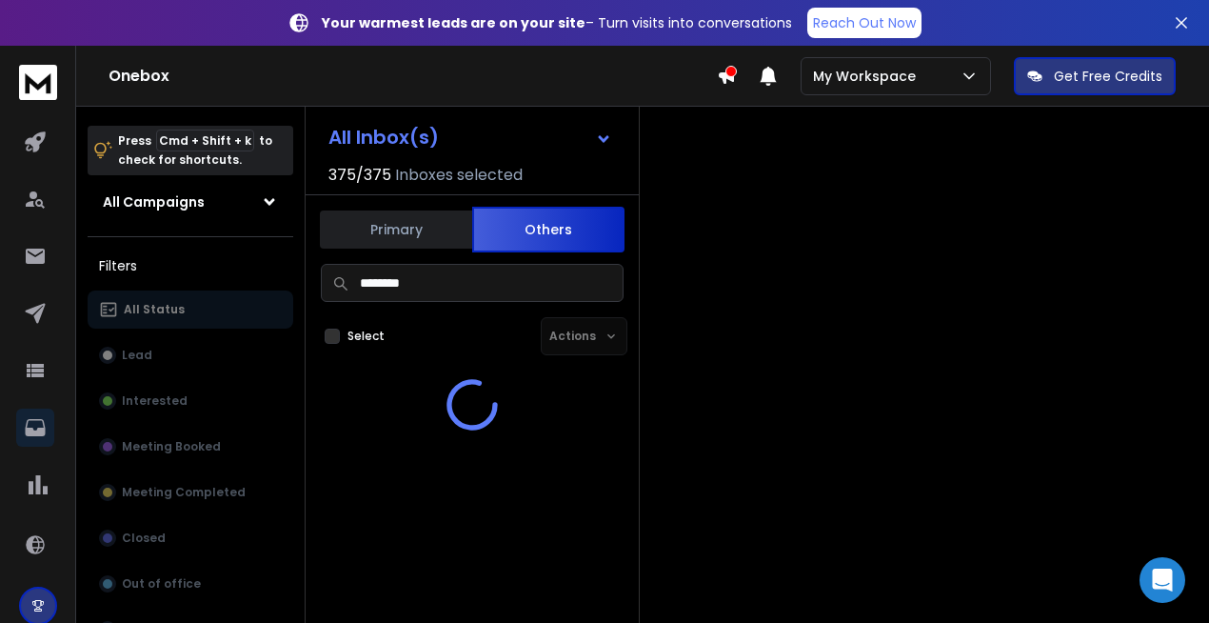
click at [536, 238] on button "Others" at bounding box center [548, 230] width 152 height 46
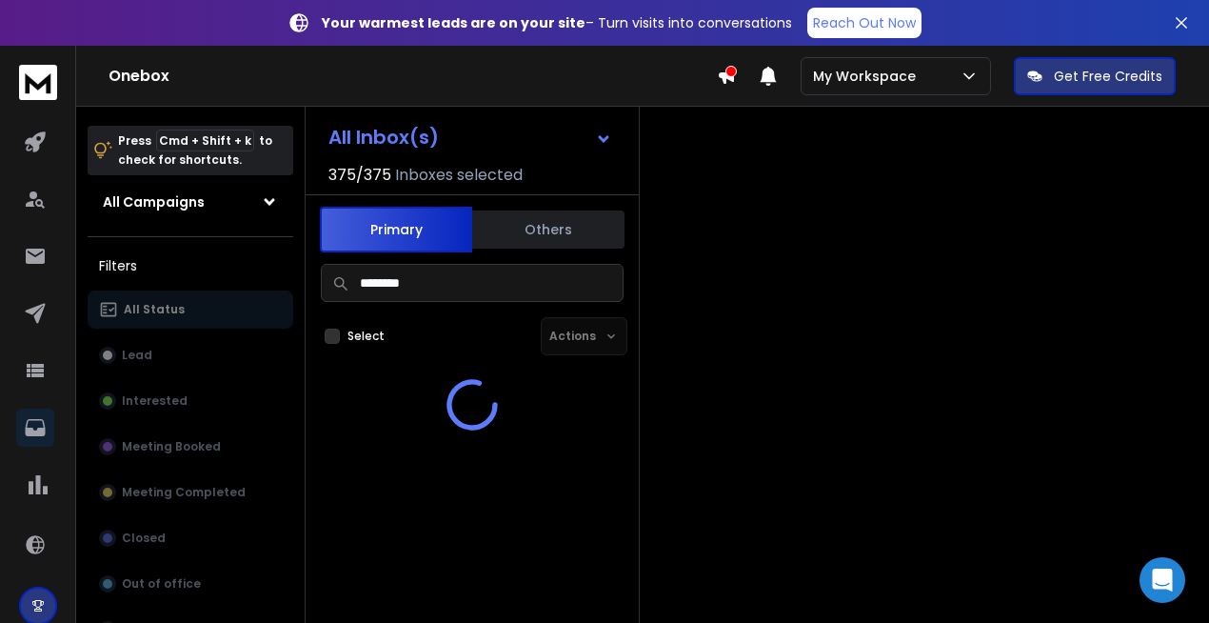
click at [419, 230] on button "Primary" at bounding box center [396, 230] width 152 height 46
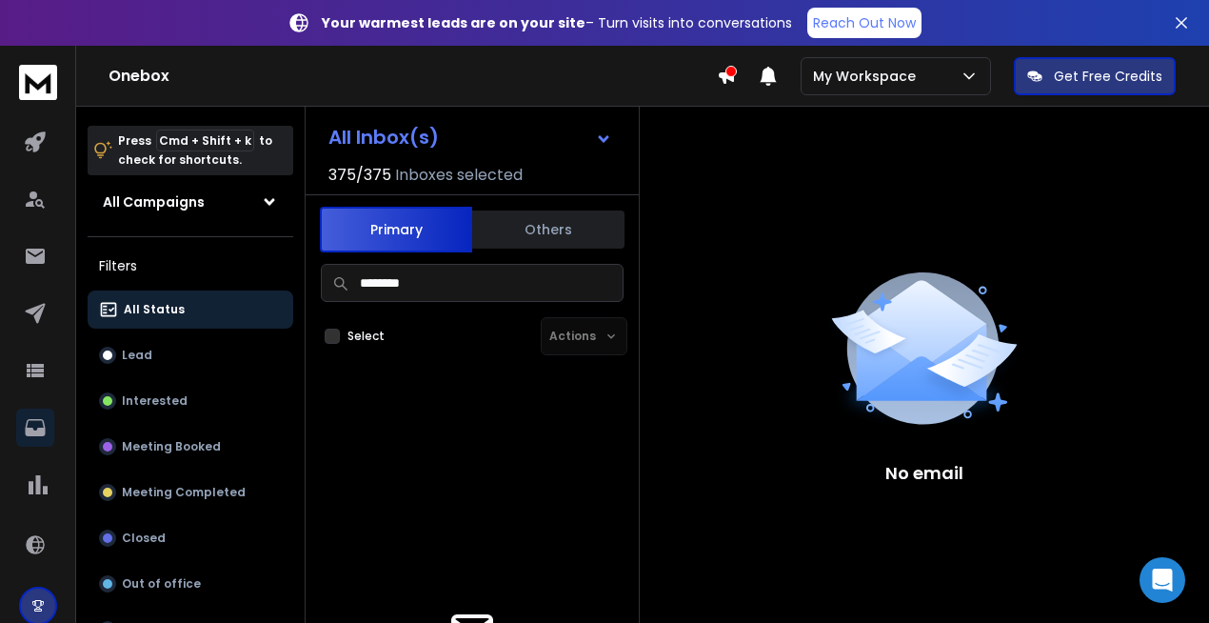
click at [527, 235] on button "Others" at bounding box center [548, 230] width 152 height 42
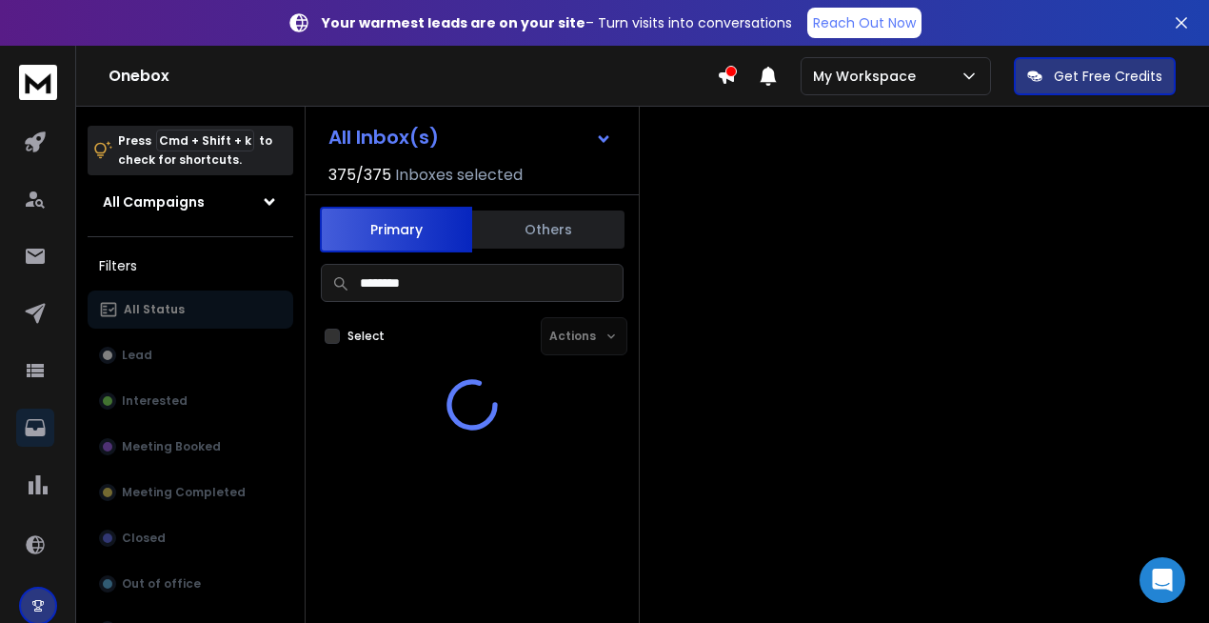
click at [378, 243] on button "Primary" at bounding box center [396, 230] width 152 height 46
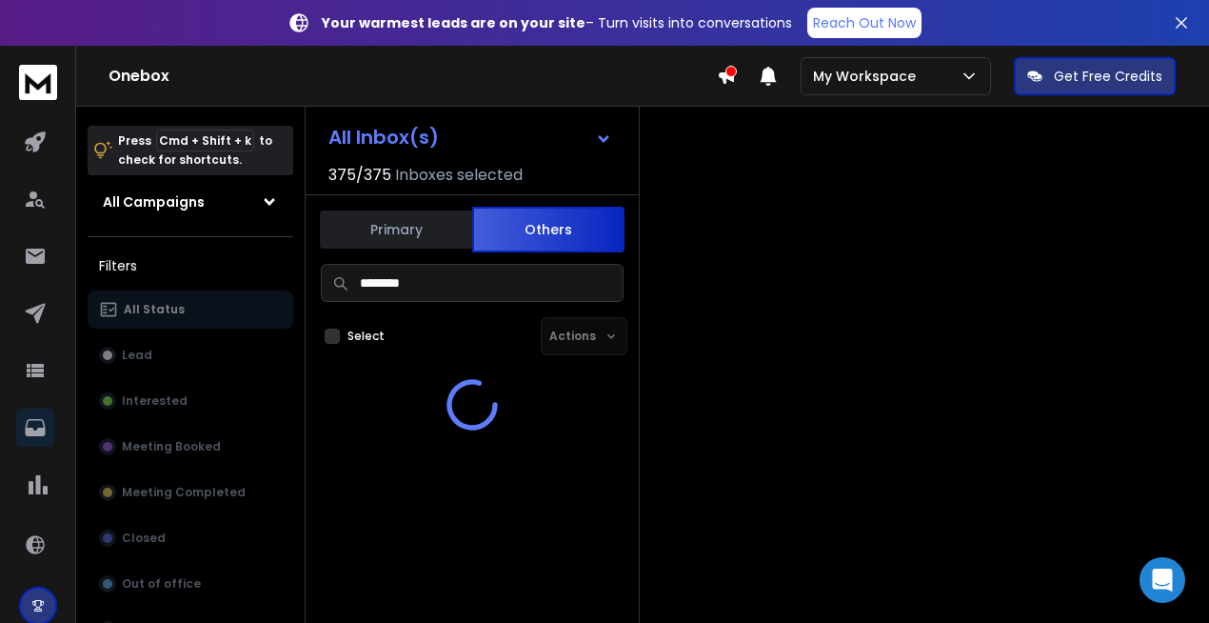
click at [500, 239] on button "Others" at bounding box center [548, 230] width 152 height 46
